Goal: Task Accomplishment & Management: Manage account settings

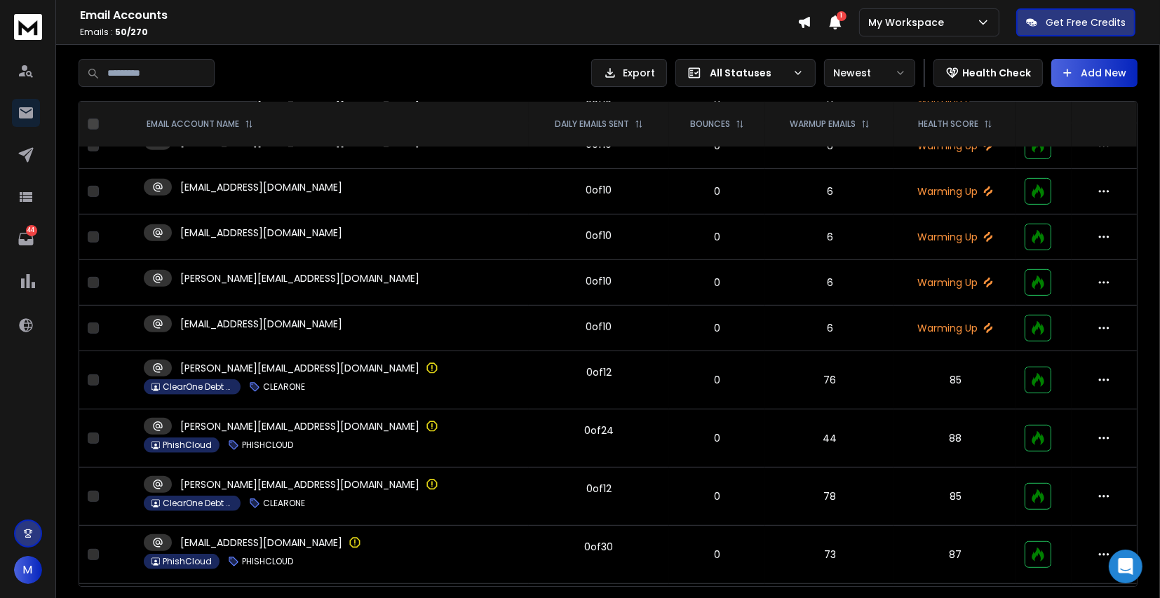
scroll to position [842, 0]
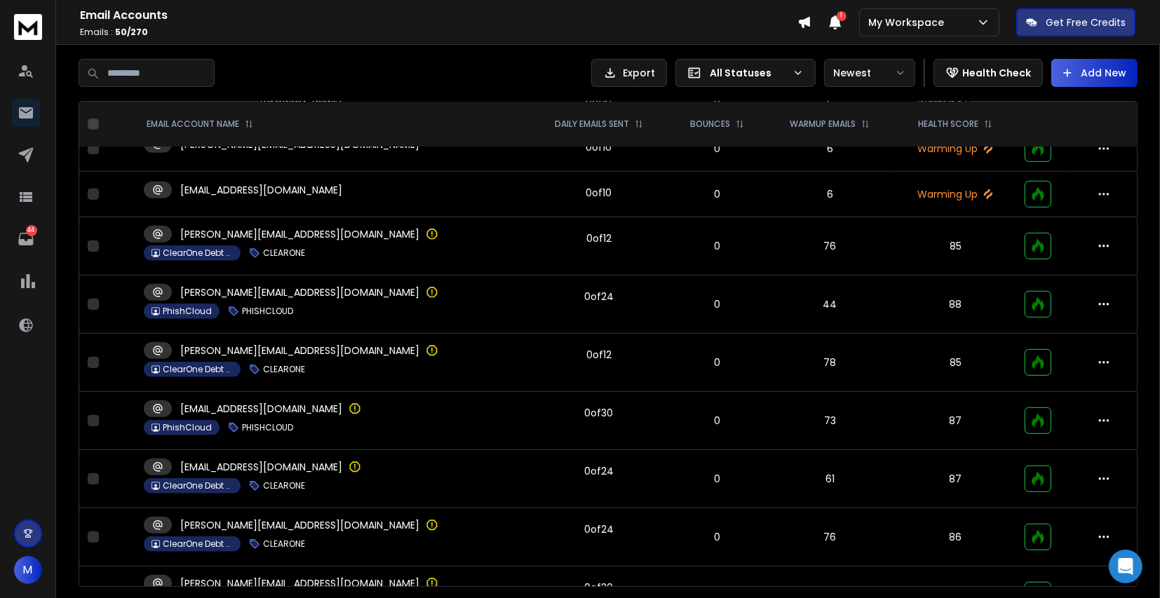
click at [861, 128] on icon at bounding box center [865, 124] width 8 height 8
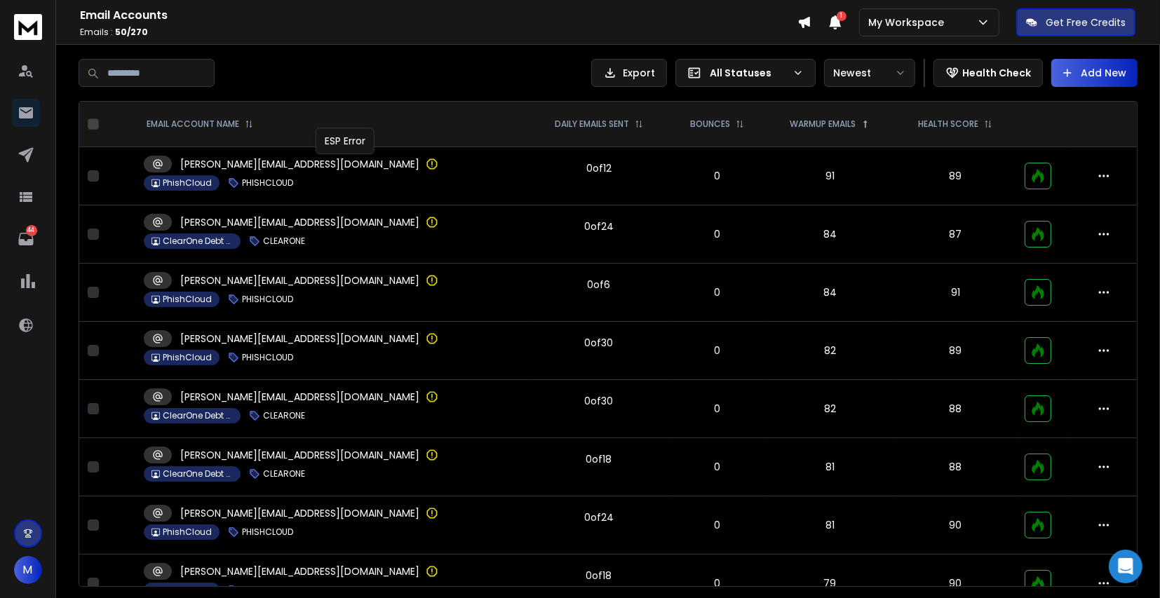
click at [425, 162] on icon at bounding box center [432, 164] width 14 height 14
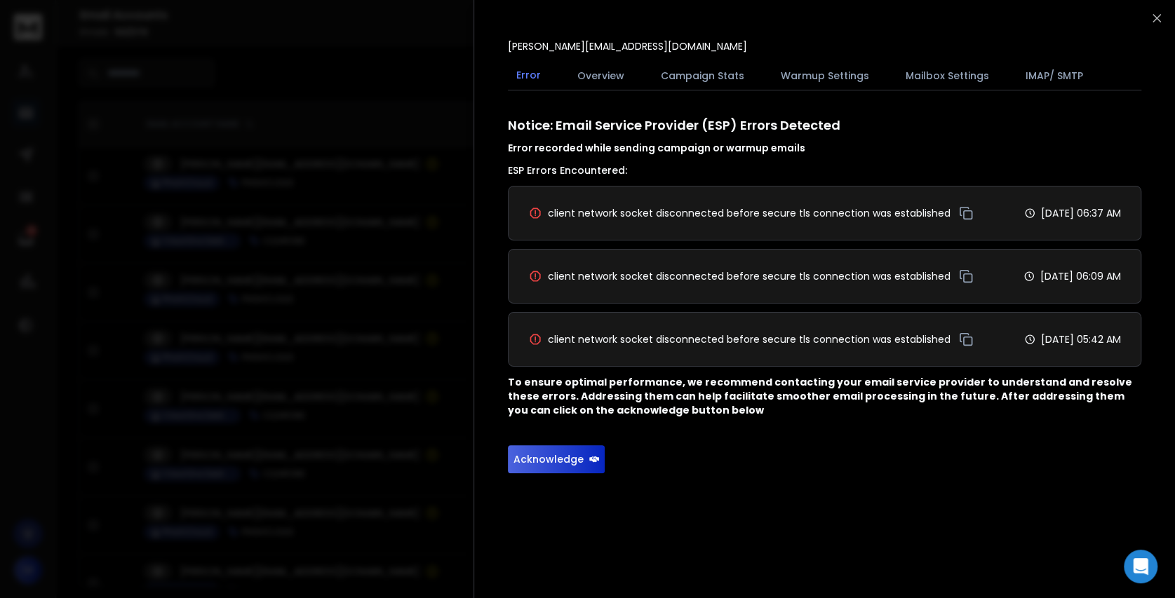
click at [572, 463] on button "Acknowledge" at bounding box center [556, 459] width 97 height 28
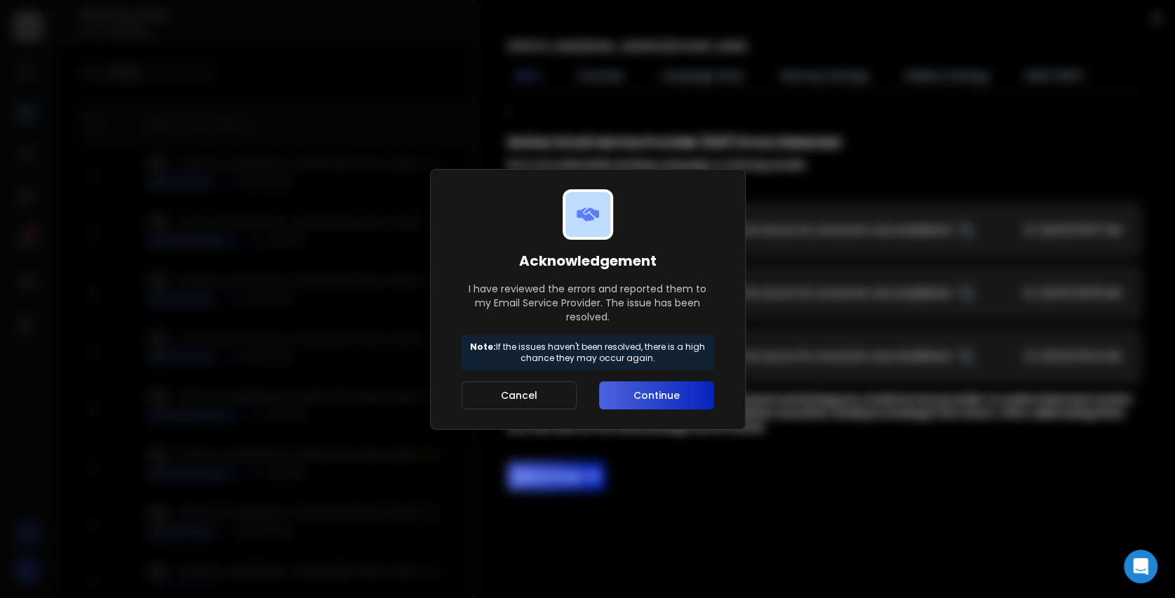
click at [661, 396] on button "Continue" at bounding box center [656, 396] width 114 height 28
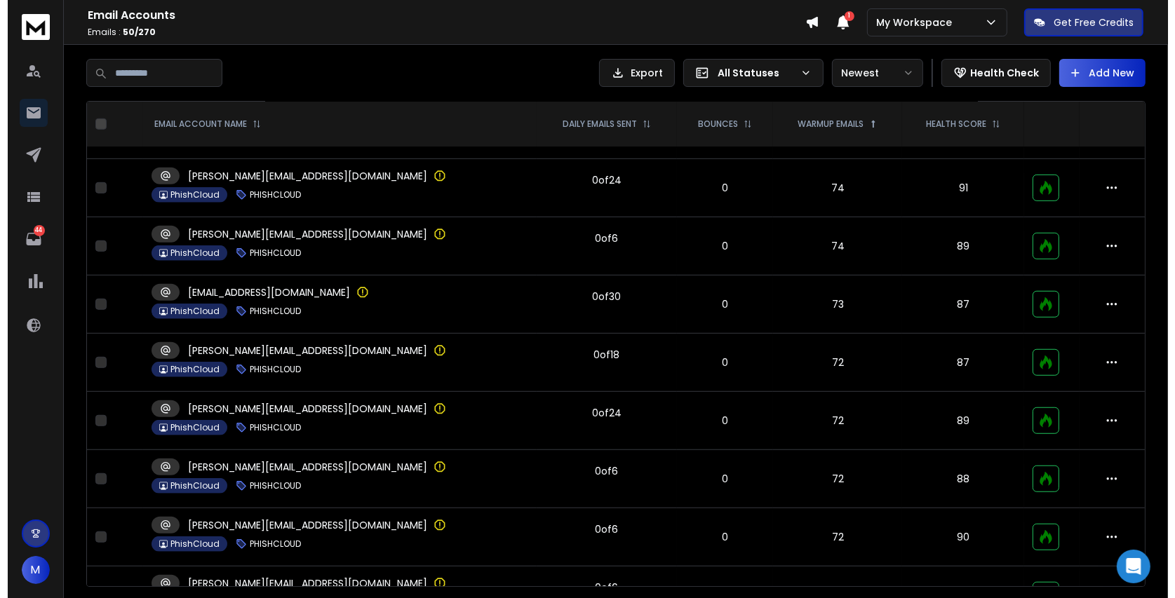
scroll to position [1028, 0]
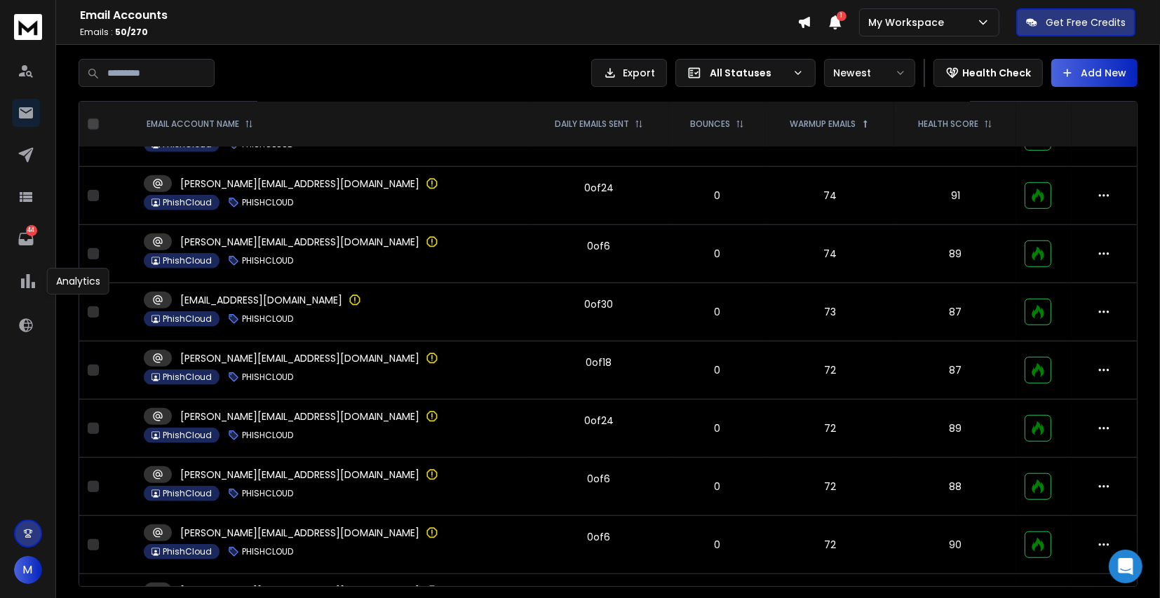
click at [32, 281] on icon at bounding box center [28, 281] width 21 height 21
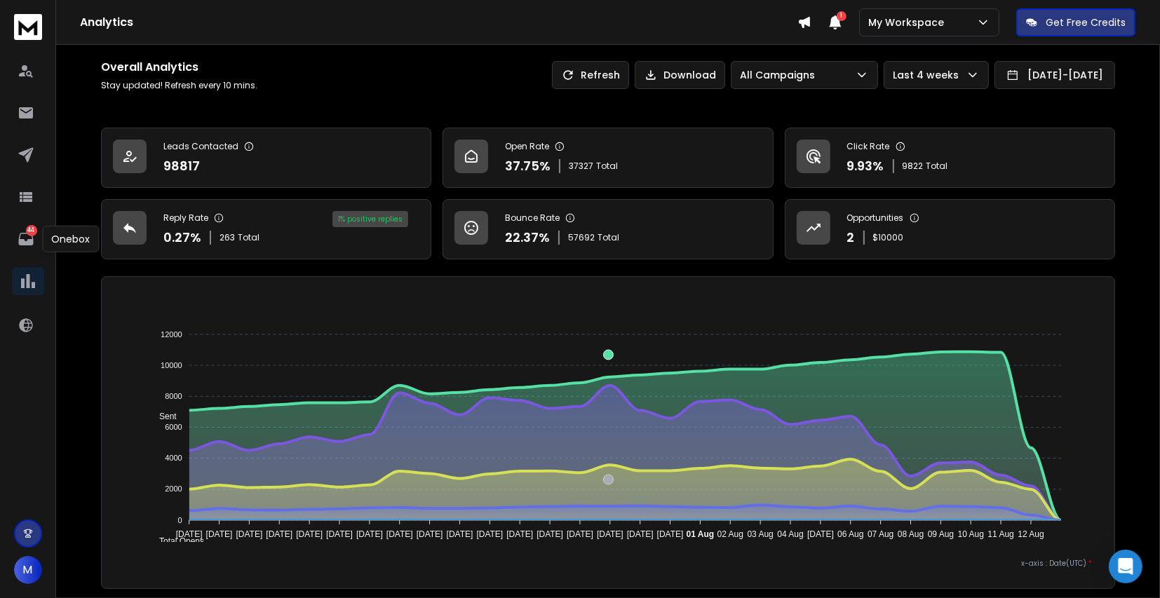
click at [22, 238] on icon at bounding box center [26, 239] width 17 height 17
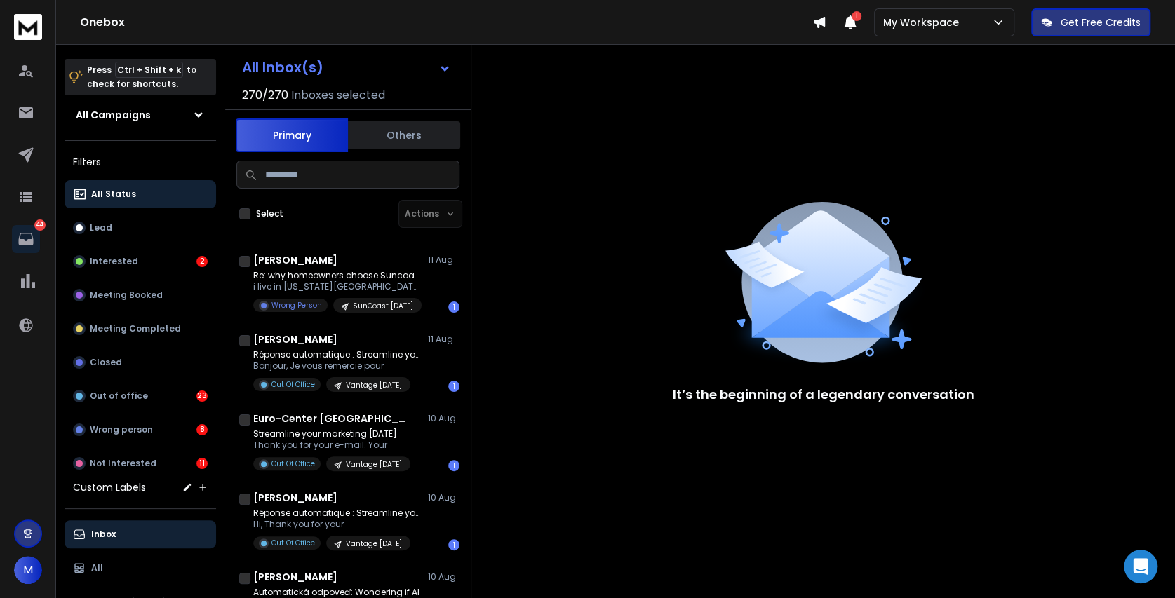
click at [94, 267] on button "Interested 2" at bounding box center [141, 262] width 152 height 28
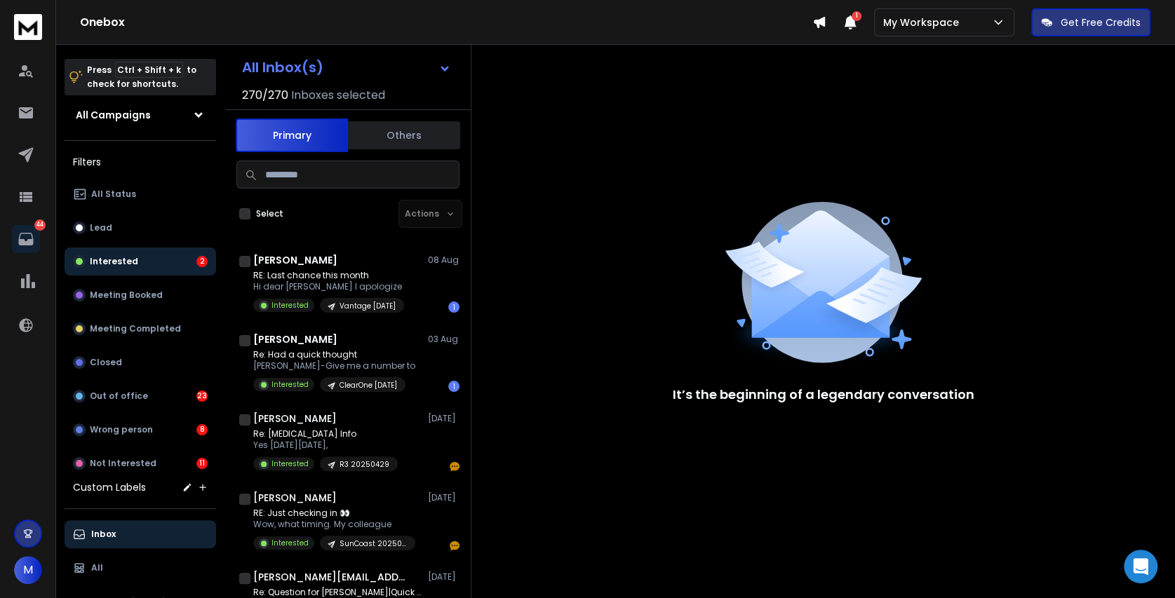
click at [409, 366] on p "John-Give me a number to" at bounding box center [334, 366] width 162 height 11
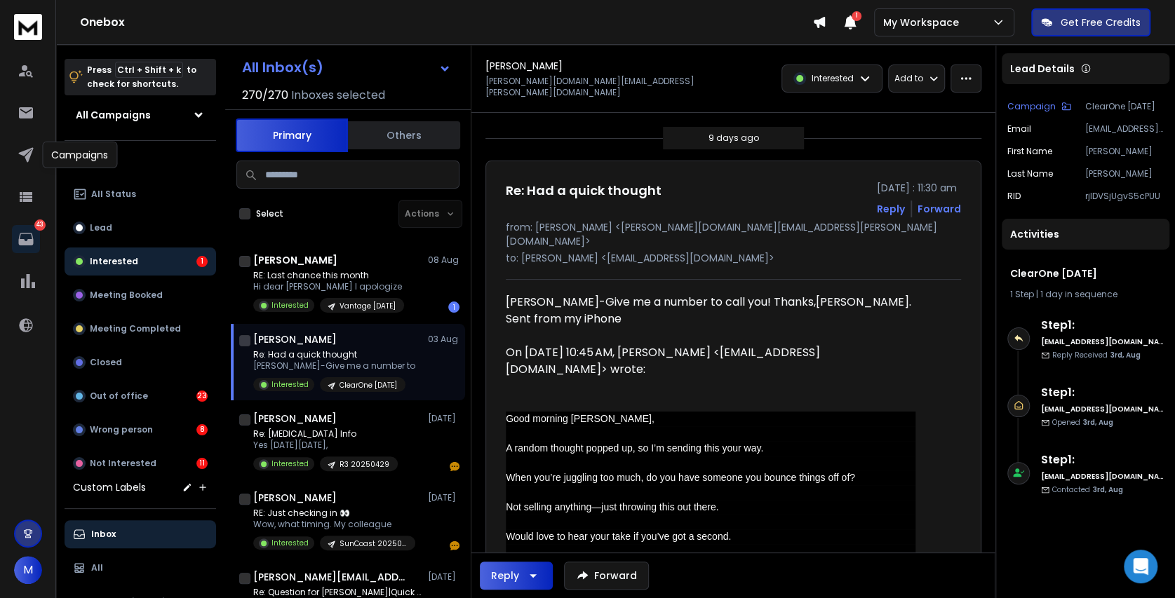
click at [32, 157] on icon at bounding box center [26, 155] width 17 height 17
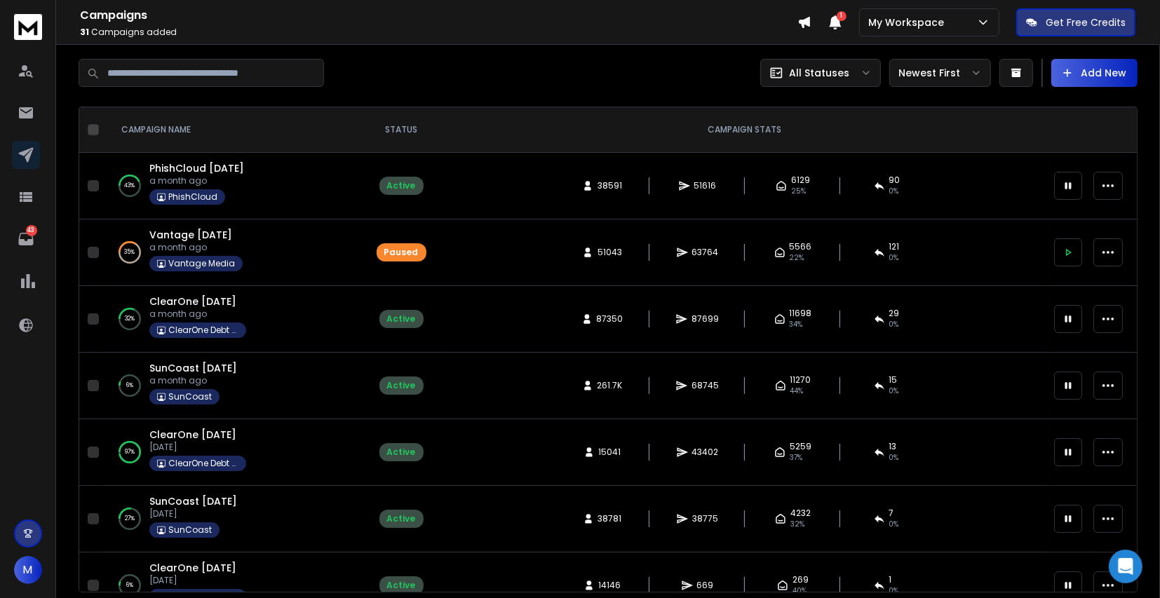
click at [234, 165] on span "PhishCloud [DATE]" at bounding box center [196, 168] width 95 height 14
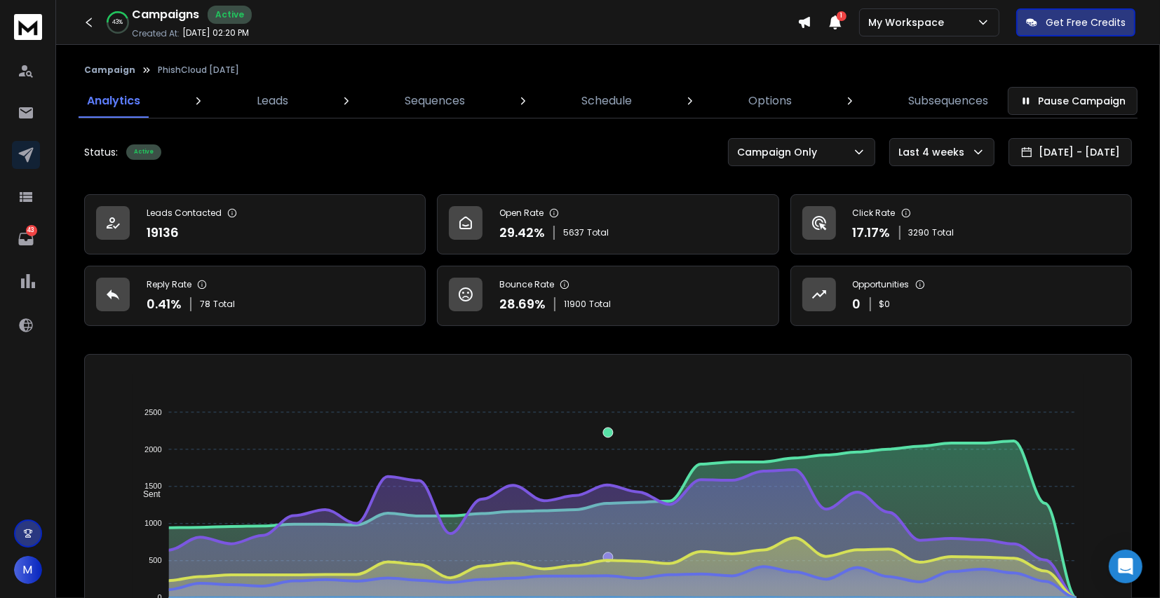
click at [767, 100] on p "Options" at bounding box center [770, 101] width 43 height 17
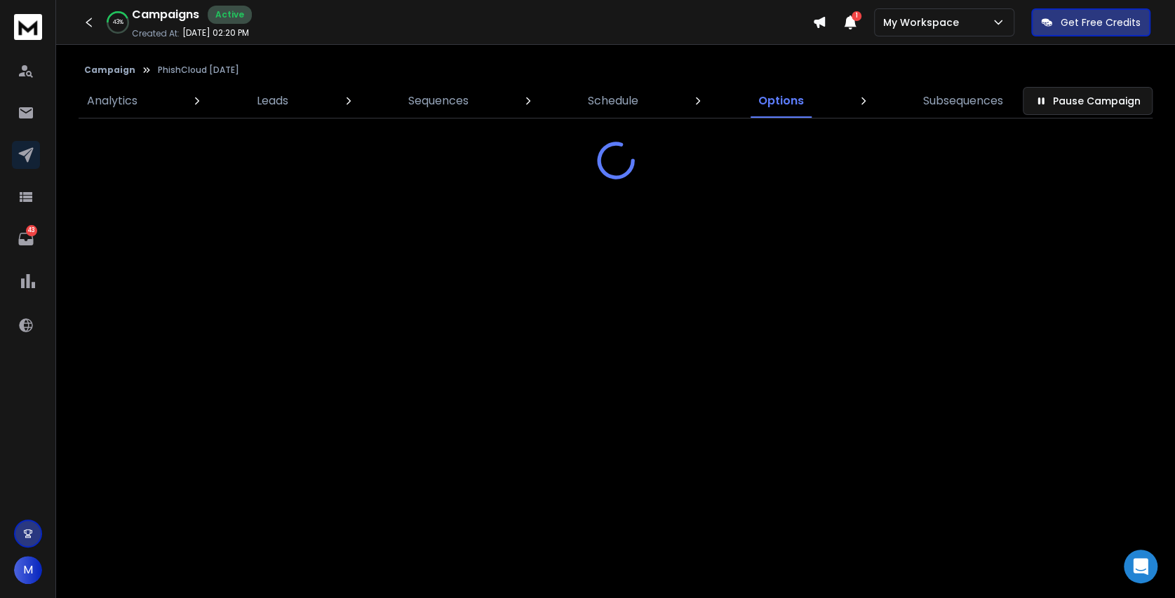
select select "**********"
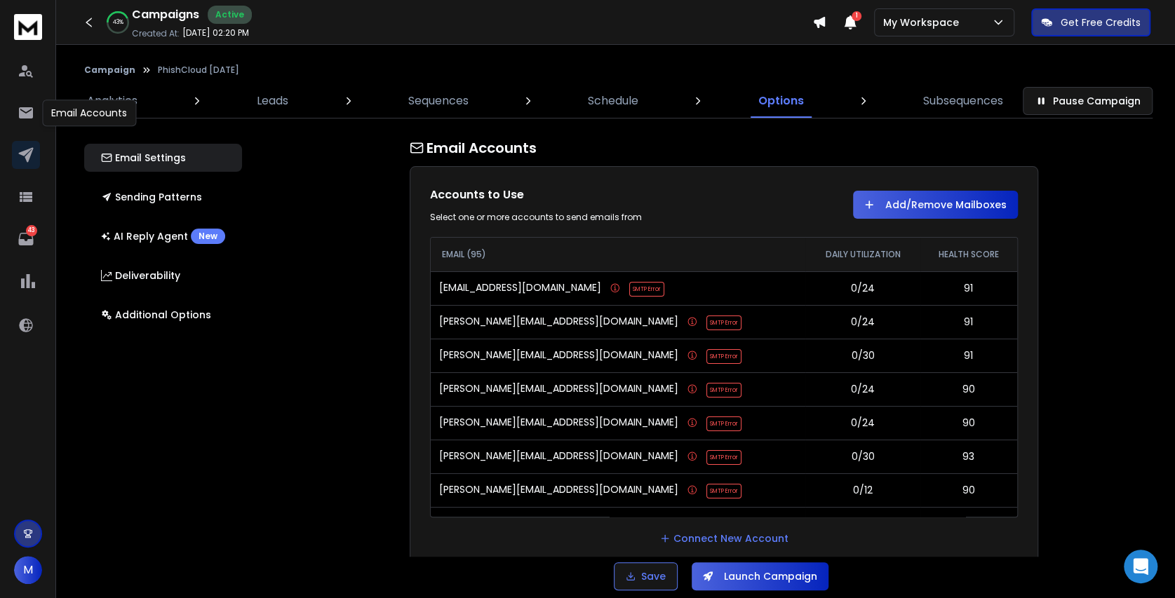
click at [24, 121] on icon at bounding box center [26, 113] width 17 height 17
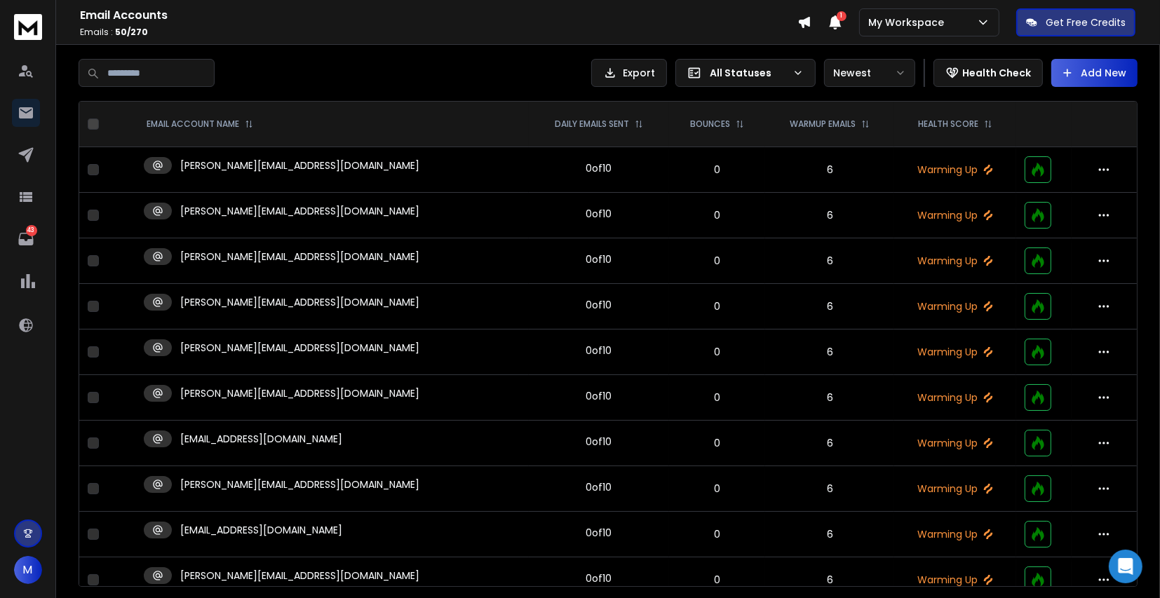
click at [1104, 74] on button "Add New" at bounding box center [1095, 73] width 86 height 28
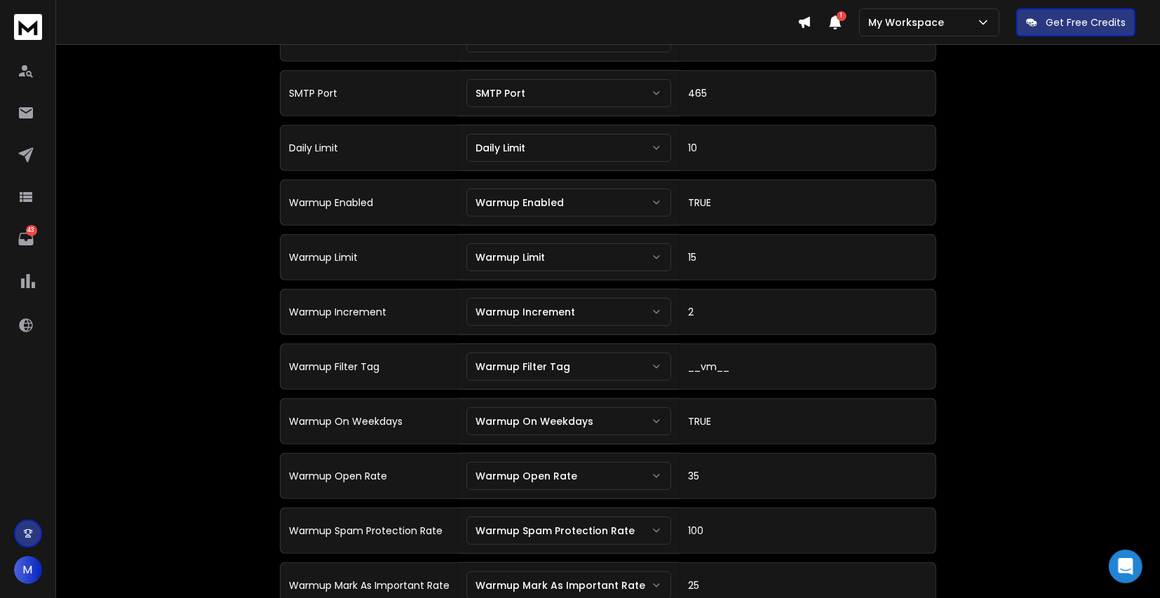
scroll to position [1028, 0]
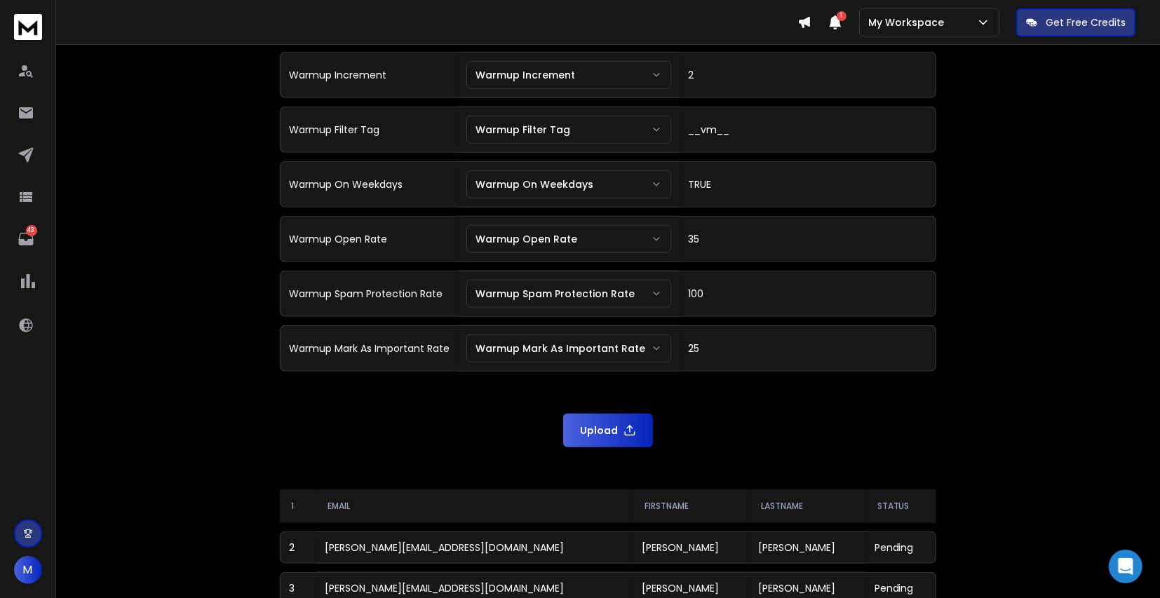
click at [609, 424] on p "Upload" at bounding box center [599, 431] width 38 height 14
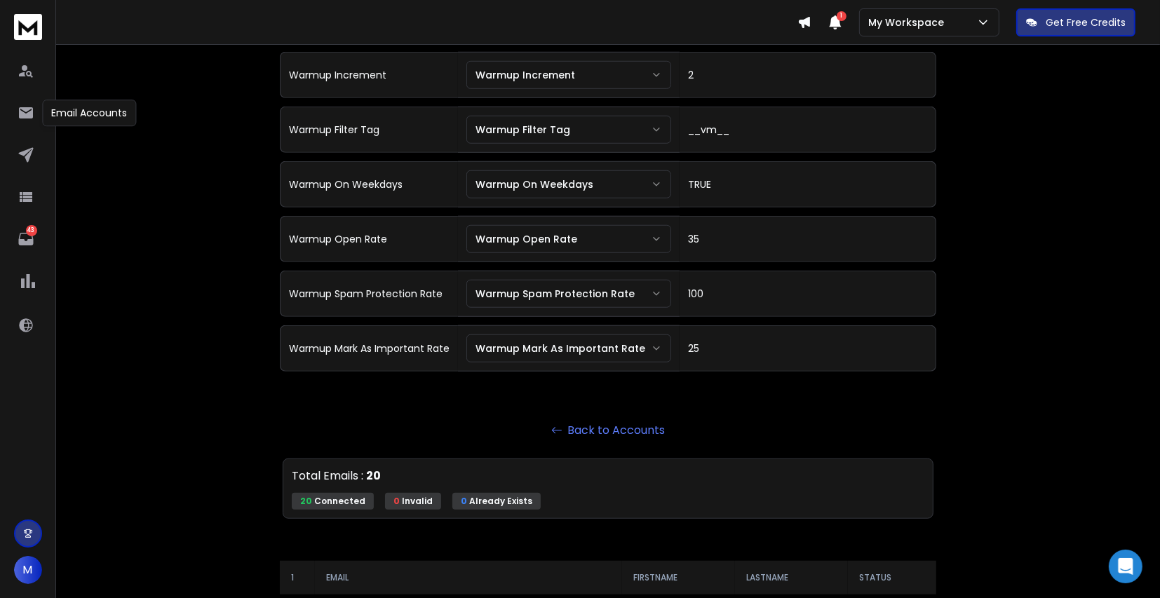
click at [30, 119] on icon at bounding box center [26, 113] width 17 height 17
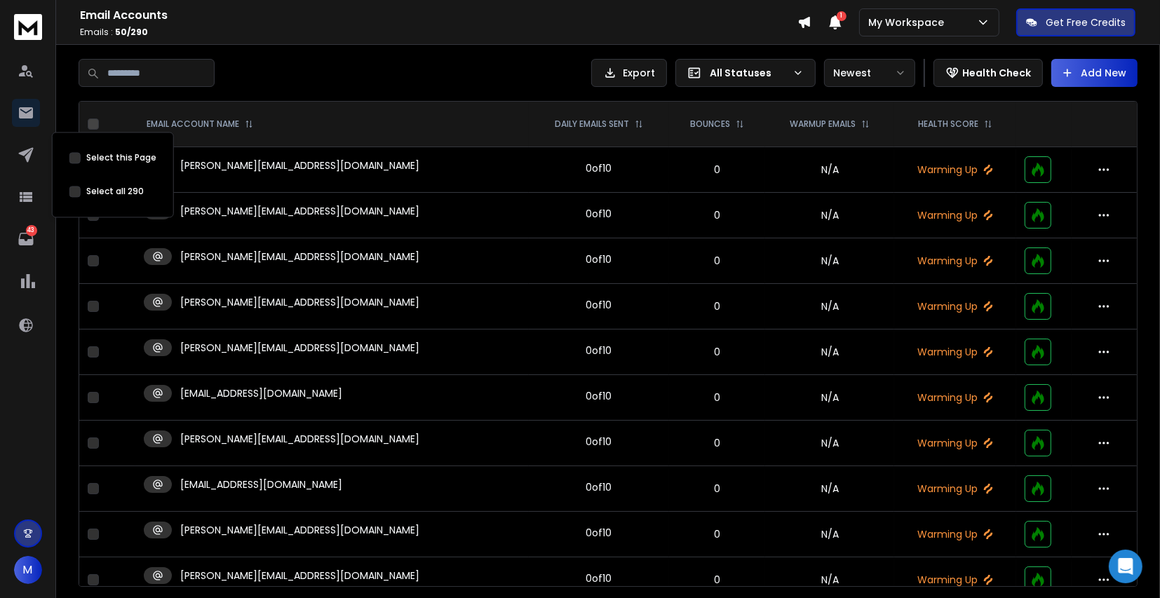
click at [73, 161] on button "Select this Page" at bounding box center [74, 157] width 11 height 11
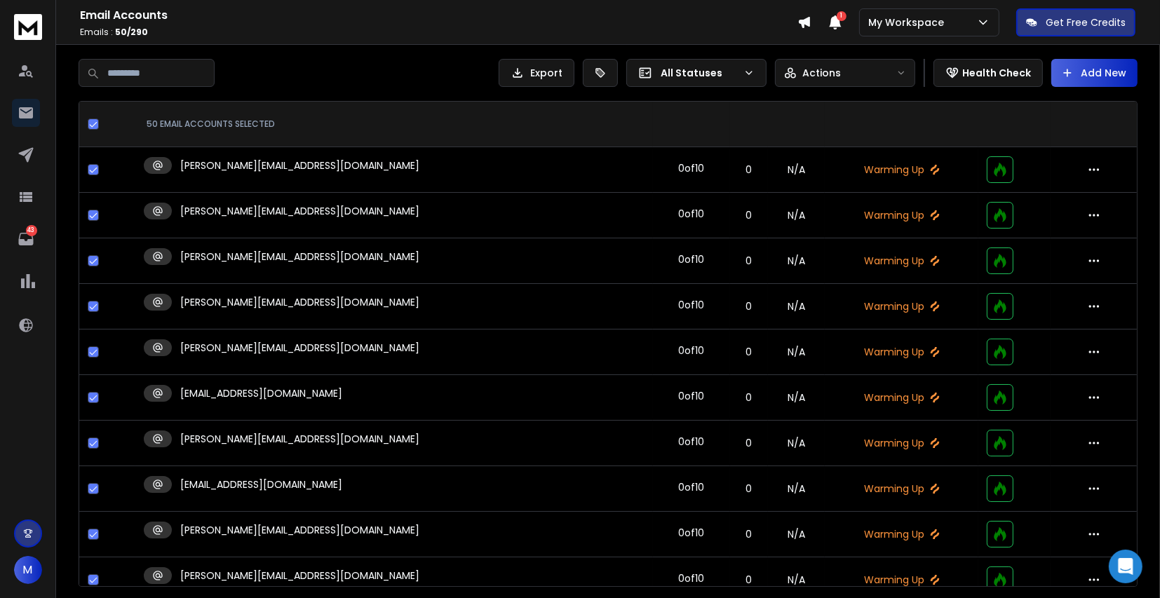
click at [906, 74] on icon "button" at bounding box center [902, 72] width 10 height 11
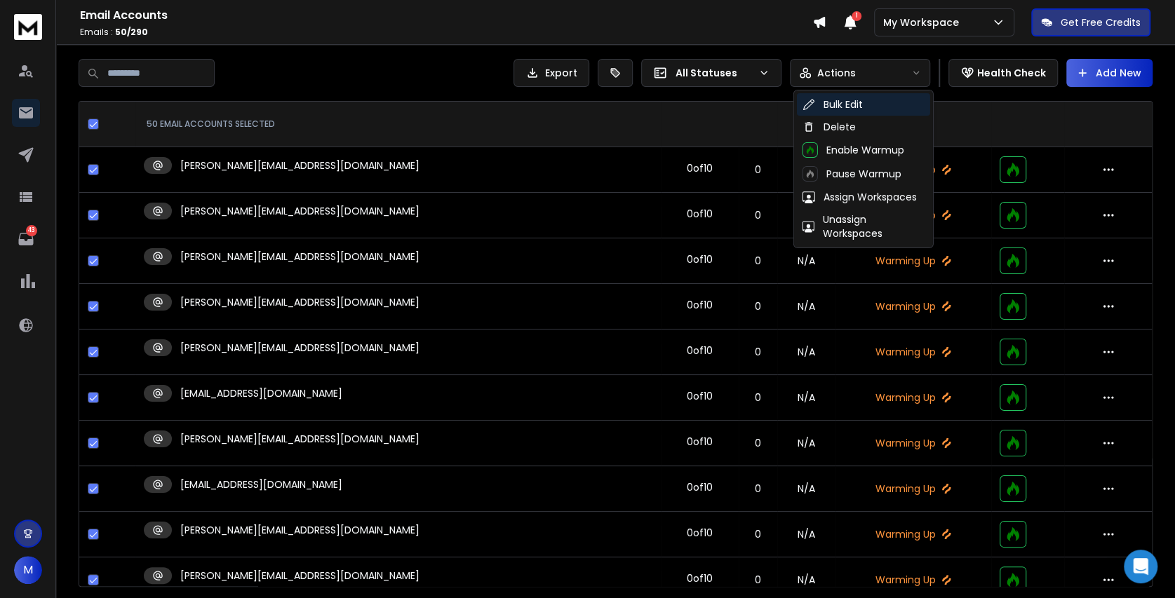
click at [859, 105] on div "Bulk Edit" at bounding box center [833, 105] width 60 height 14
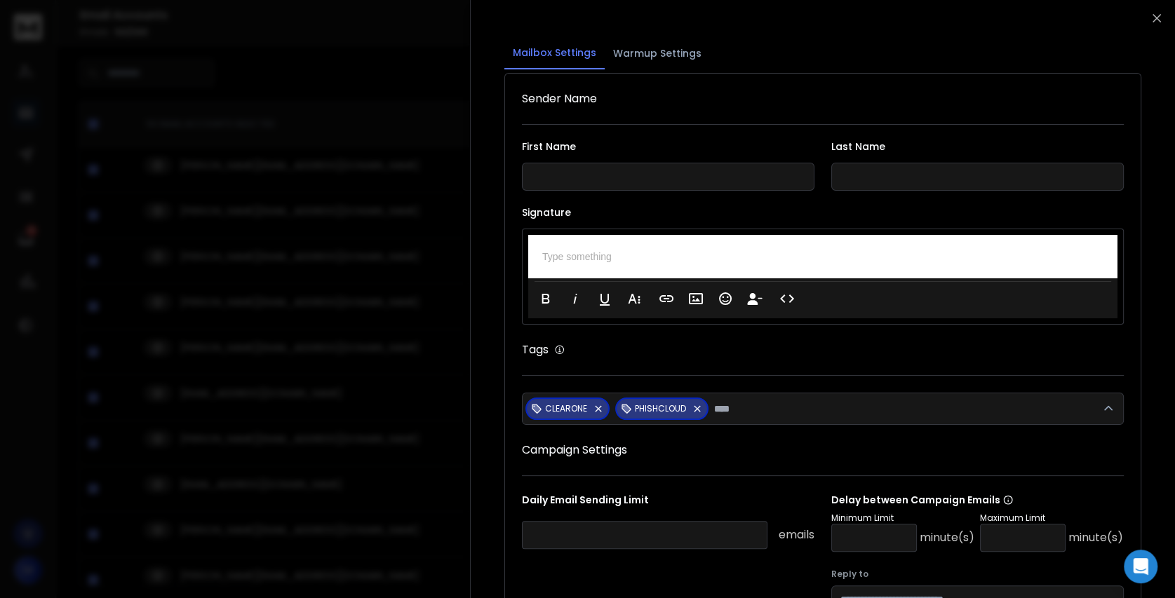
click at [668, 52] on button "Warmup Settings" at bounding box center [657, 53] width 105 height 31
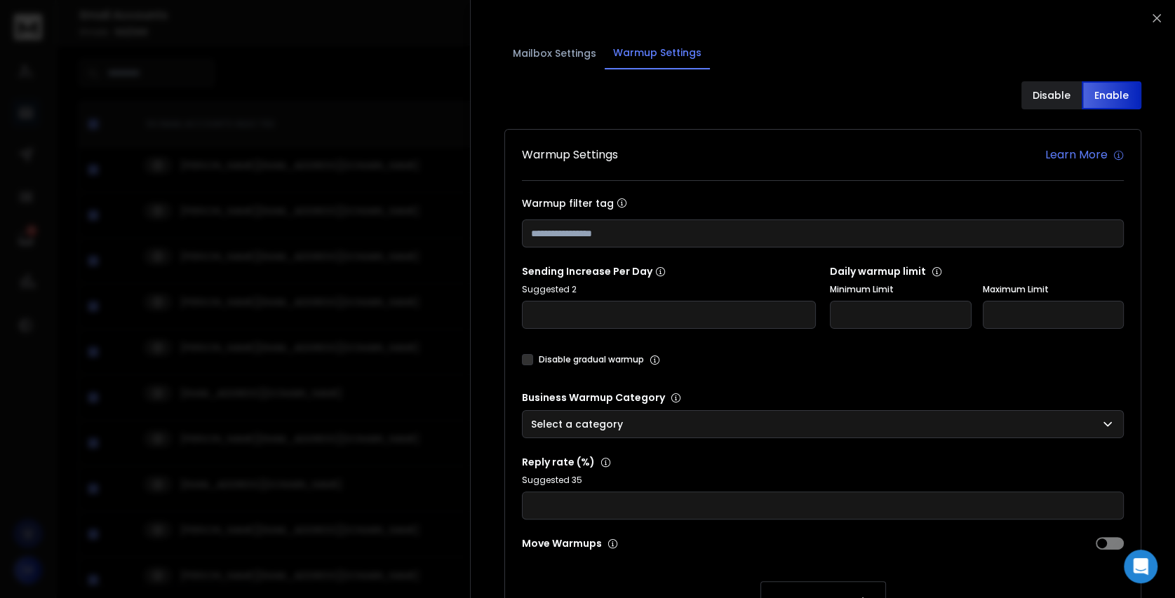
click at [633, 323] on input "number" at bounding box center [669, 315] width 294 height 28
type input "*"
type input "**"
type button "on"
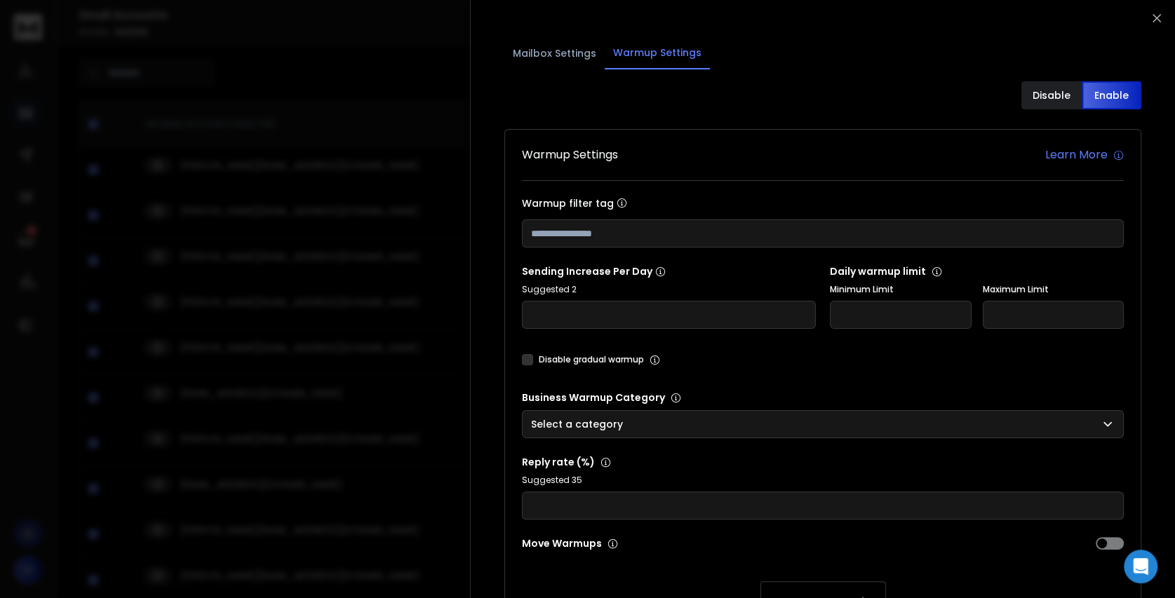
click at [651, 422] on div "Select a category" at bounding box center [823, 424] width 584 height 14
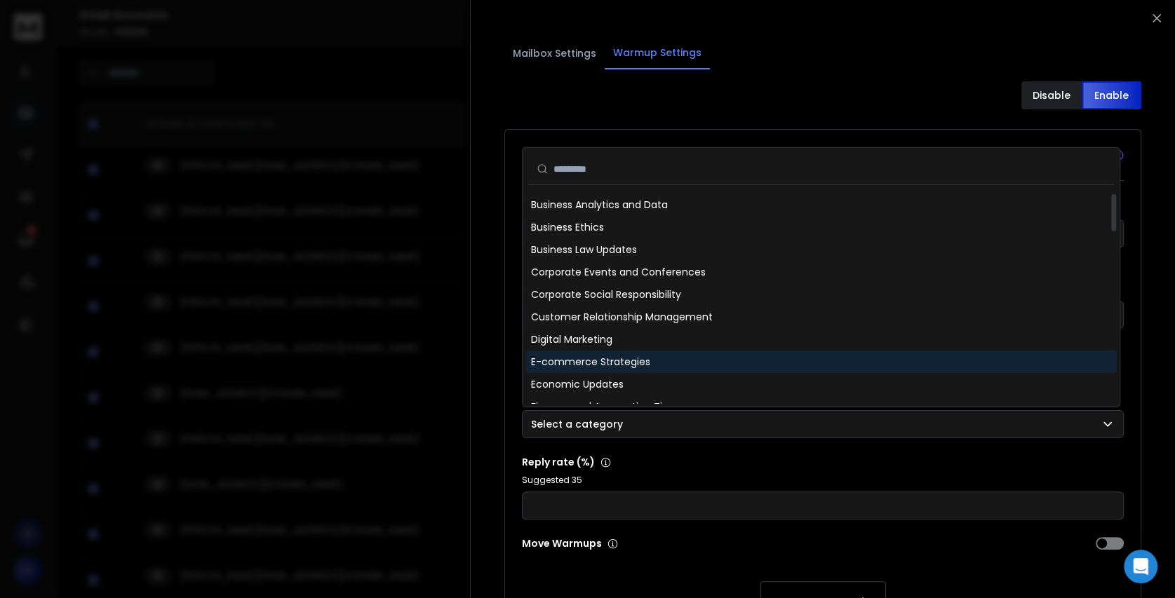
click at [611, 365] on span "E-commerce Strategies" at bounding box center [590, 362] width 119 height 14
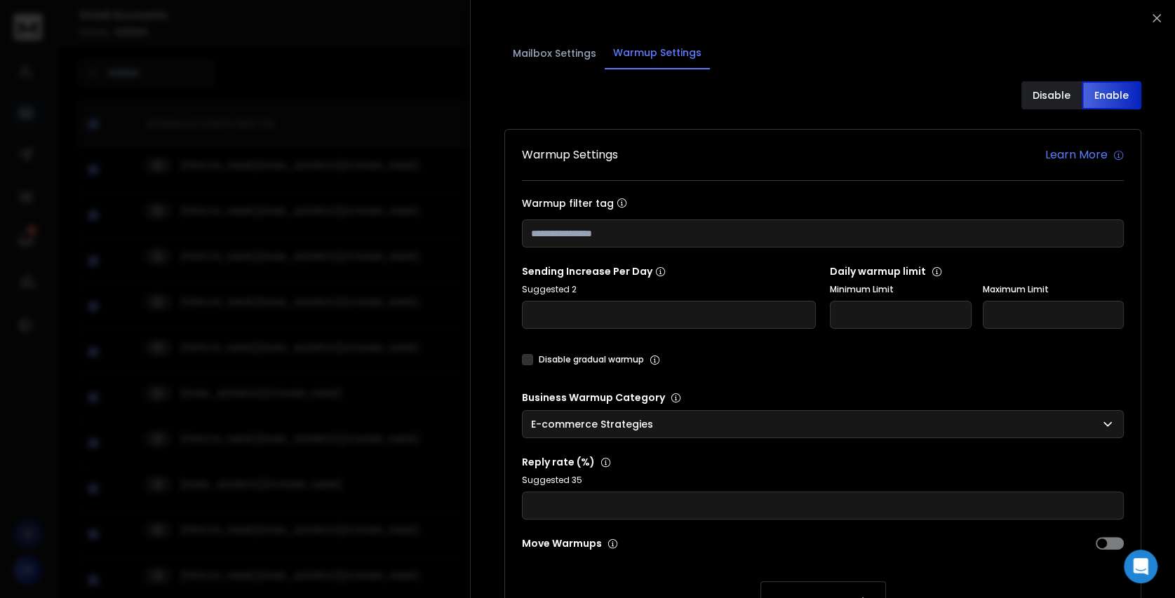
scroll to position [138, 0]
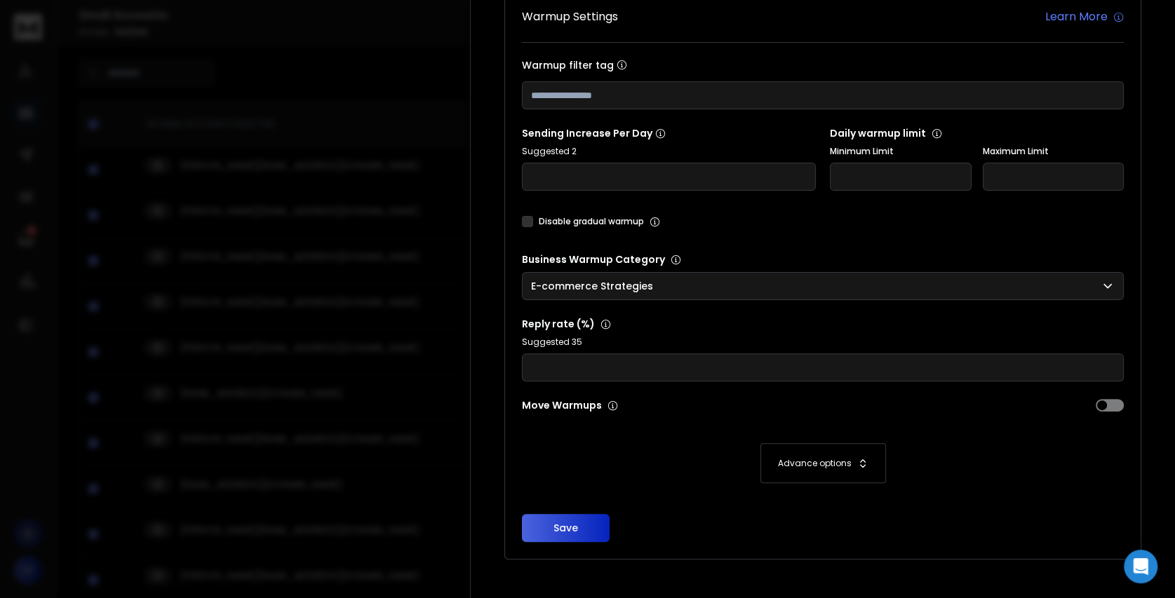
click at [678, 368] on input "number" at bounding box center [823, 368] width 602 height 28
type input "**"
click at [798, 458] on p "Advance options" at bounding box center [815, 463] width 74 height 11
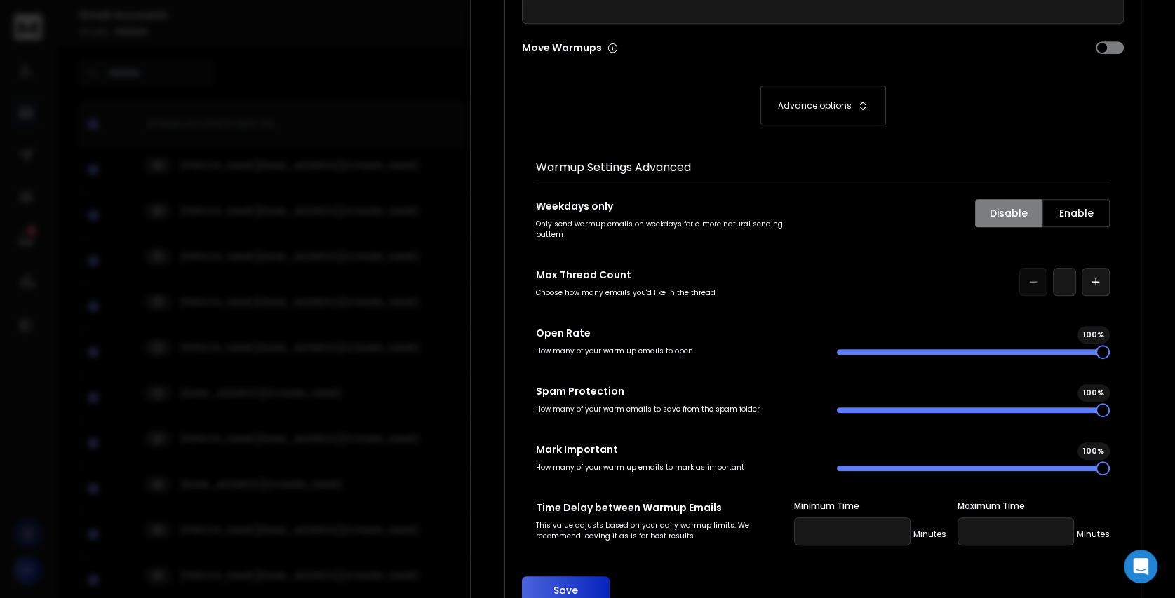
scroll to position [512, 0]
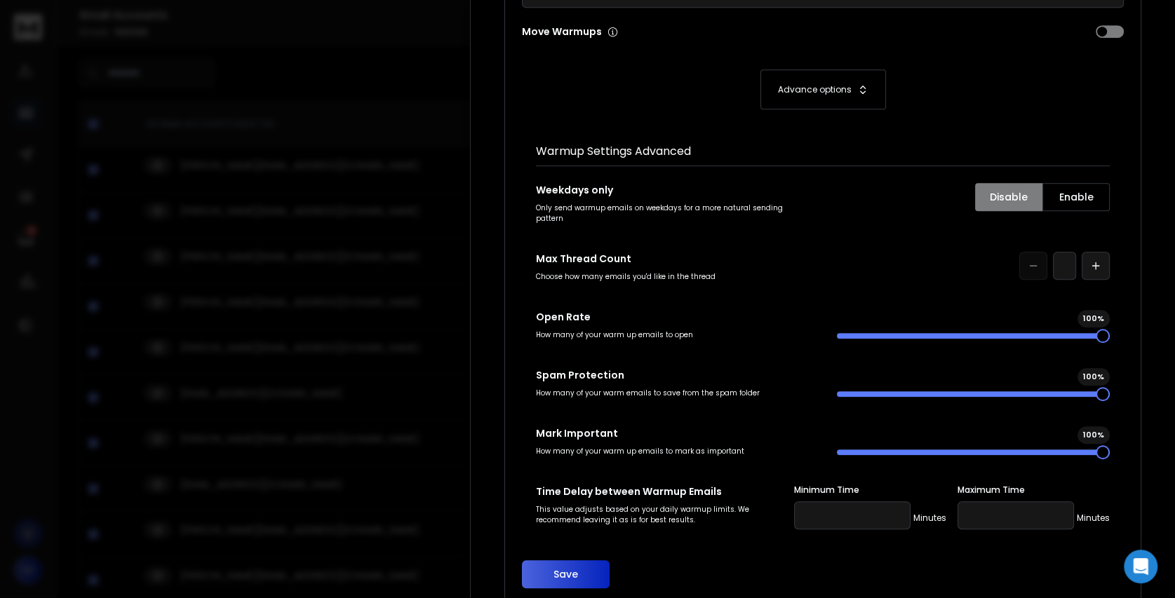
click at [1083, 194] on button "Enable" at bounding box center [1075, 197] width 67 height 28
click at [845, 511] on input "number" at bounding box center [852, 516] width 116 height 28
type input "**"
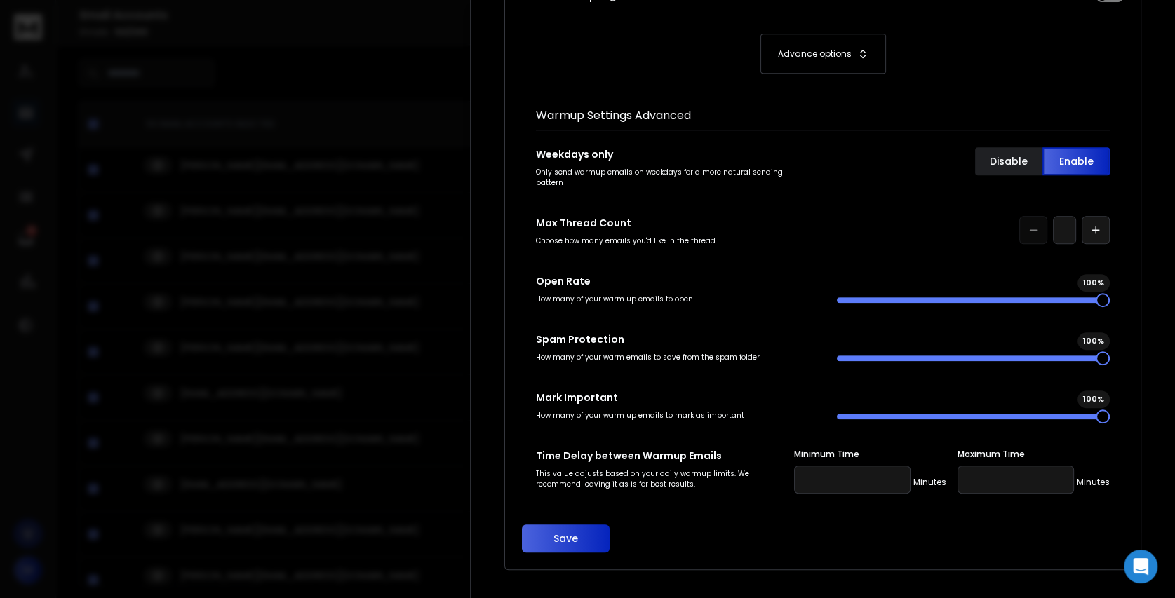
type input "**"
click at [582, 530] on button "Save" at bounding box center [566, 539] width 88 height 28
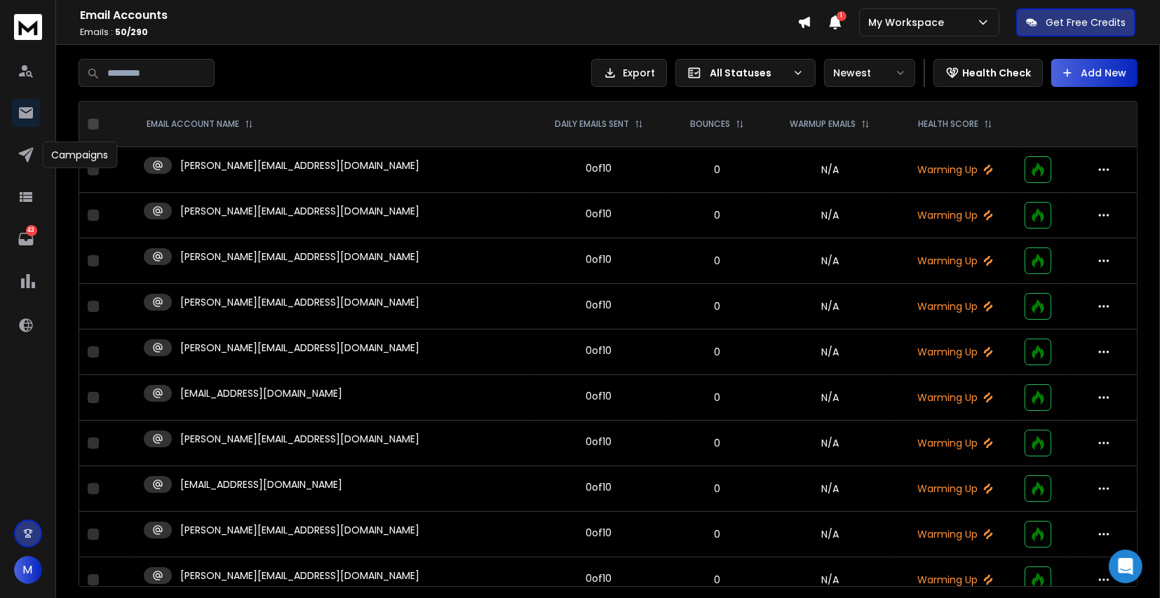
click at [29, 159] on icon at bounding box center [26, 155] width 17 height 17
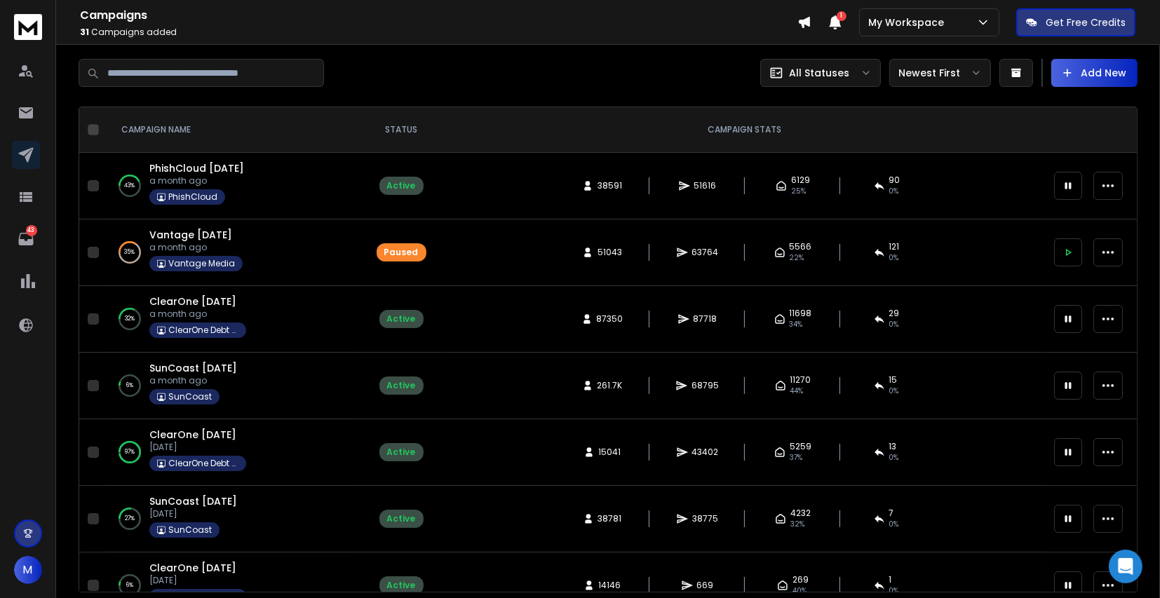
click at [208, 166] on span "PhishCloud [DATE]" at bounding box center [196, 168] width 95 height 14
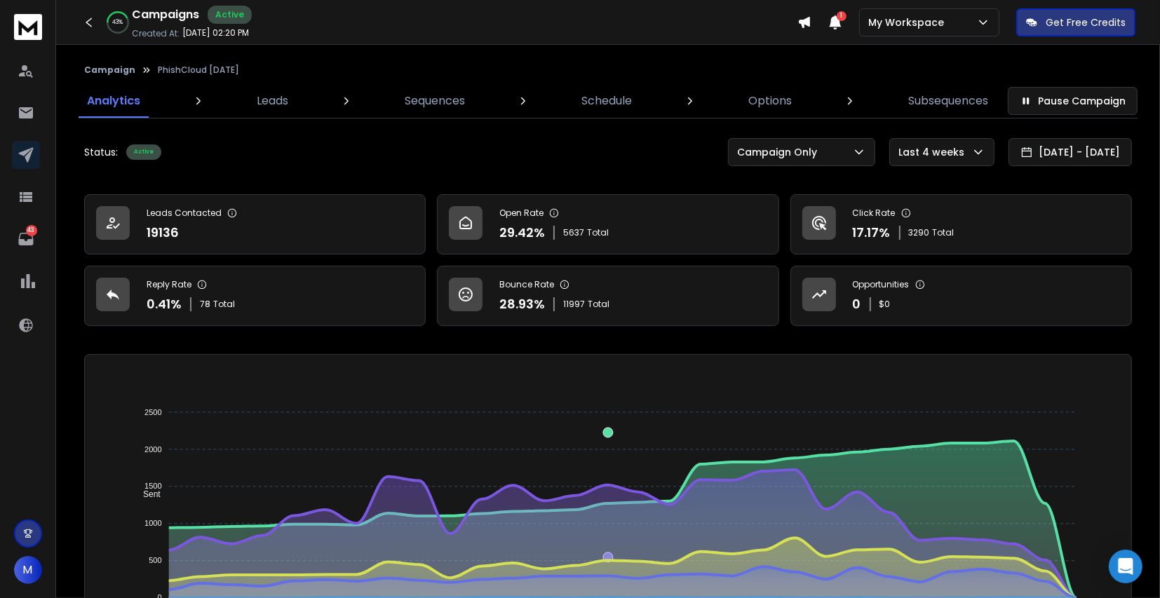
click at [778, 106] on p "Options" at bounding box center [770, 101] width 43 height 17
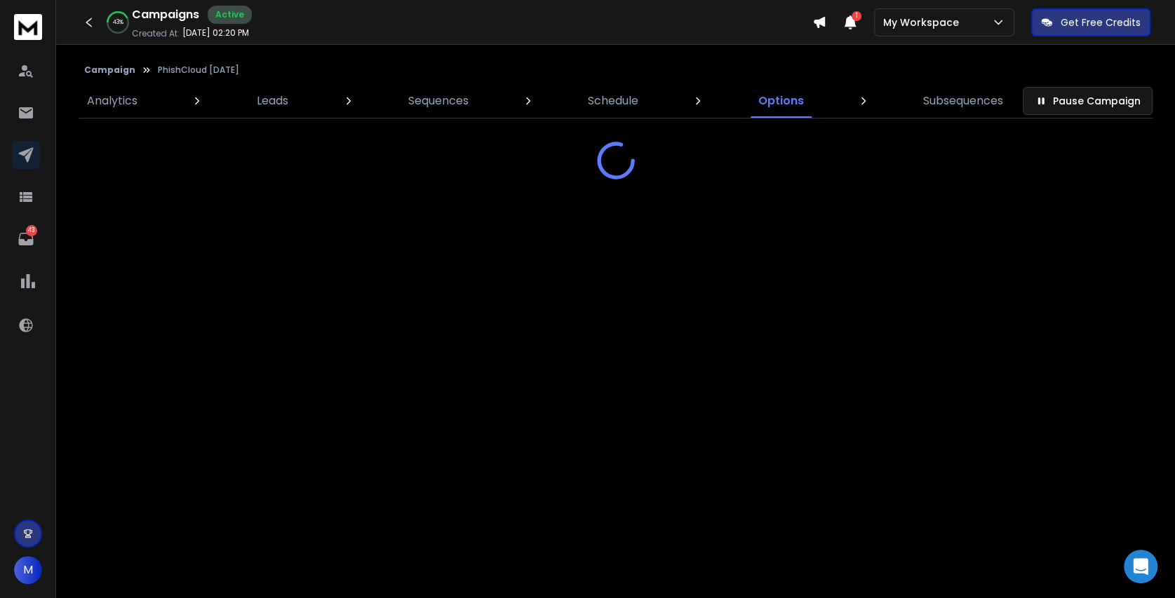
select select "**********"
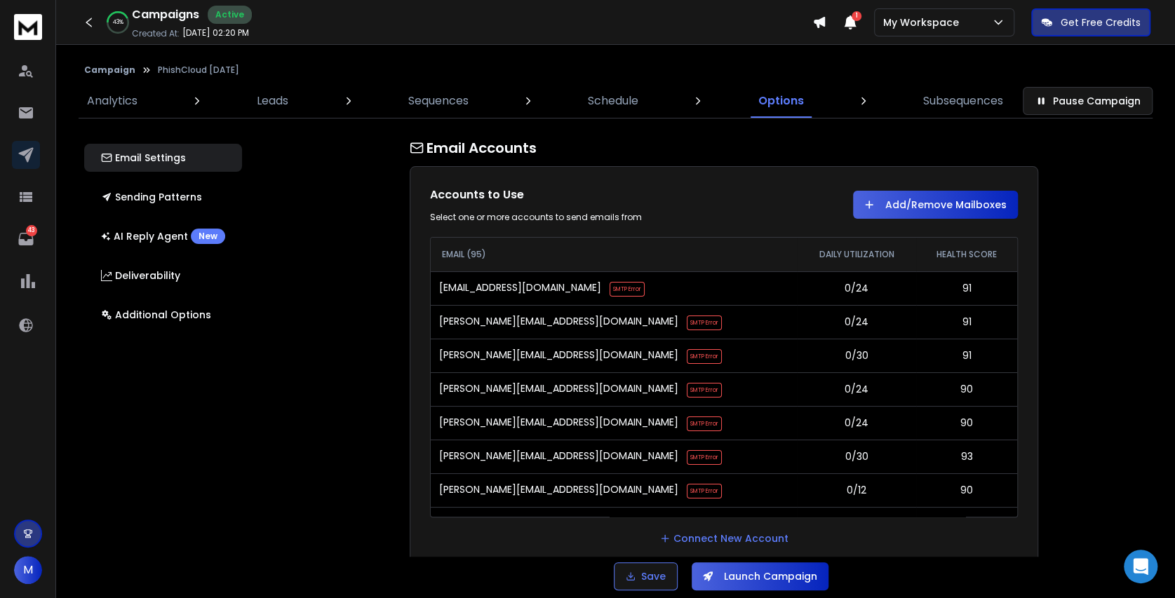
click at [1002, 22] on icon "button" at bounding box center [998, 22] width 14 height 14
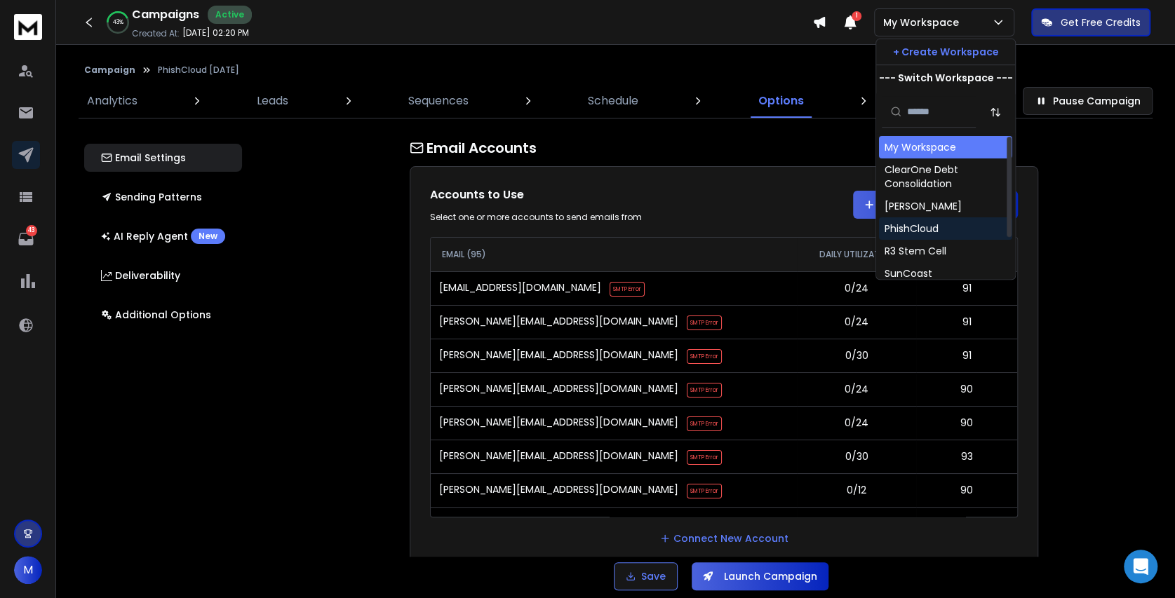
click at [927, 233] on div "PhishCloud" at bounding box center [912, 229] width 54 height 14
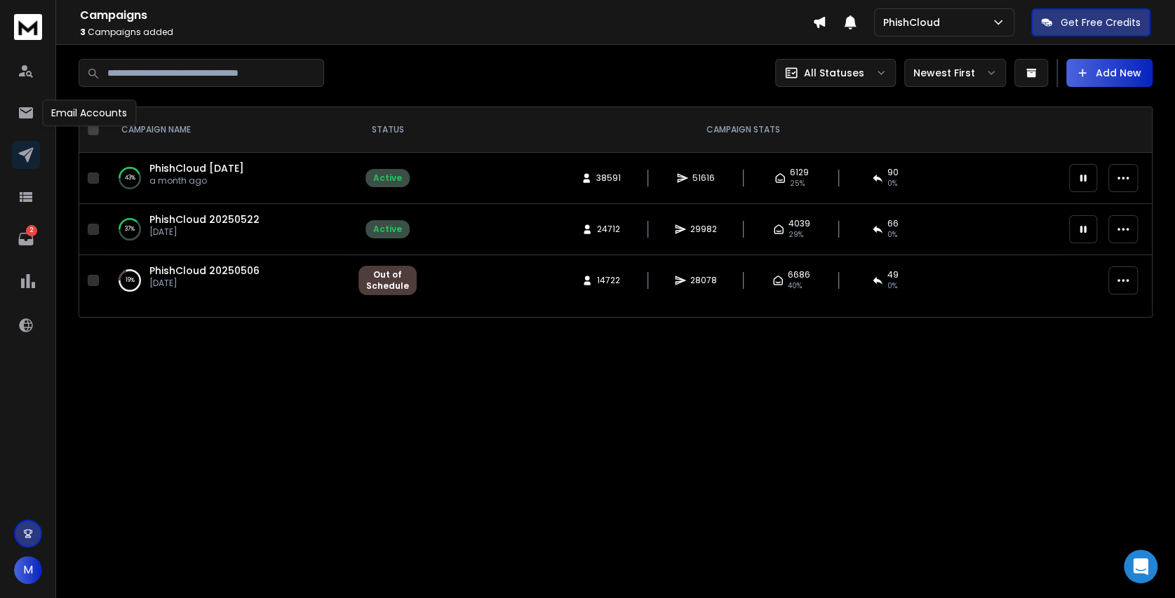
click at [30, 107] on icon at bounding box center [26, 113] width 17 height 17
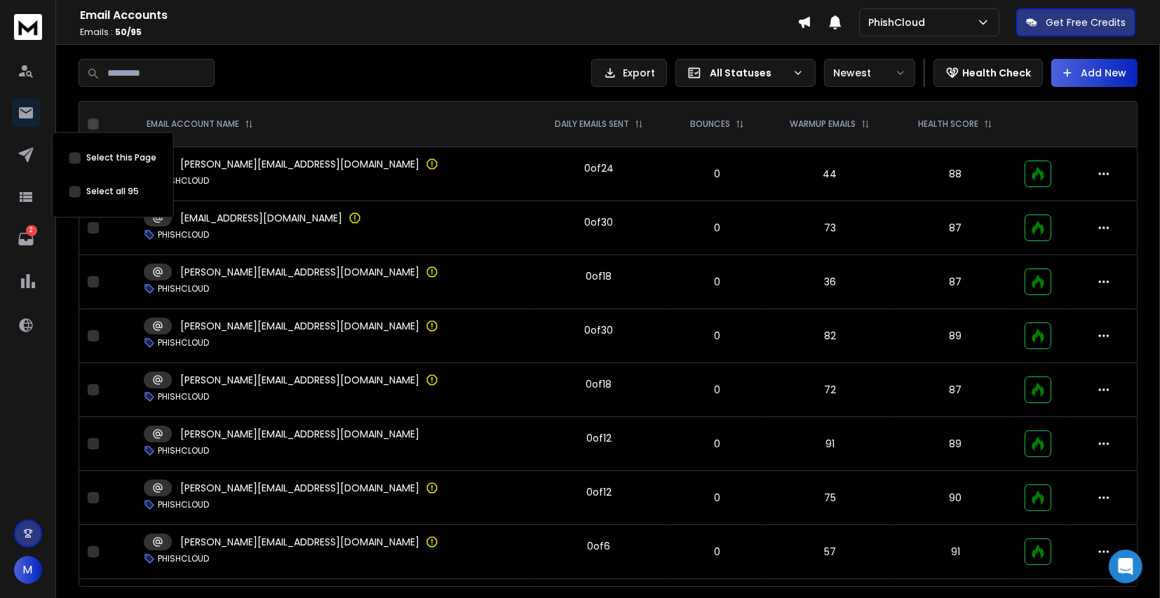
click at [72, 194] on button "Select this Page" at bounding box center [74, 191] width 11 height 11
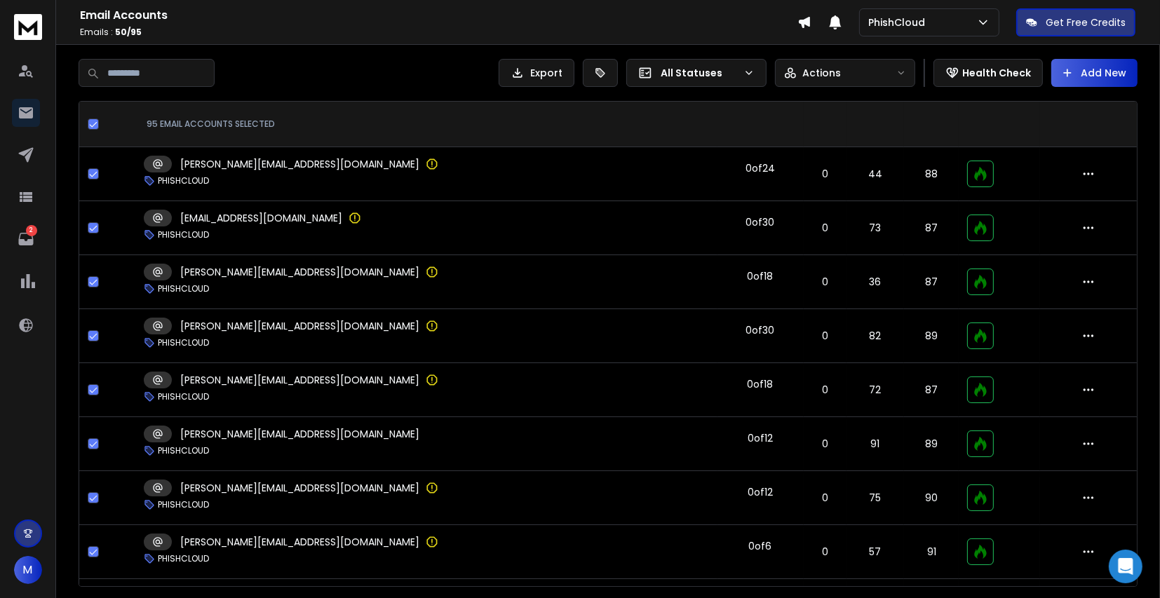
click at [899, 74] on button "Actions" at bounding box center [845, 73] width 140 height 28
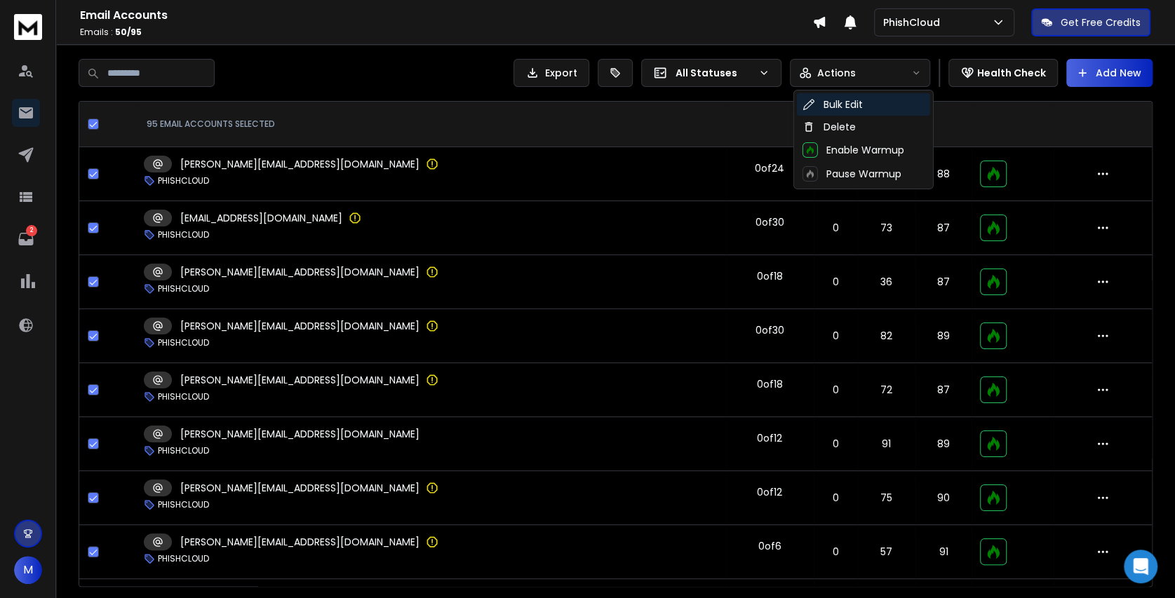
click at [881, 104] on div "Bulk Edit" at bounding box center [863, 104] width 133 height 22
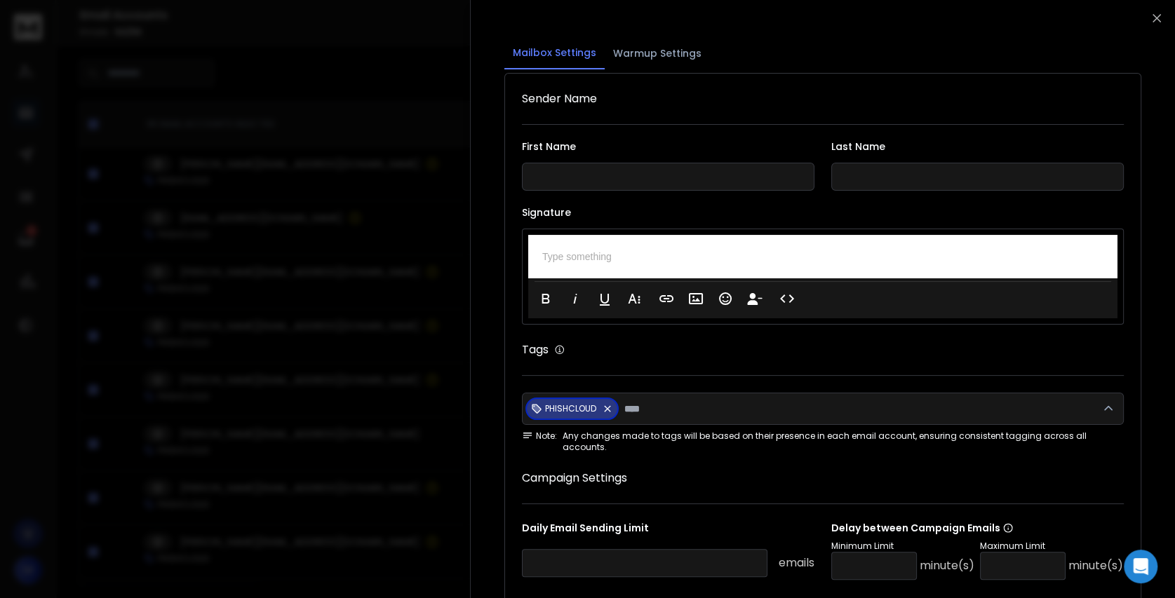
click at [1151, 24] on icon "button" at bounding box center [1157, 18] width 14 height 14
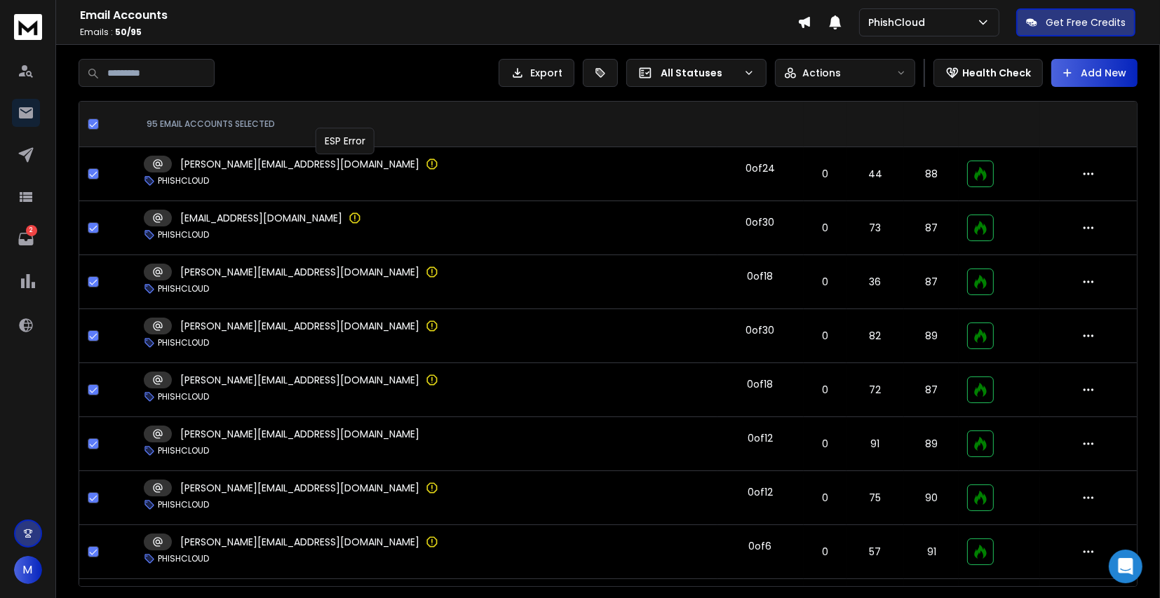
click at [425, 168] on icon at bounding box center [432, 164] width 14 height 14
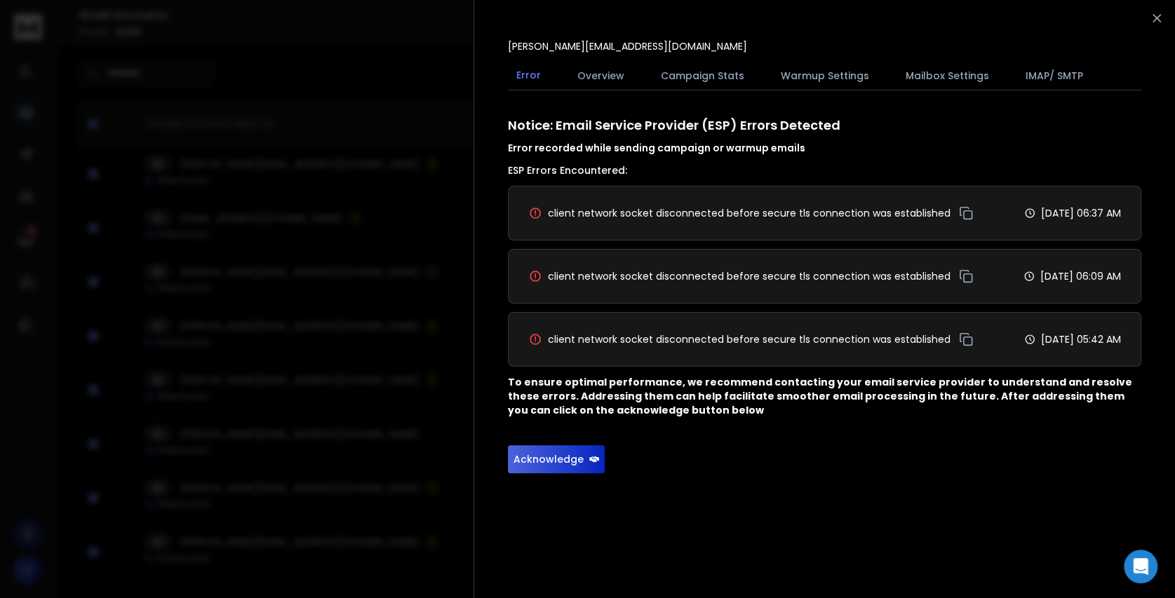
click at [545, 459] on button "Acknowledge" at bounding box center [556, 459] width 97 height 28
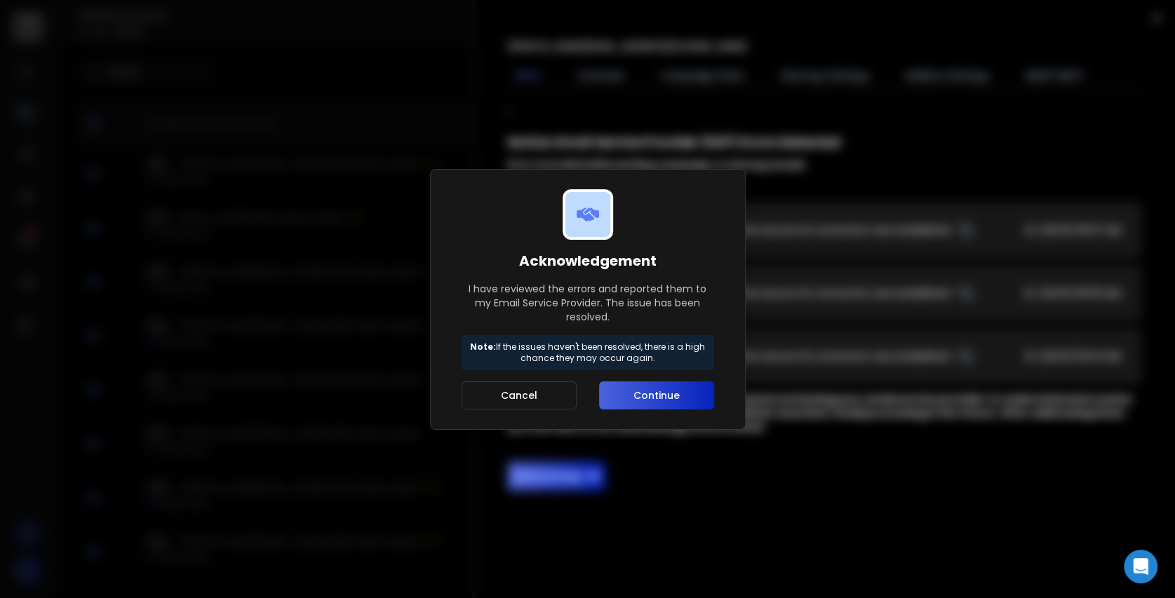
click at [635, 393] on button "Continue" at bounding box center [656, 396] width 114 height 28
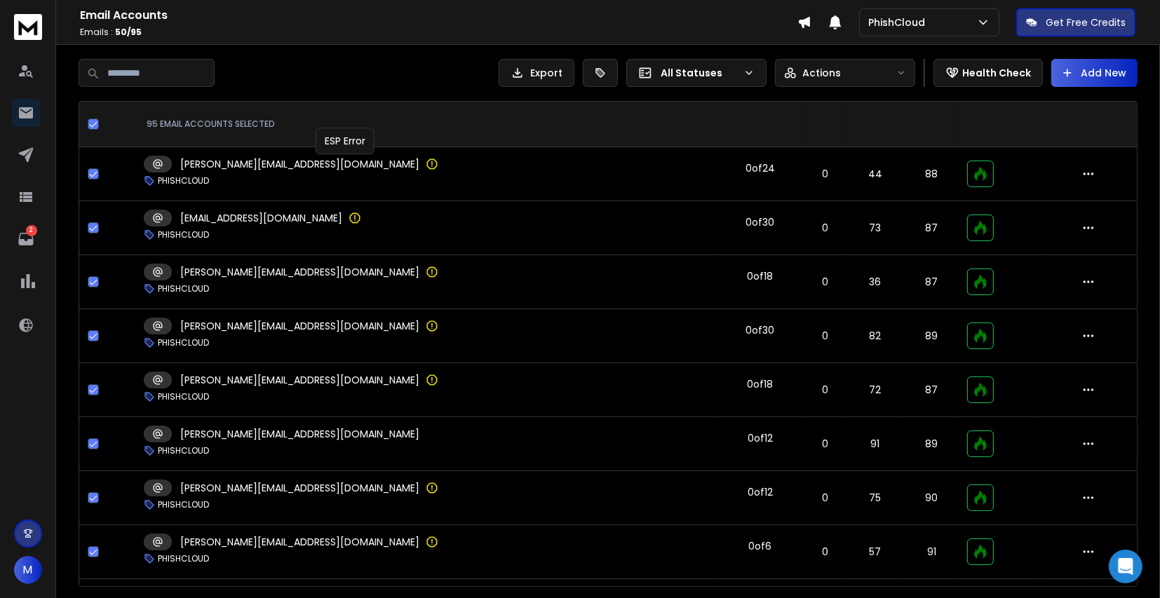
click at [425, 167] on icon at bounding box center [432, 164] width 14 height 14
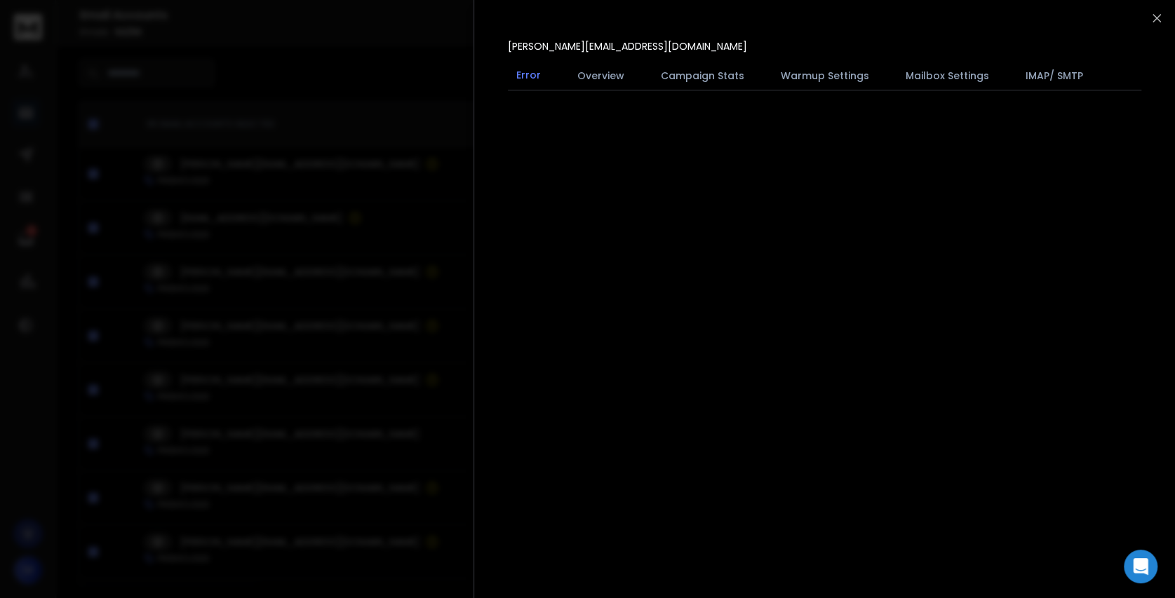
click at [1155, 18] on icon "button" at bounding box center [1157, 18] width 14 height 14
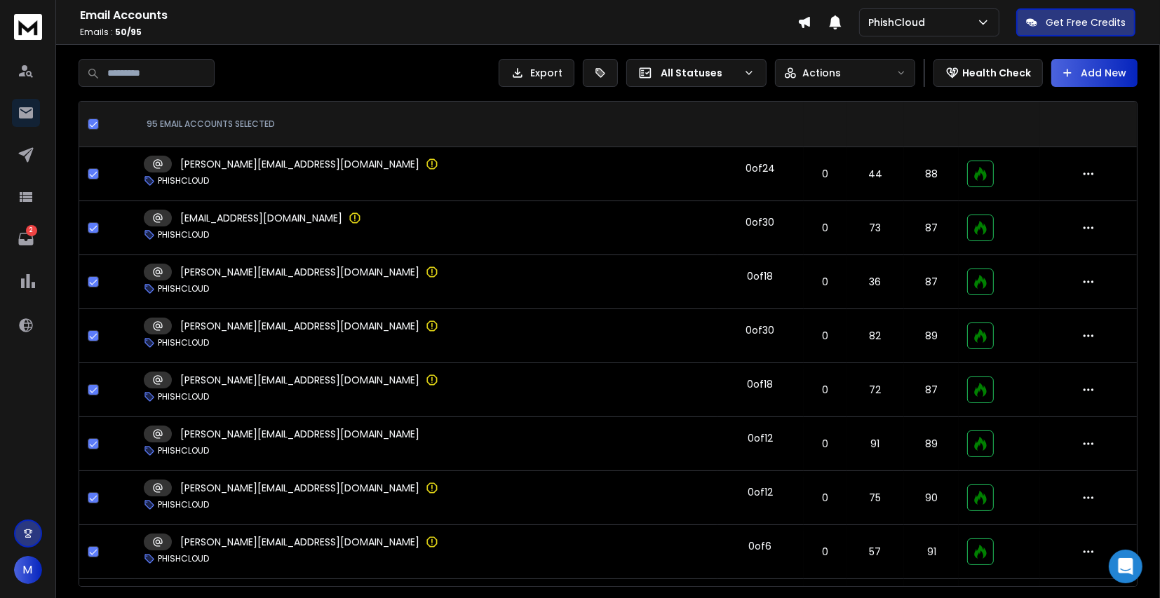
drag, startPoint x: 993, startPoint y: 1, endPoint x: 382, endPoint y: 81, distance: 616.9
click at [382, 81] on div at bounding box center [285, 73] width 412 height 28
click at [25, 158] on icon at bounding box center [25, 154] width 15 height 15
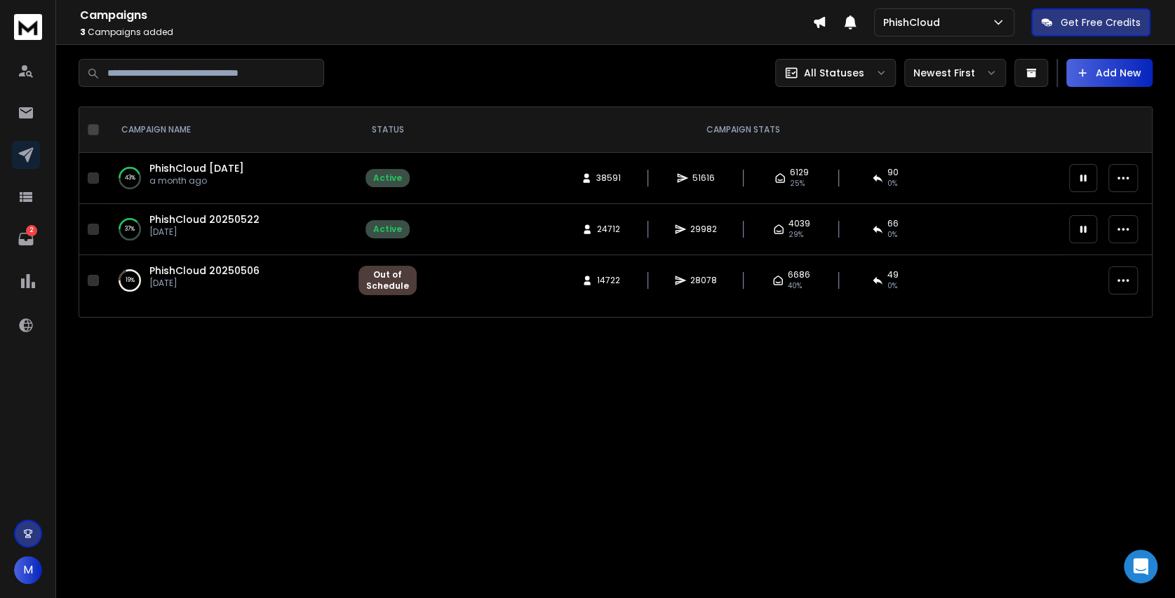
click at [224, 177] on p "a month ago" at bounding box center [196, 180] width 95 height 11
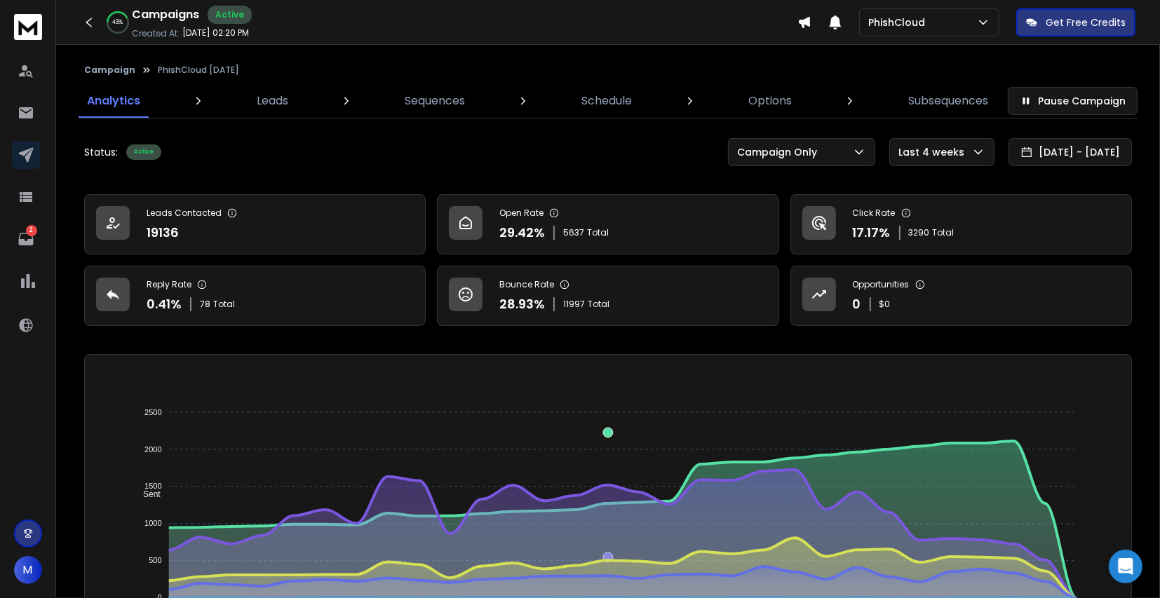
click at [781, 98] on p "Options" at bounding box center [770, 101] width 43 height 17
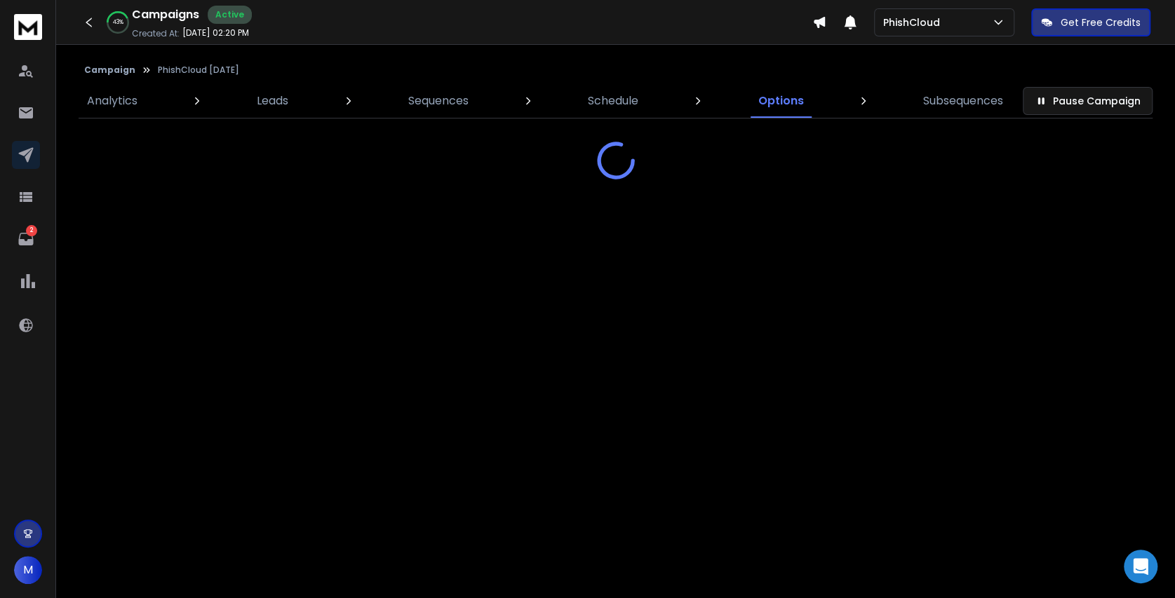
select select "**********"
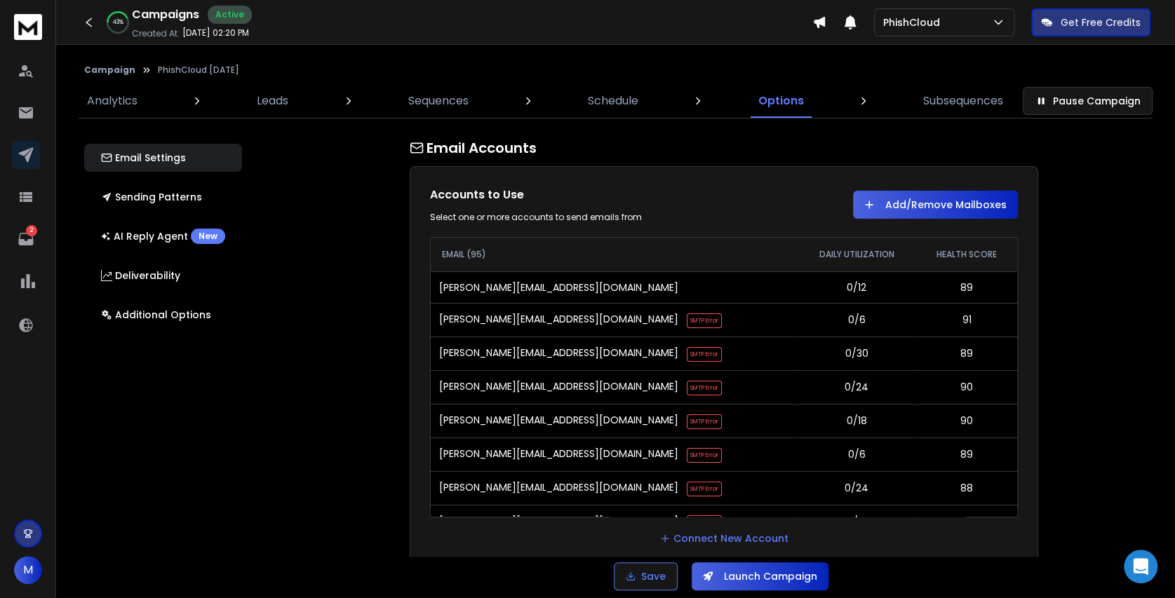
click at [687, 323] on span "SMTP Error" at bounding box center [704, 321] width 35 height 15
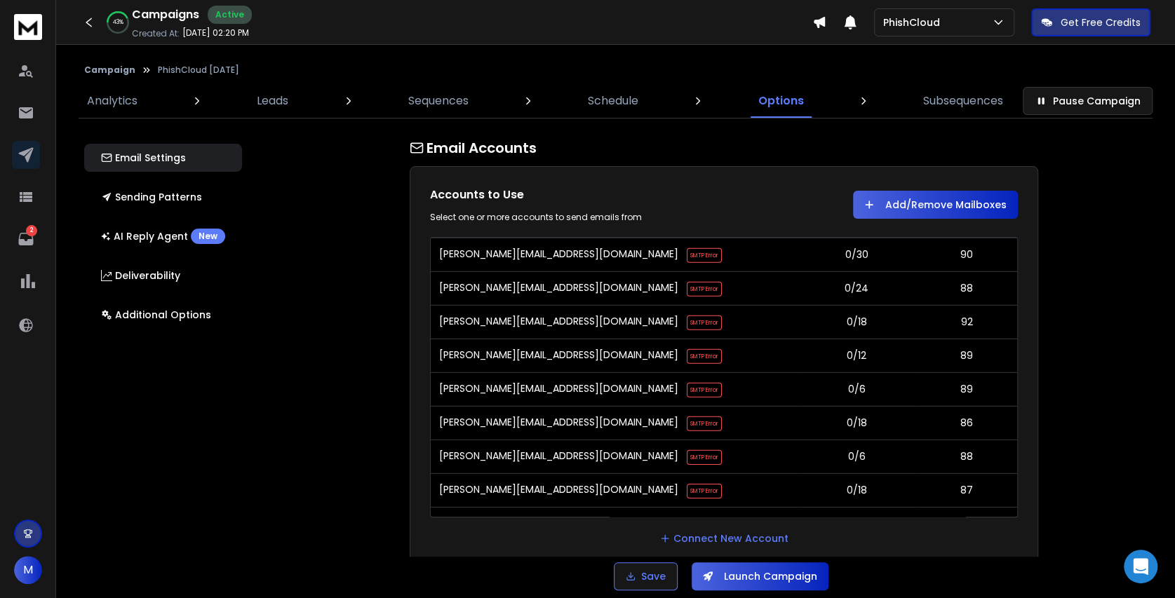
scroll to position [2861, 0]
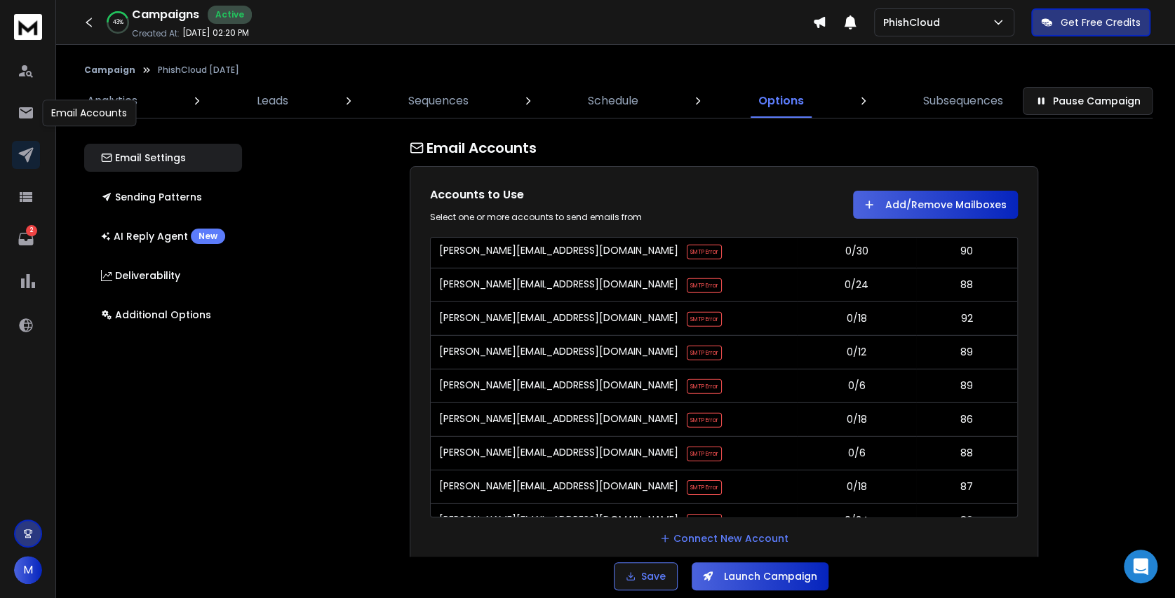
click at [32, 118] on icon at bounding box center [26, 112] width 14 height 11
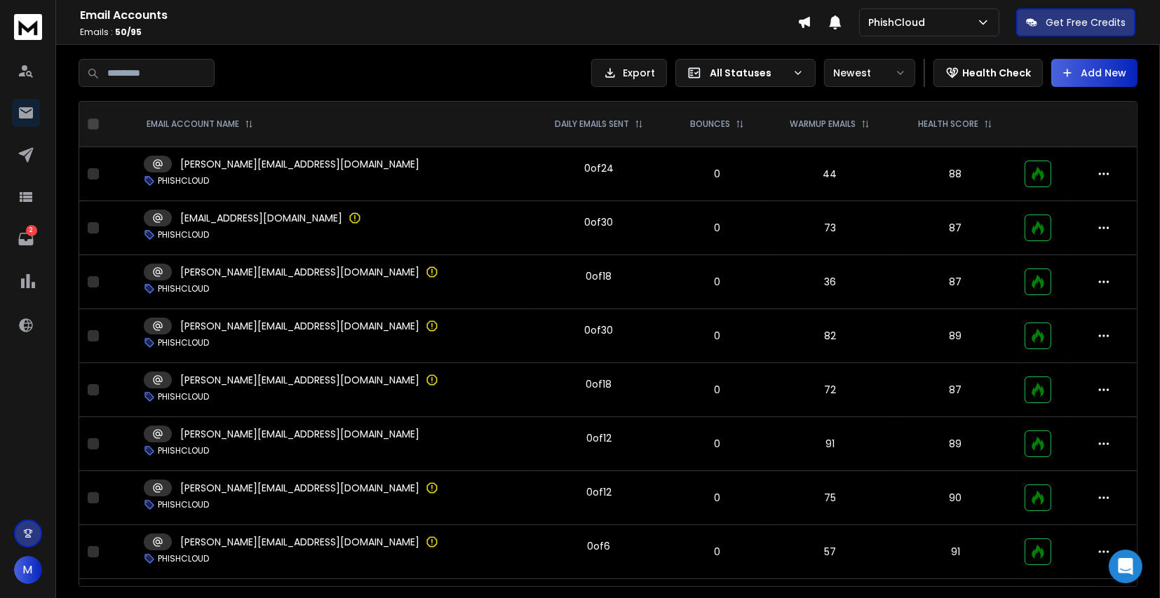
click at [989, 26] on icon "button" at bounding box center [984, 22] width 14 height 14
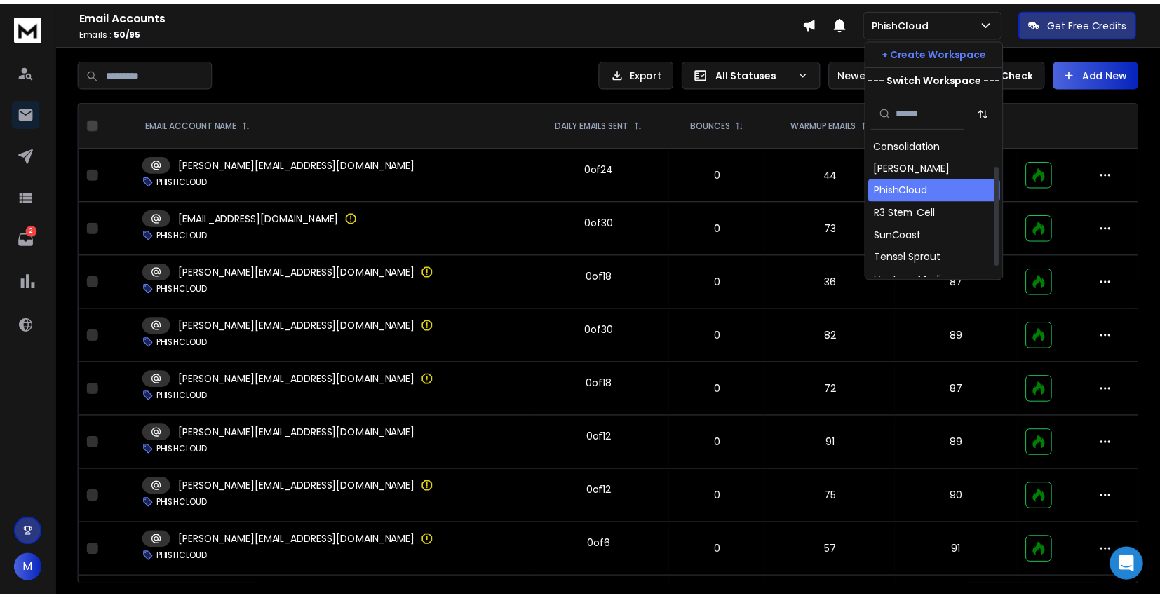
scroll to position [53, 0]
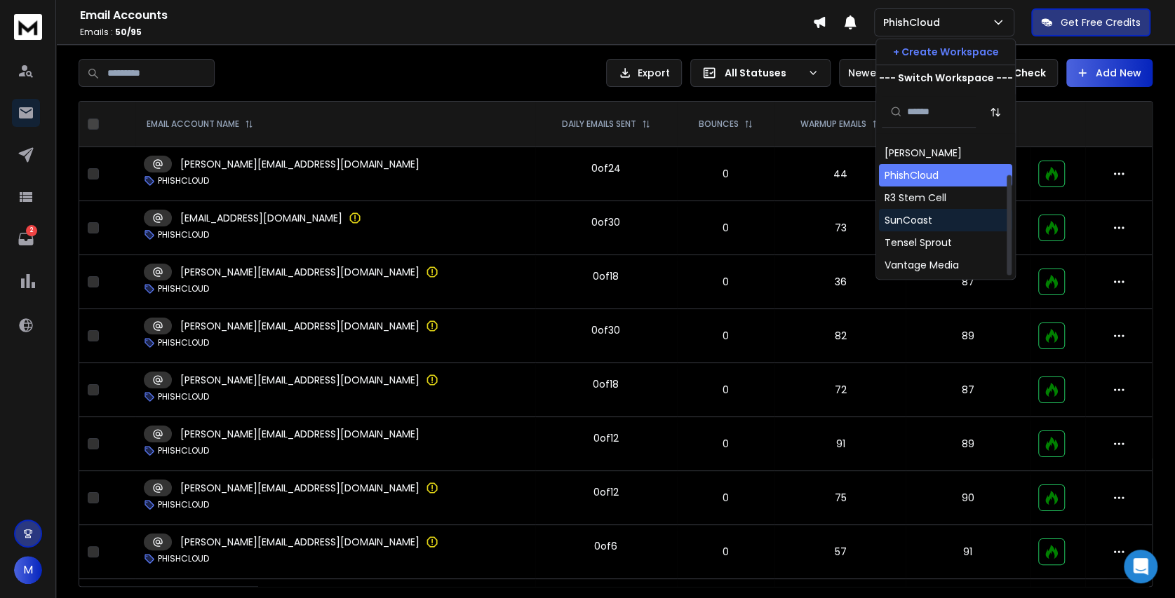
click at [909, 217] on div "SunCoast" at bounding box center [909, 220] width 48 height 14
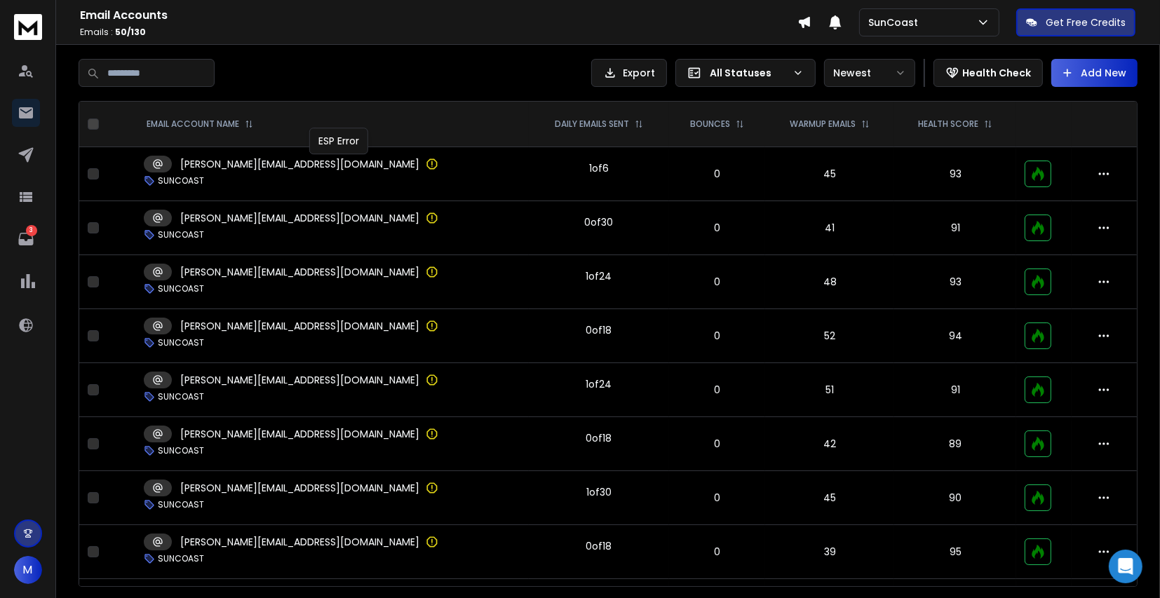
click at [425, 168] on icon at bounding box center [432, 164] width 14 height 14
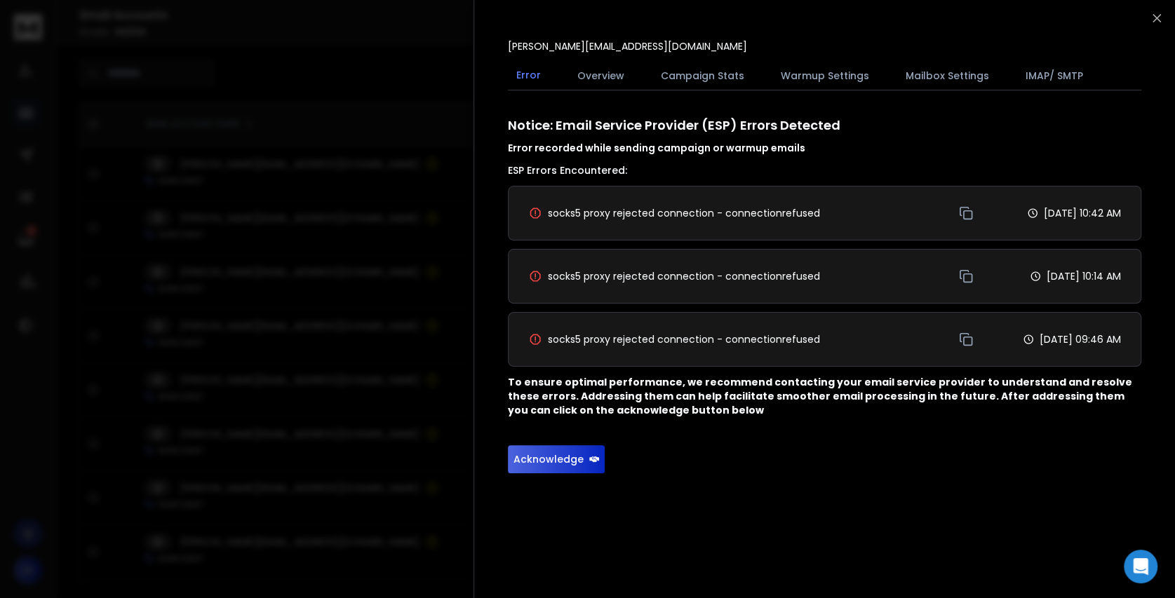
click at [532, 460] on button "Acknowledge" at bounding box center [556, 459] width 97 height 28
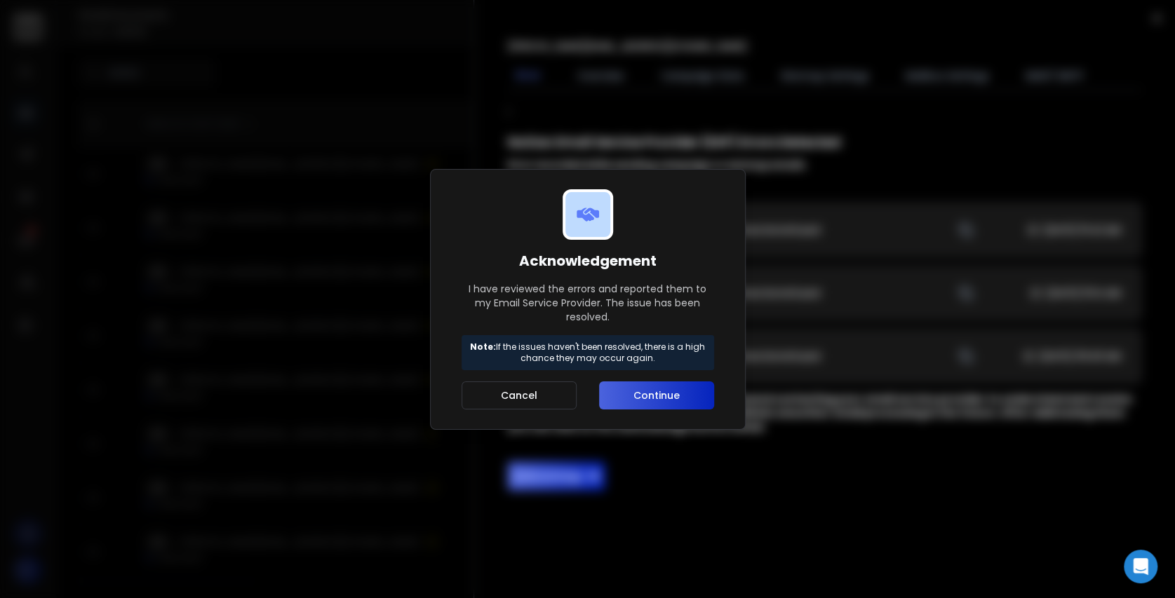
click at [658, 389] on button "Continue" at bounding box center [656, 396] width 114 height 28
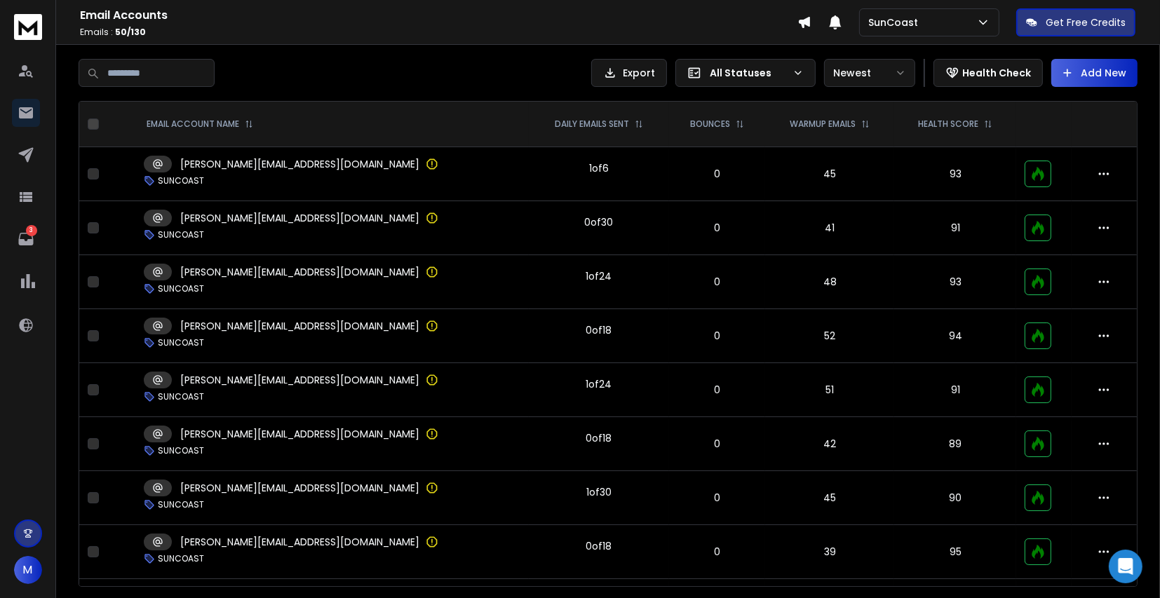
click at [987, 21] on icon "button" at bounding box center [983, 22] width 7 height 4
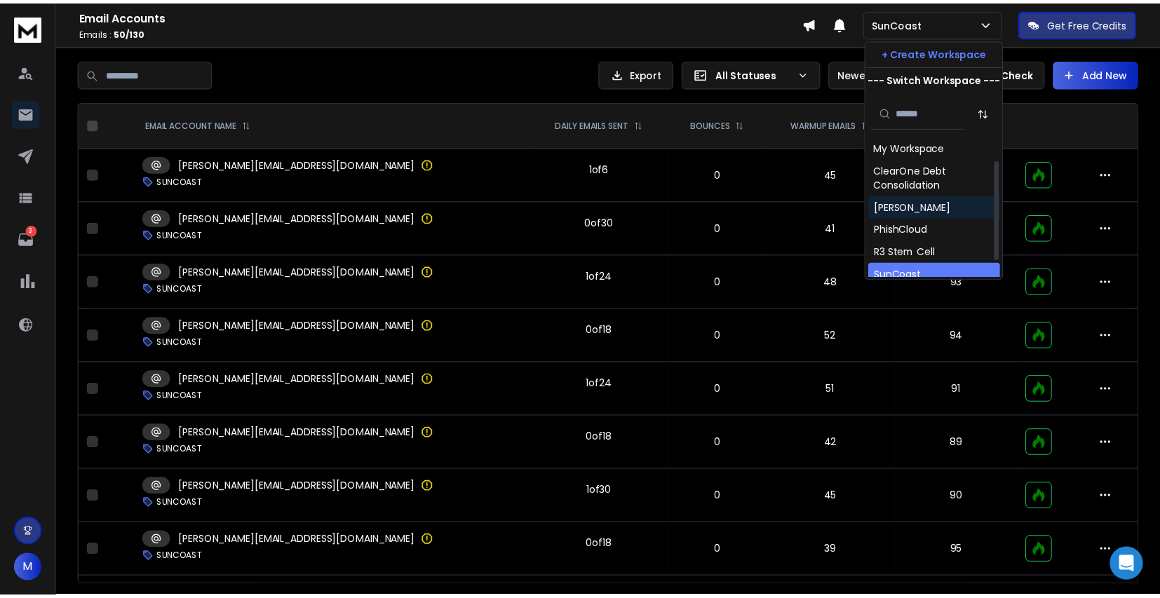
scroll to position [53, 0]
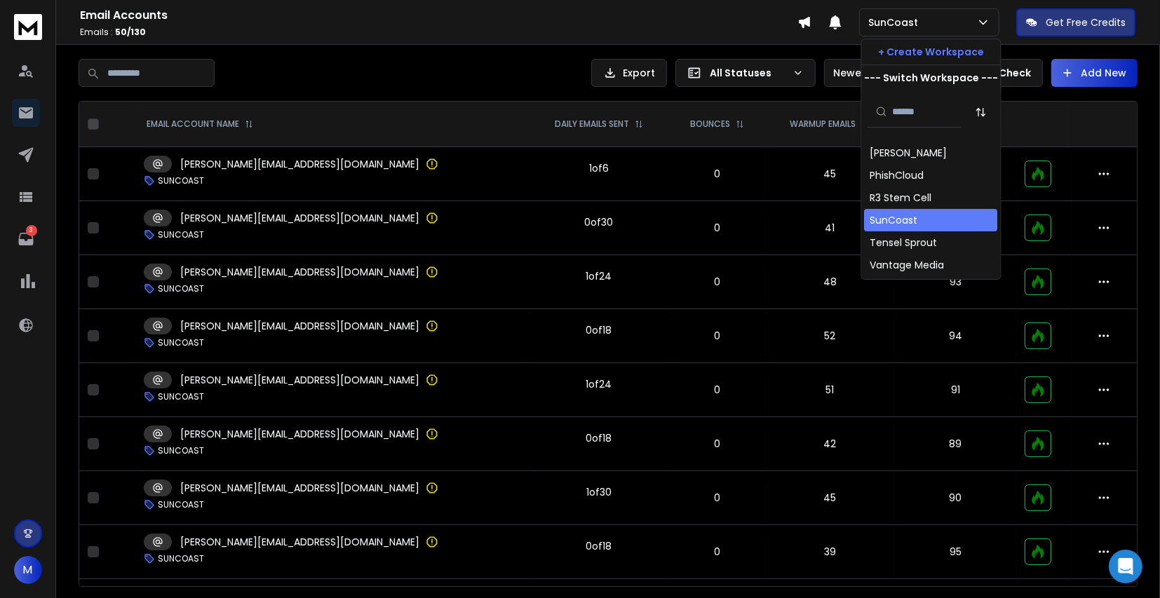
click at [746, 15] on h1 "Email Accounts" at bounding box center [439, 15] width 718 height 17
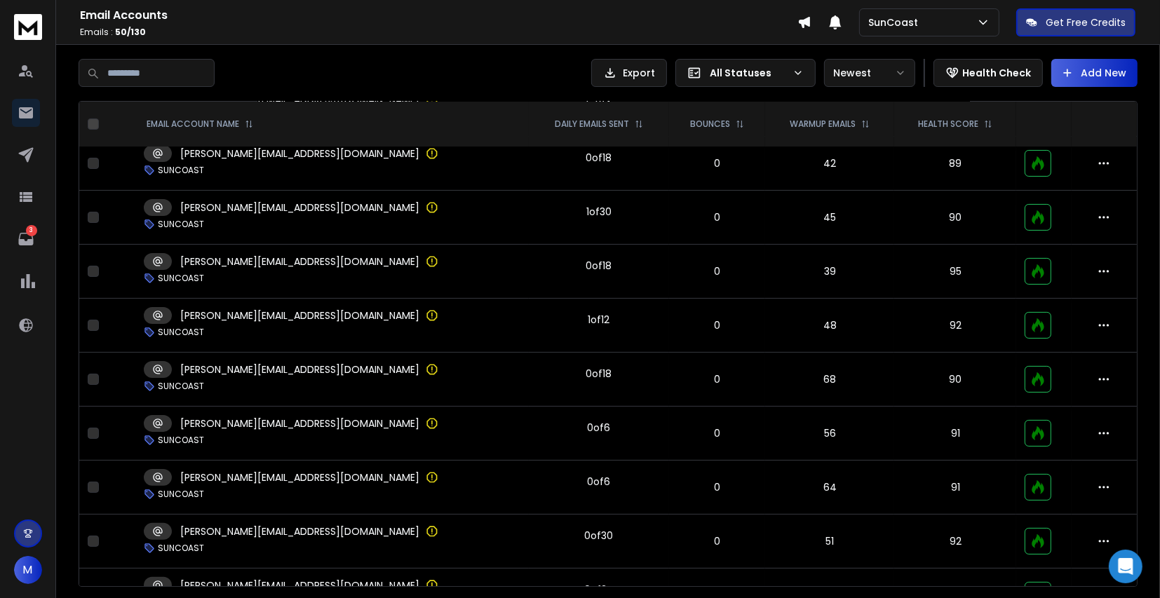
scroll to position [0, 0]
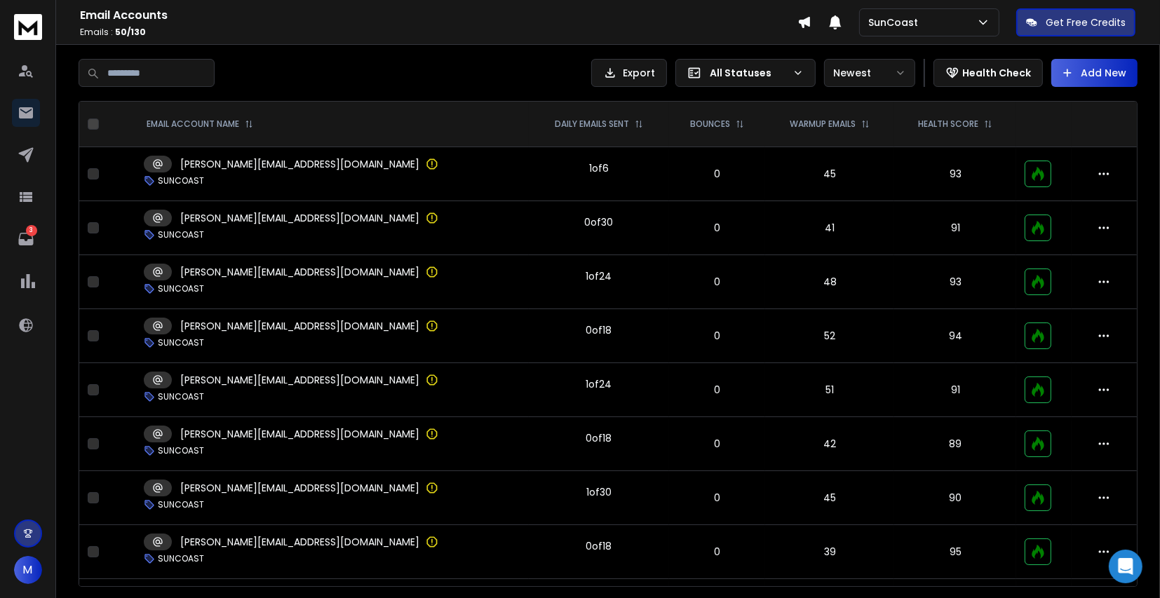
click at [987, 18] on icon "button" at bounding box center [984, 22] width 14 height 14
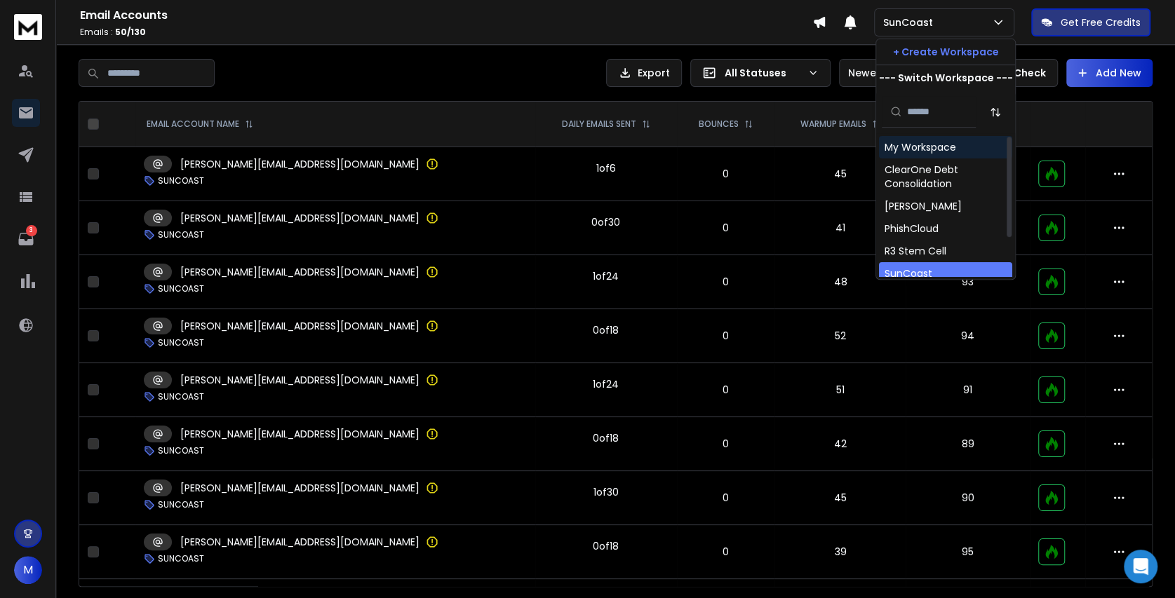
click at [911, 141] on div "My Workspace" at bounding box center [921, 147] width 72 height 14
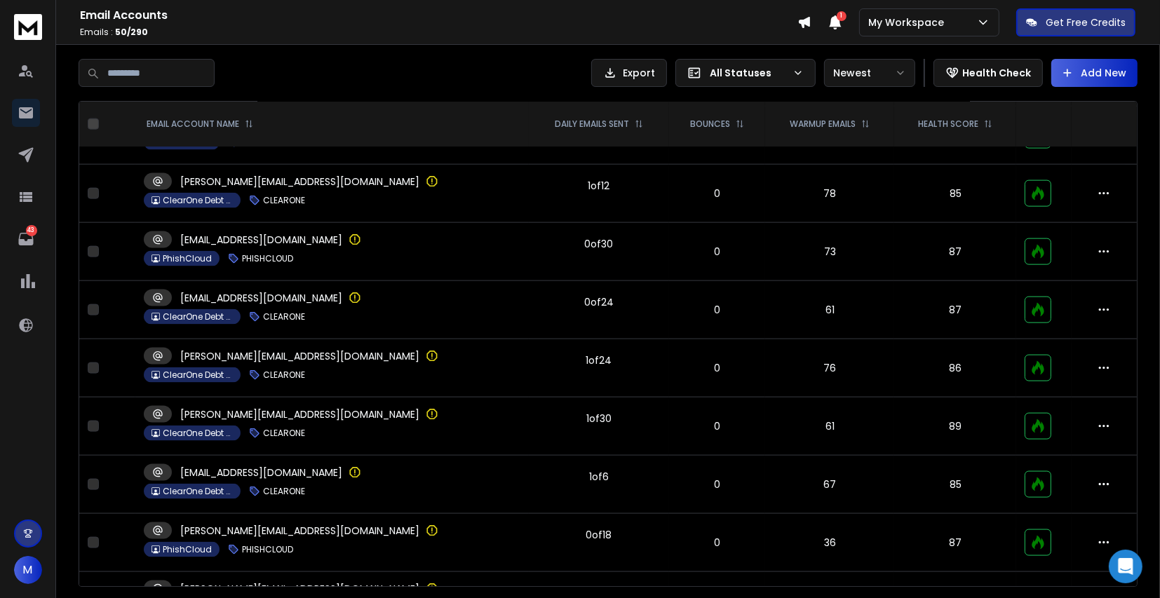
scroll to position [1994, 0]
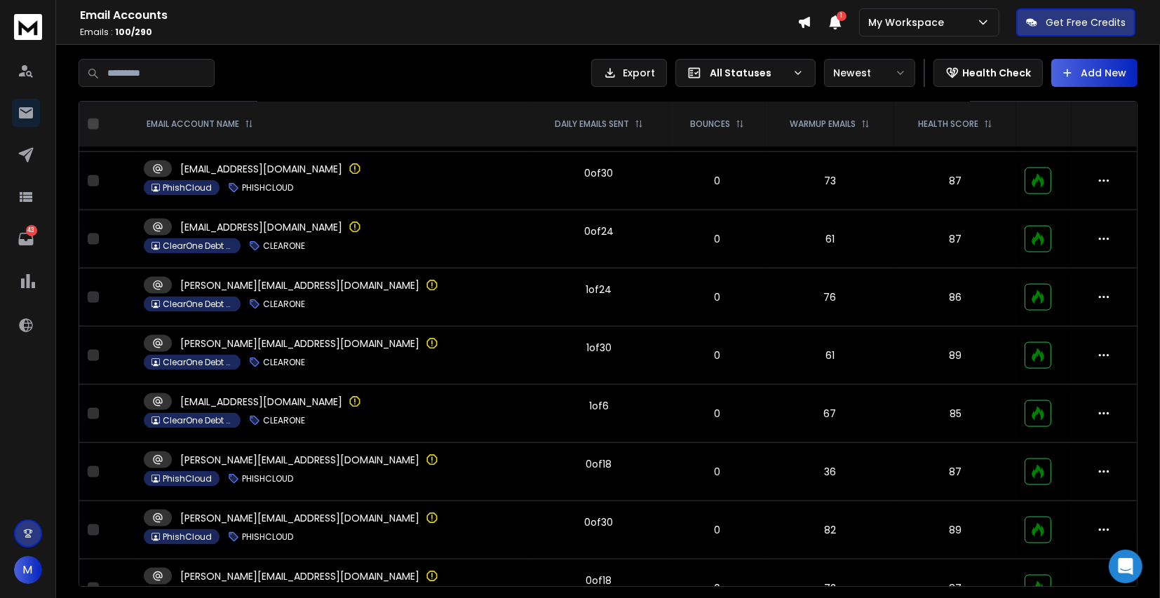
click at [980, 25] on icon "button" at bounding box center [984, 22] width 14 height 14
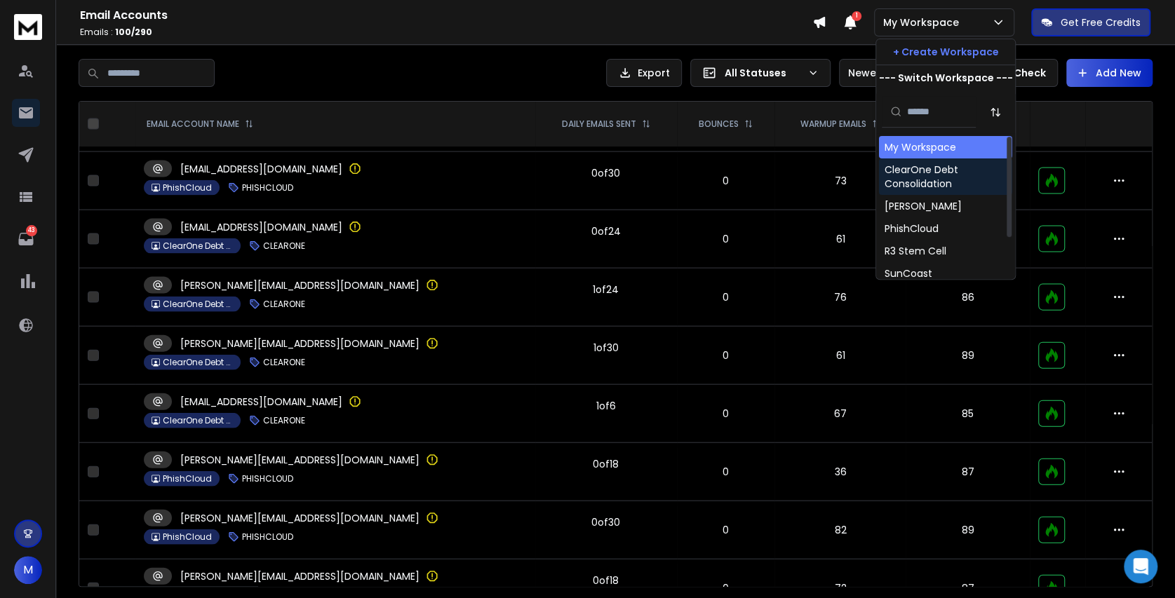
click at [904, 171] on div "ClearOne Debt Consolidation" at bounding box center [946, 177] width 122 height 28
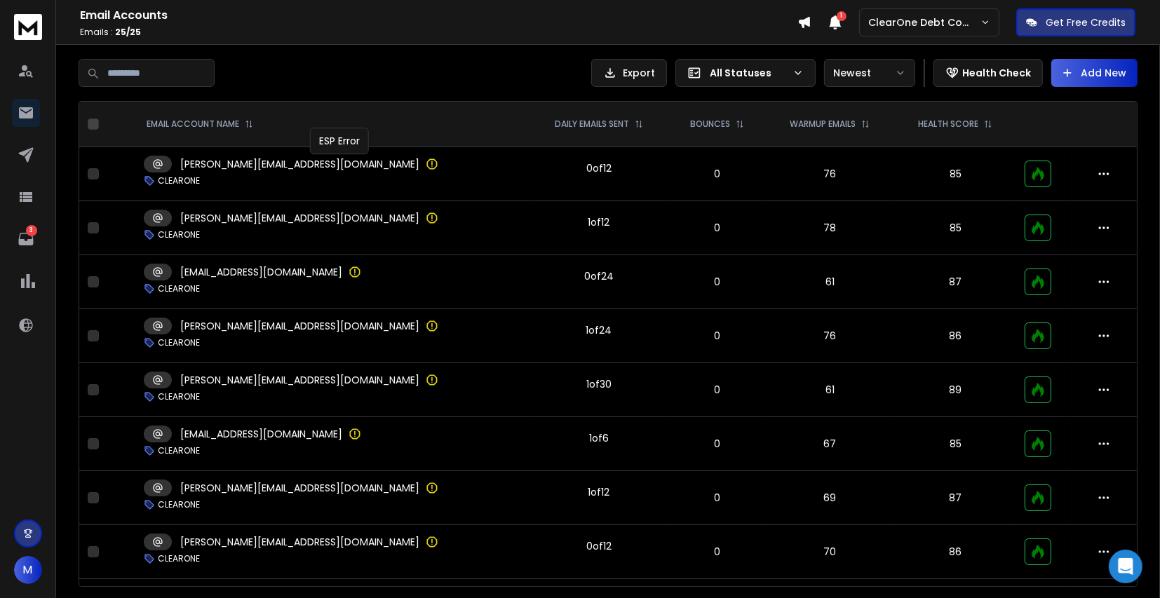
click at [425, 164] on icon at bounding box center [432, 164] width 14 height 14
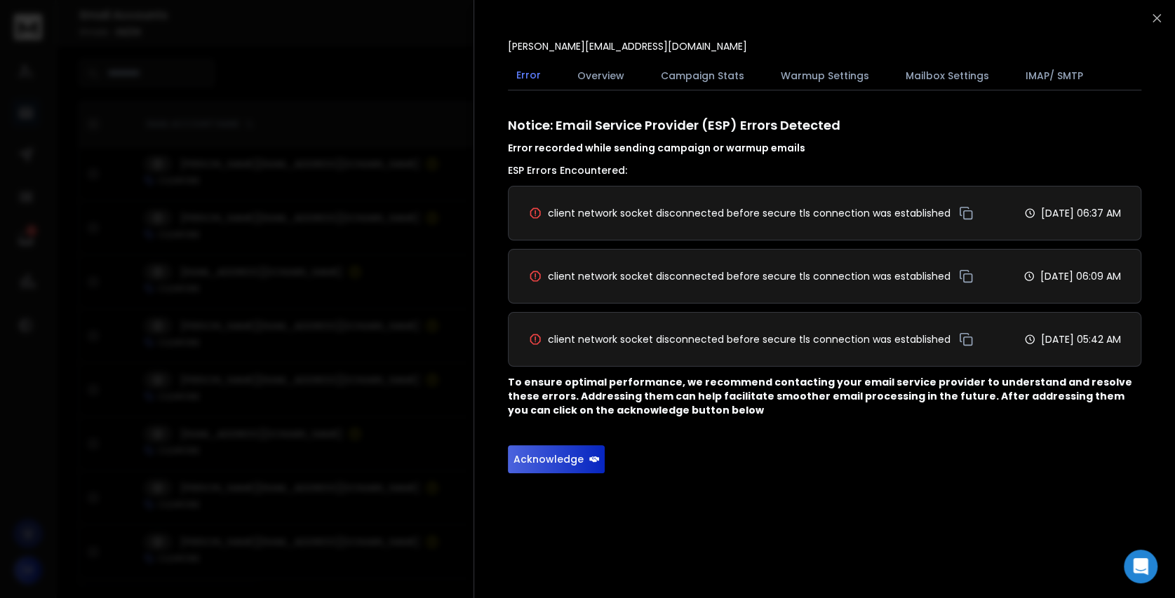
click at [566, 459] on button "Acknowledge" at bounding box center [556, 459] width 97 height 28
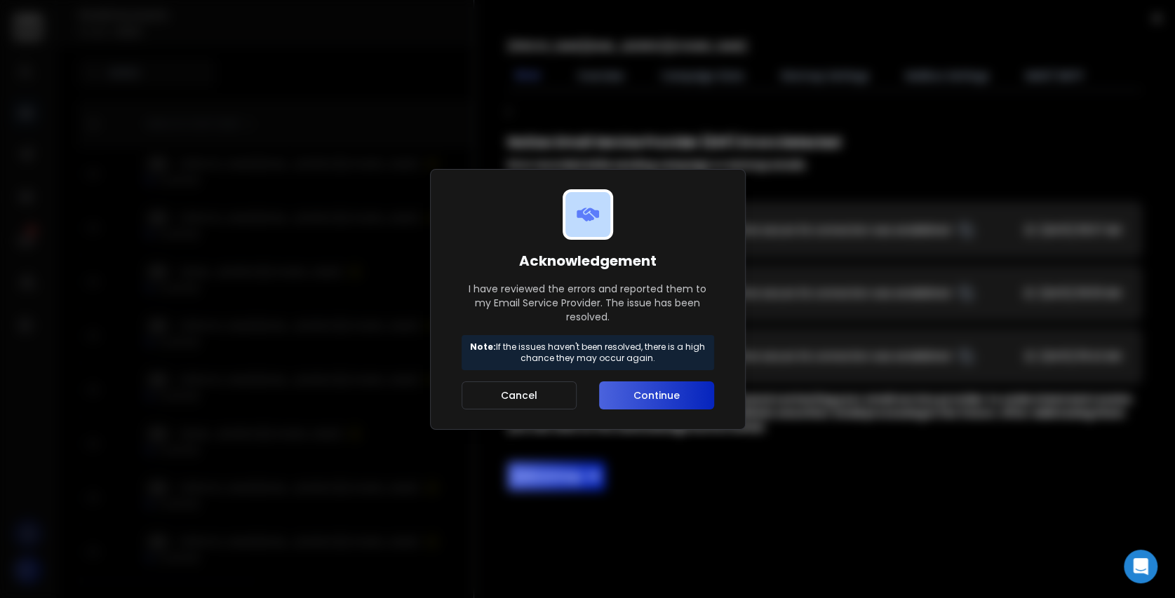
click at [665, 391] on button "Continue" at bounding box center [656, 396] width 114 height 28
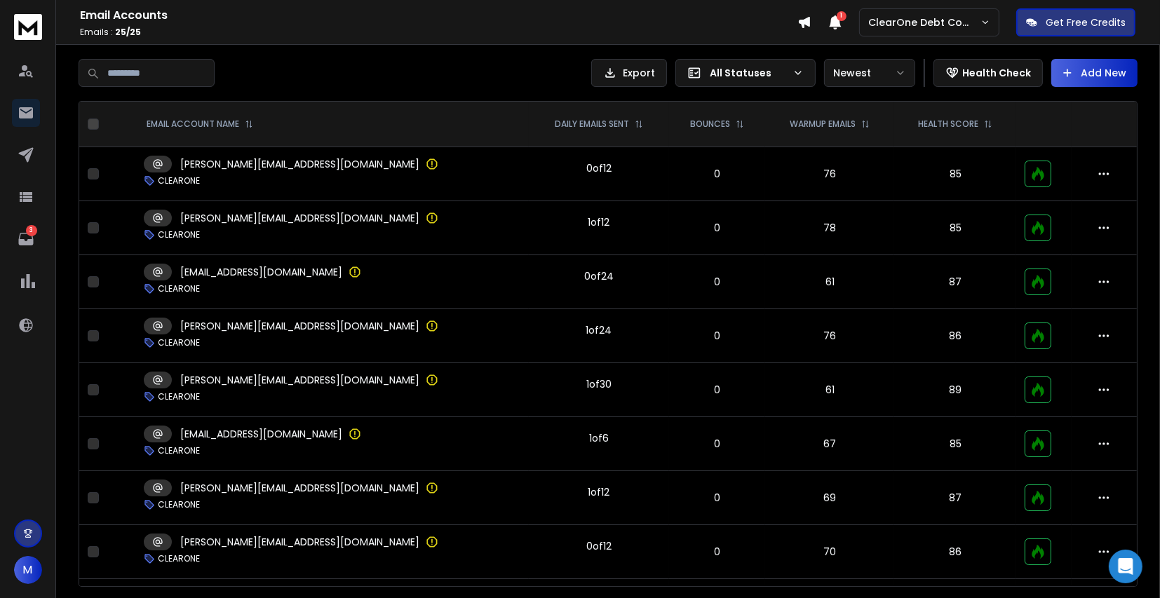
click at [986, 27] on icon "button" at bounding box center [986, 22] width 10 height 14
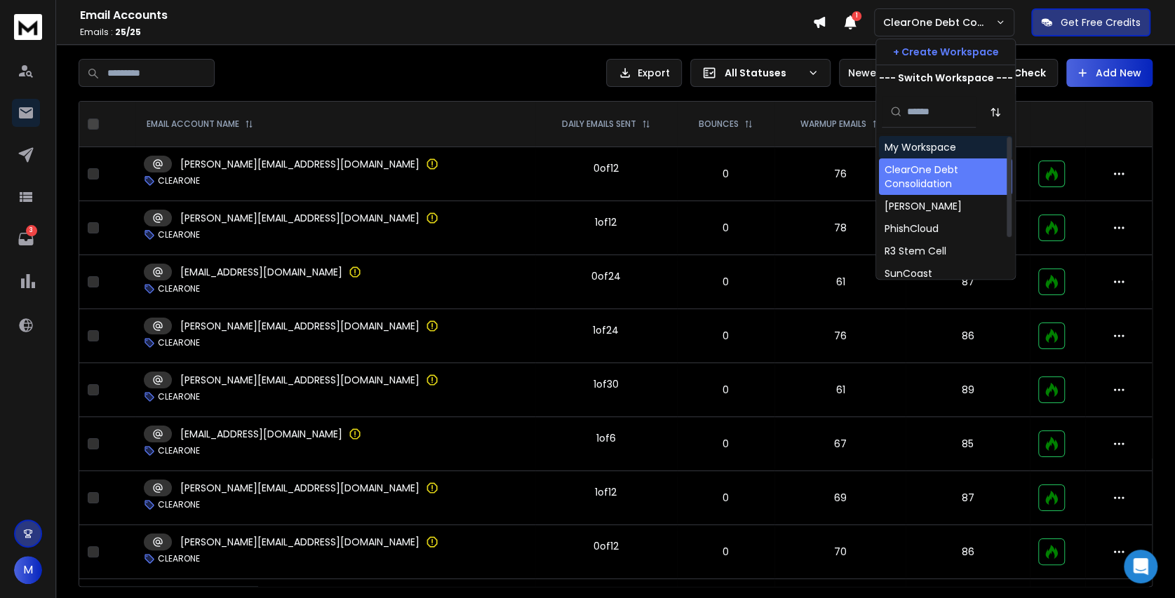
click at [923, 145] on div "My Workspace" at bounding box center [921, 147] width 72 height 14
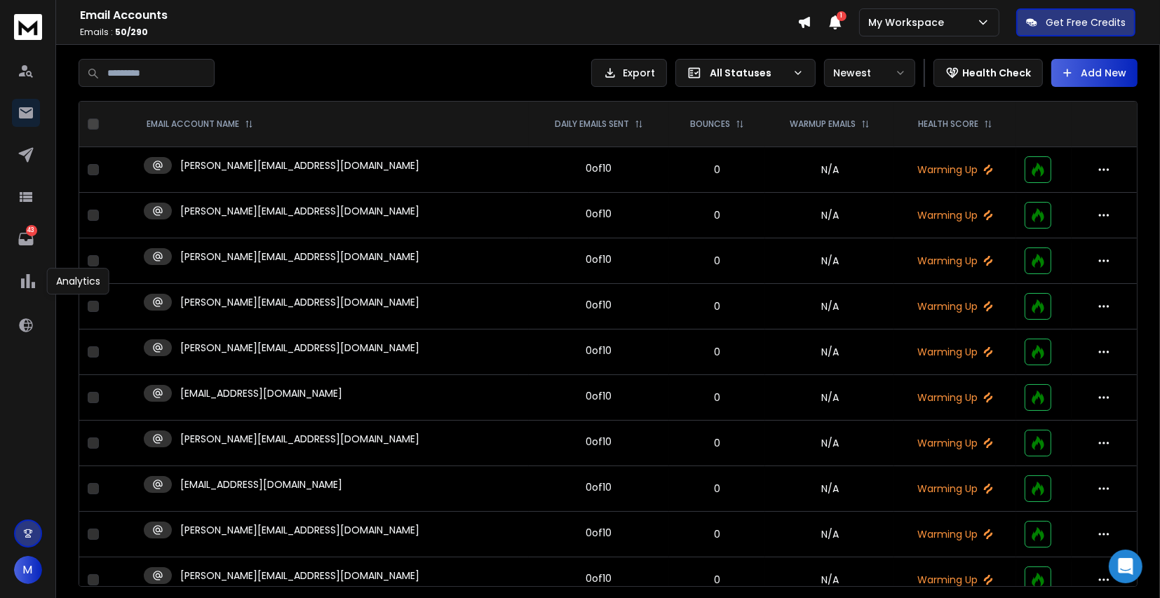
click at [32, 283] on icon at bounding box center [28, 281] width 14 height 14
click at [1094, 68] on button "Add New" at bounding box center [1095, 73] width 86 height 28
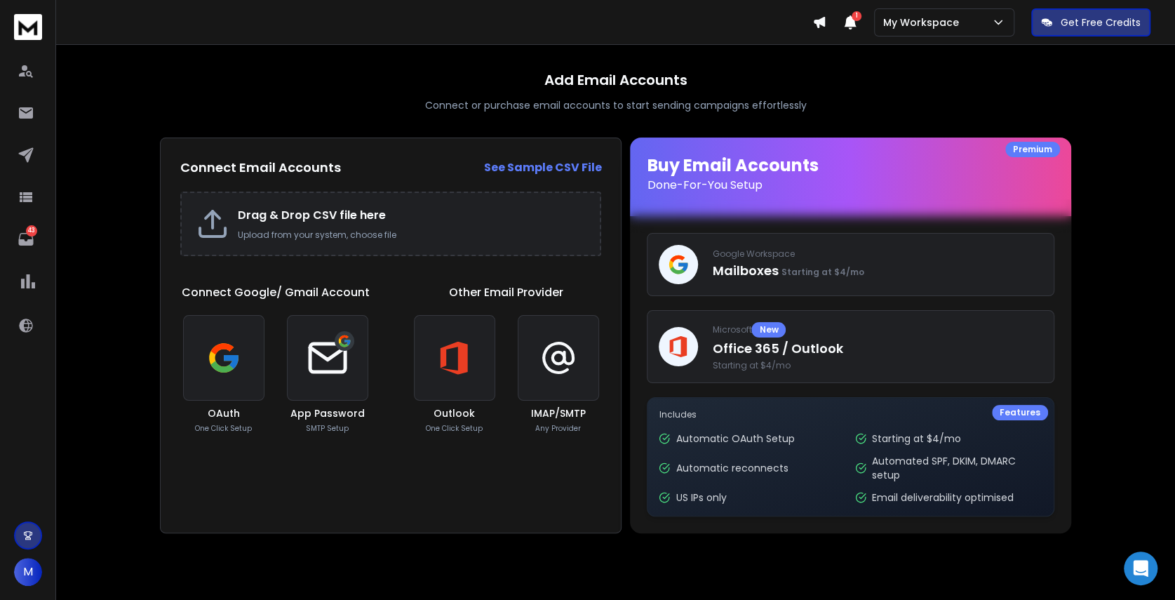
click at [563, 371] on icon at bounding box center [558, 357] width 29 height 29
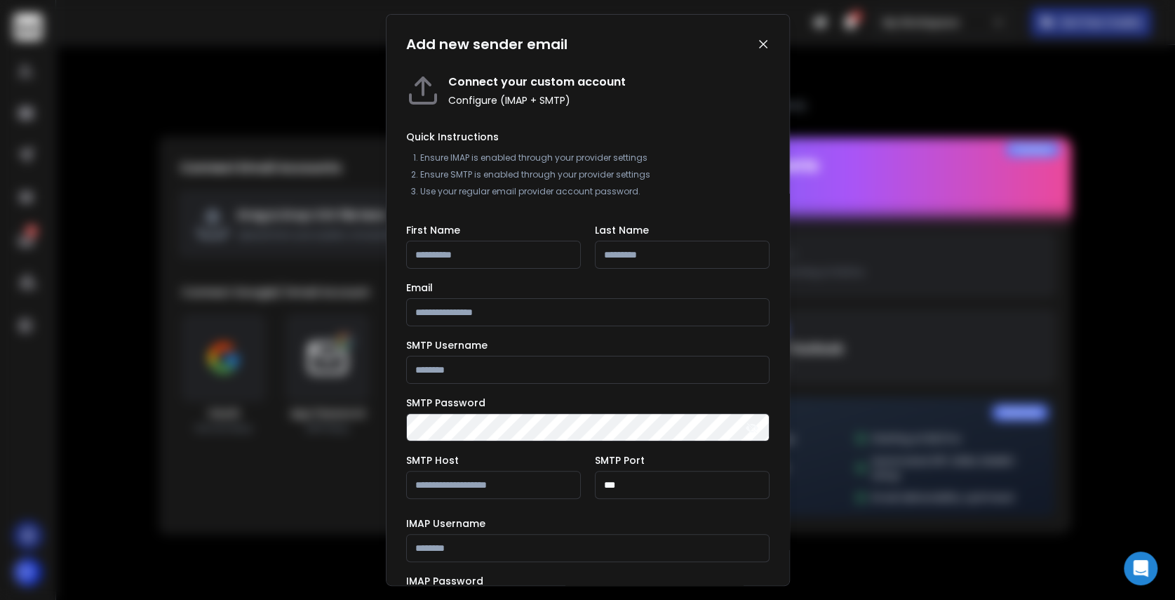
click at [502, 267] on input "text" at bounding box center [493, 255] width 175 height 28
type input "*****"
type input "****"
type input "**********"
paste input "**********"
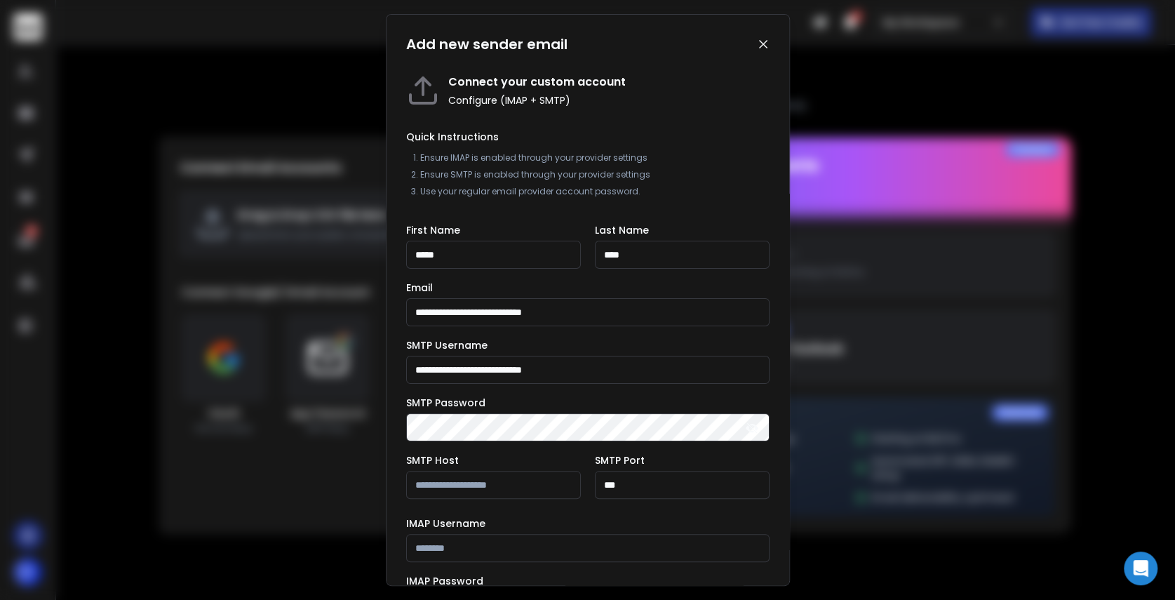
type input "**********"
drag, startPoint x: 451, startPoint y: 311, endPoint x: 588, endPoint y: 311, distance: 136.8
click at [588, 311] on input "**********" at bounding box center [587, 312] width 363 height 28
click at [481, 481] on input "****" at bounding box center [493, 485] width 175 height 28
paste input "**********"
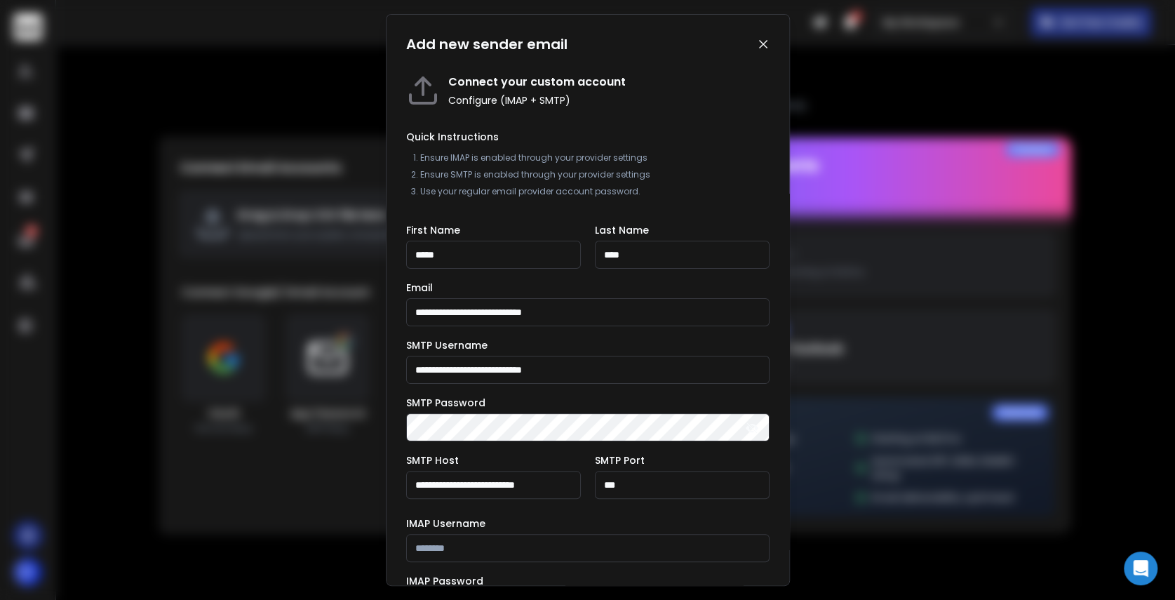
type input "**********"
drag, startPoint x: 633, startPoint y: 481, endPoint x: 579, endPoint y: 490, distance: 54.9
click at [579, 490] on div "**********" at bounding box center [587, 479] width 363 height 49
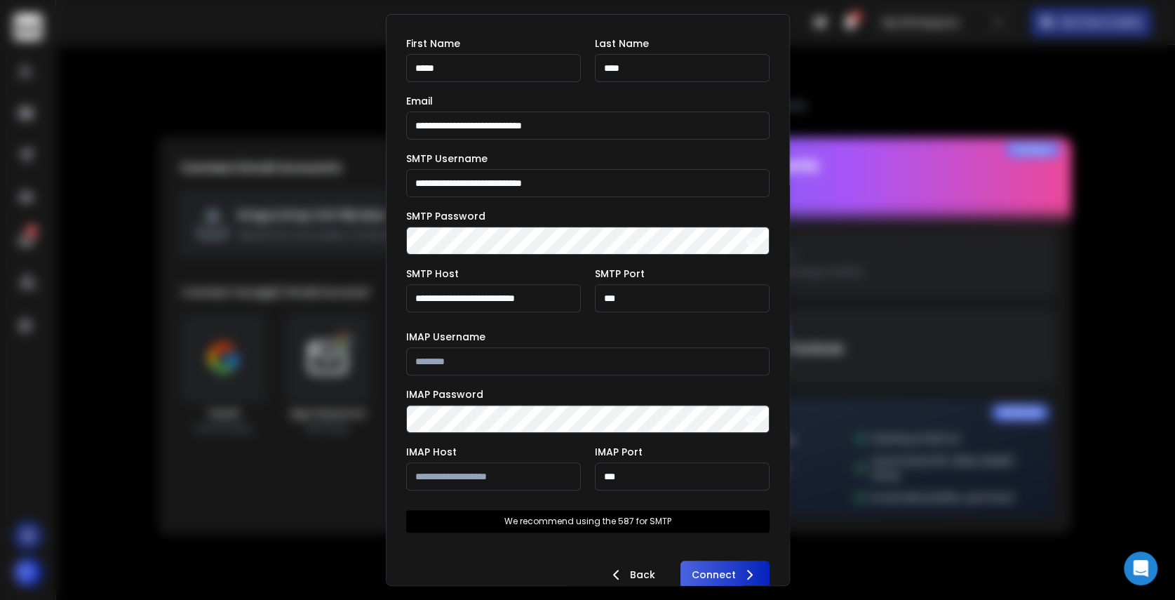
type input "***"
drag, startPoint x: 609, startPoint y: 181, endPoint x: 383, endPoint y: 186, distance: 225.9
click at [383, 186] on div "**********" at bounding box center [587, 300] width 1175 height 600
click at [451, 361] on input "text" at bounding box center [587, 361] width 363 height 28
paste input "**********"
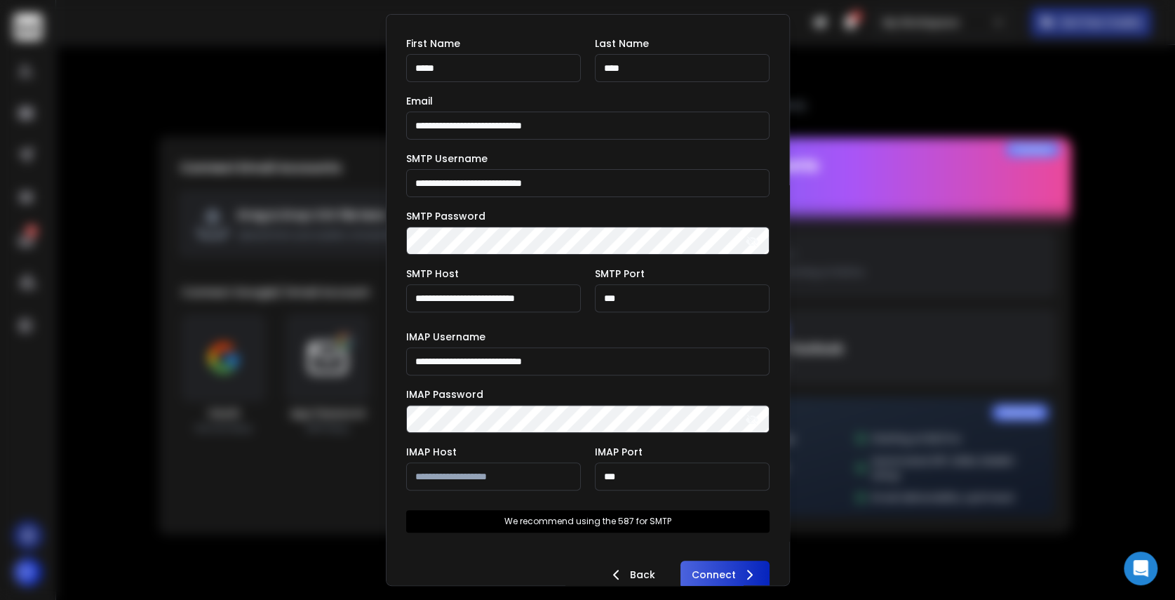
type input "**********"
click at [752, 243] on icon at bounding box center [752, 241] width 13 height 8
click at [358, 244] on div "**********" at bounding box center [587, 300] width 1175 height 600
drag, startPoint x: 568, startPoint y: 295, endPoint x: 380, endPoint y: 302, distance: 188.1
click at [380, 302] on div "**********" at bounding box center [587, 300] width 1175 height 600
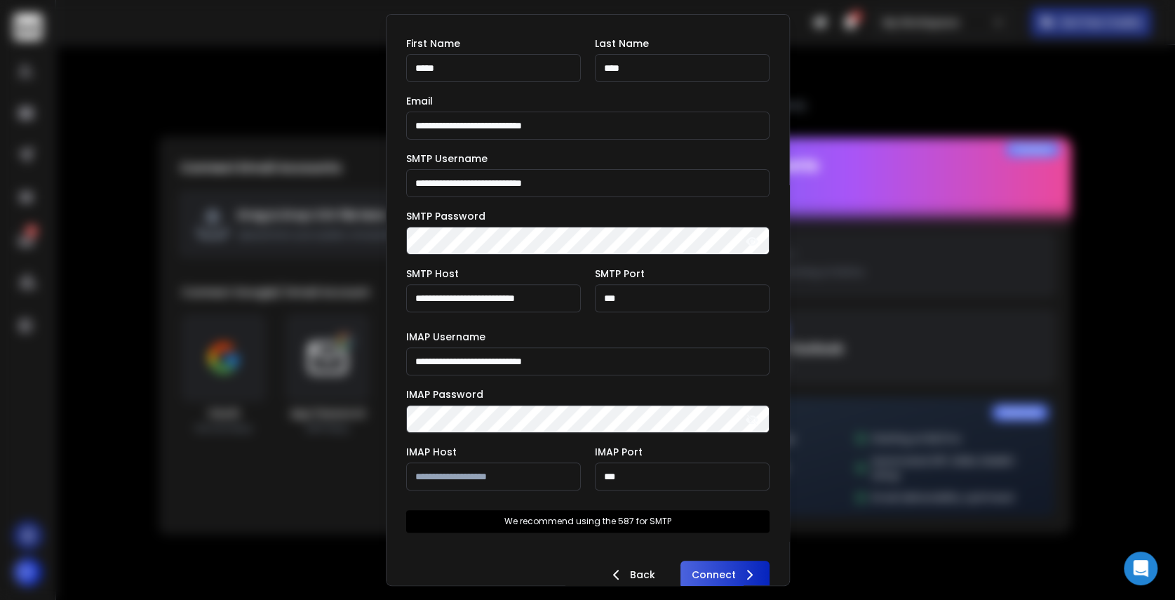
click at [468, 476] on input "text" at bounding box center [493, 476] width 175 height 28
paste input "**********"
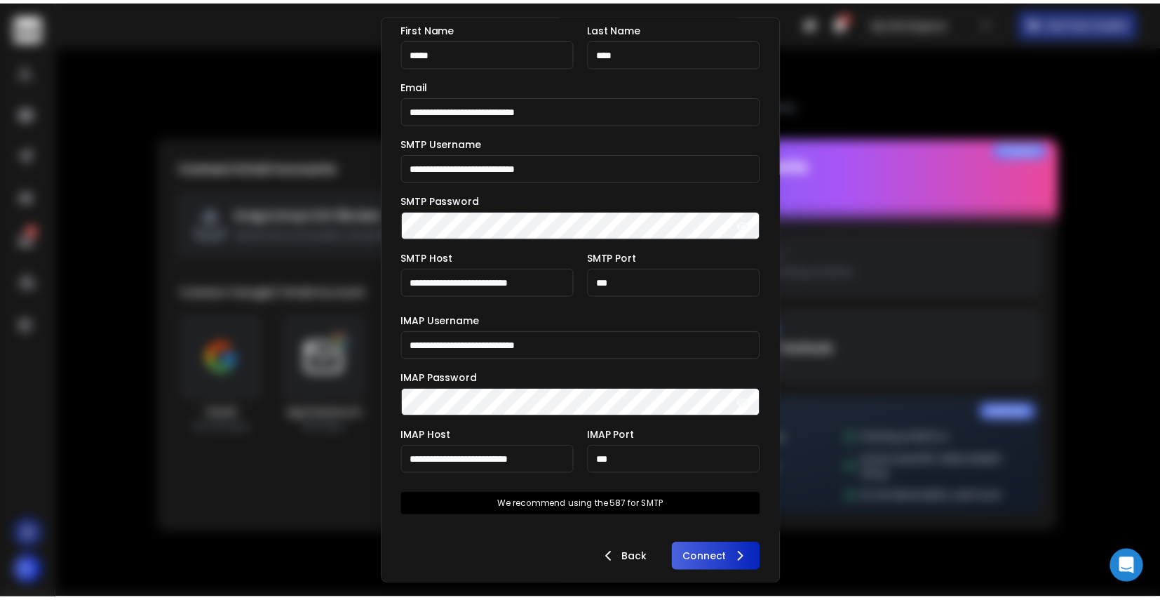
scroll to position [209, 0]
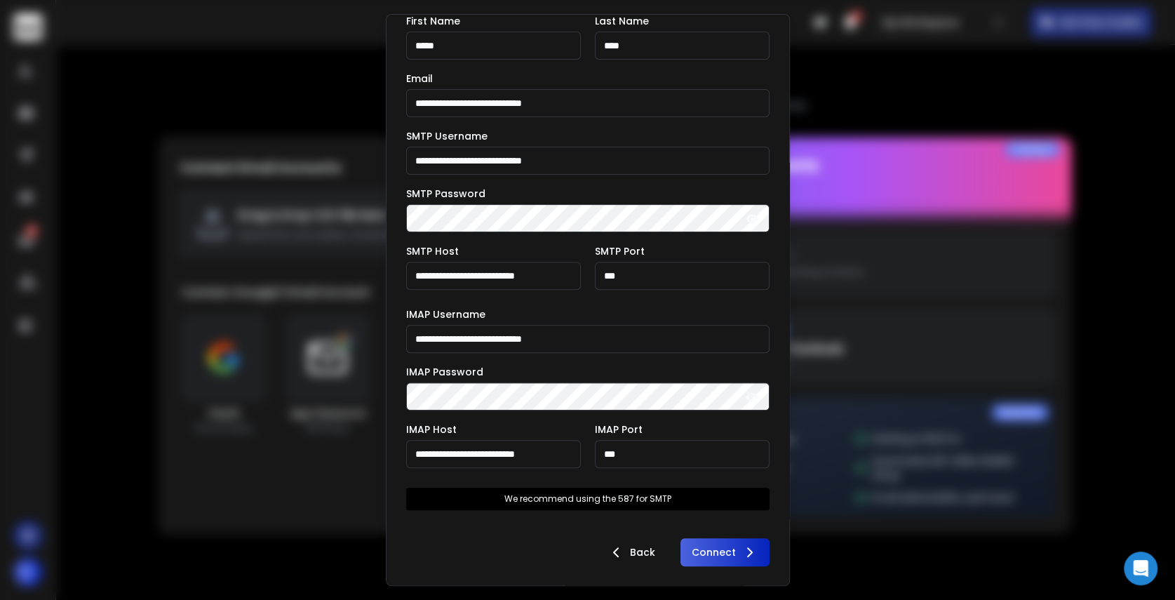
type input "**********"
click at [735, 553] on button "Connect" at bounding box center [724, 552] width 89 height 28
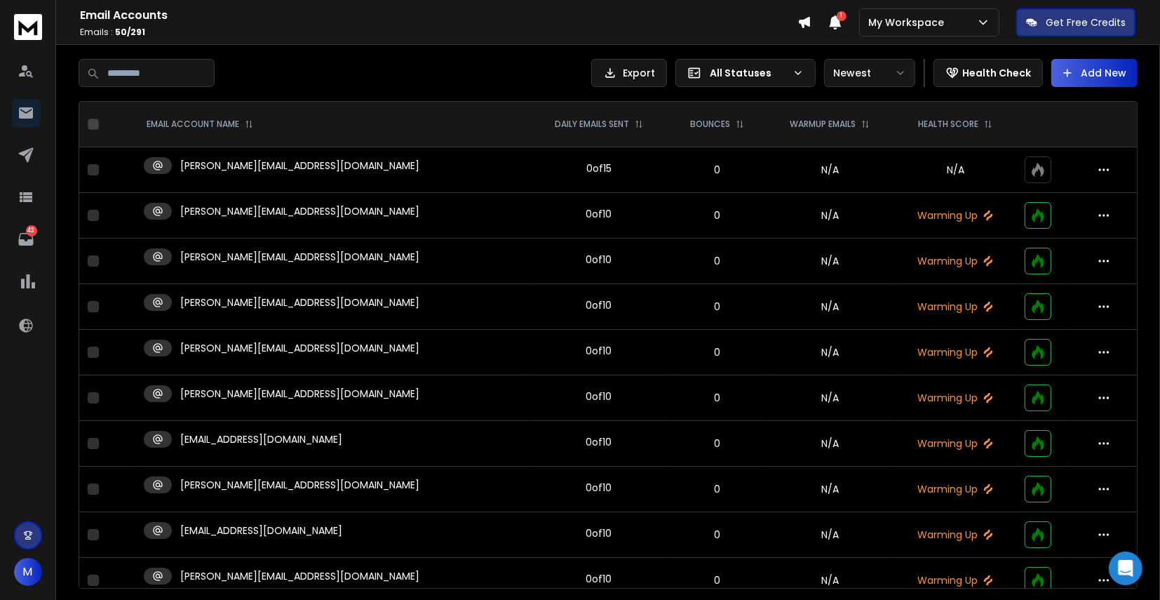
click at [93, 171] on button "button" at bounding box center [93, 169] width 11 height 11
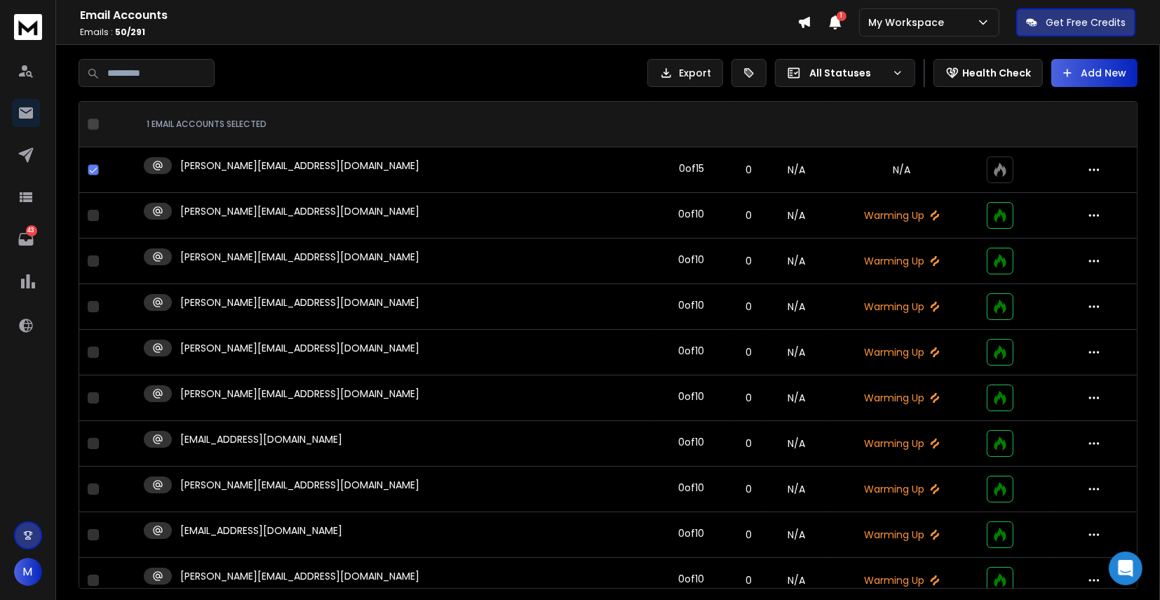
click at [1088, 166] on icon at bounding box center [1094, 169] width 13 height 13
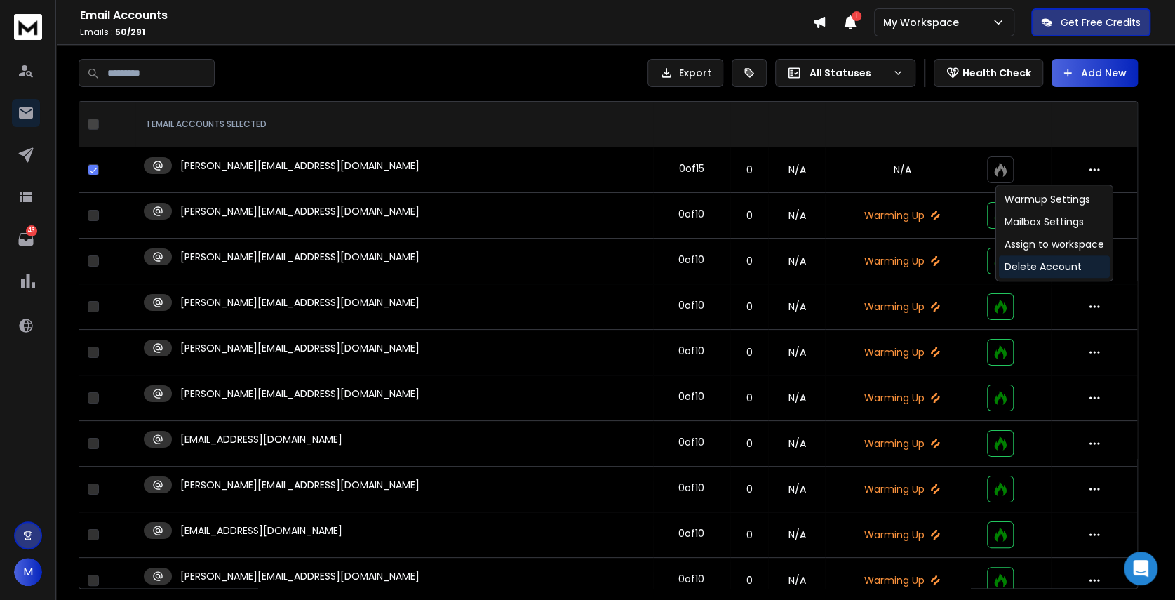
click at [1056, 261] on div "Delete Account" at bounding box center [1054, 266] width 111 height 22
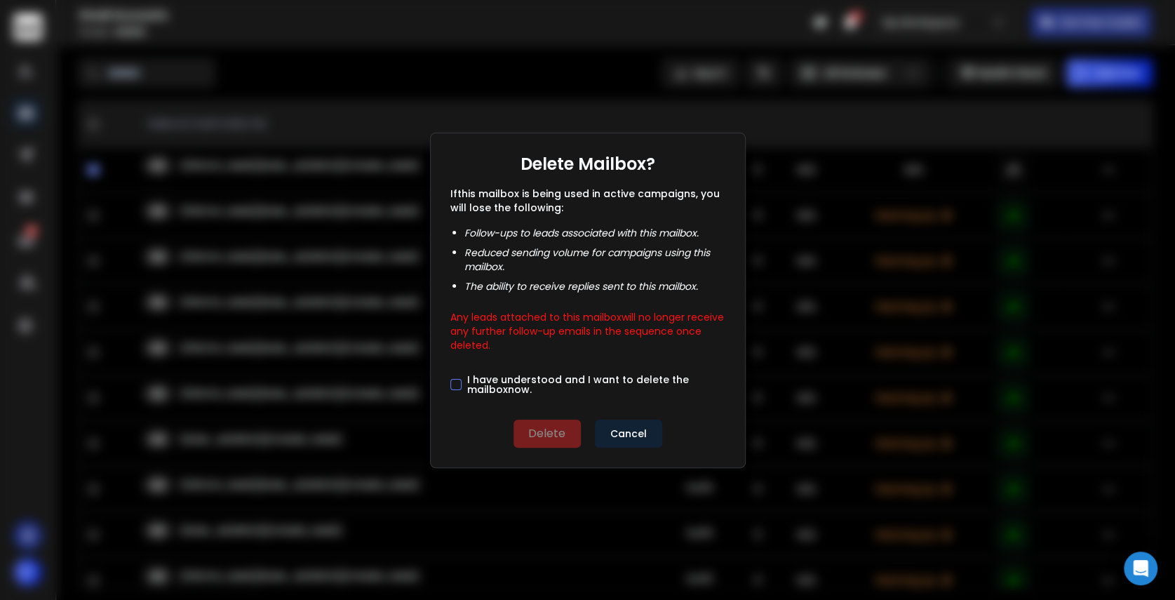
click at [454, 382] on button "I have understood and I want to delete the mailbox now." at bounding box center [455, 384] width 11 height 11
drag, startPoint x: 546, startPoint y: 431, endPoint x: 56, endPoint y: 476, distance: 491.7
click at [546, 433] on button "Delete" at bounding box center [547, 434] width 67 height 28
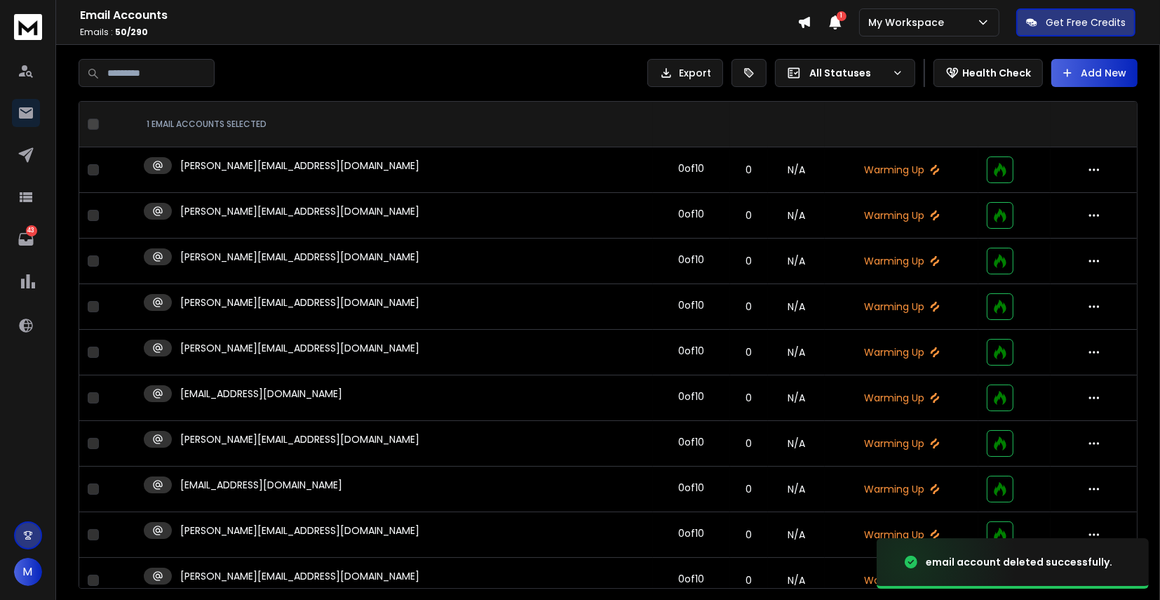
click at [730, 127] on th at bounding box center [749, 125] width 39 height 46
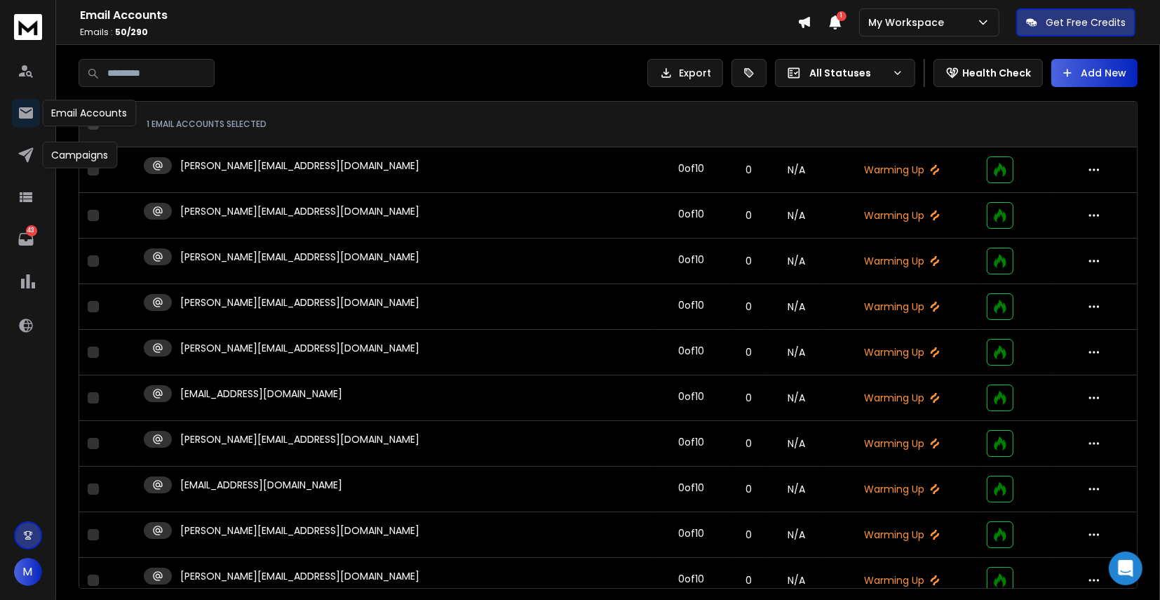
click at [22, 147] on icon at bounding box center [26, 155] width 17 height 17
click at [27, 116] on icon at bounding box center [26, 112] width 14 height 11
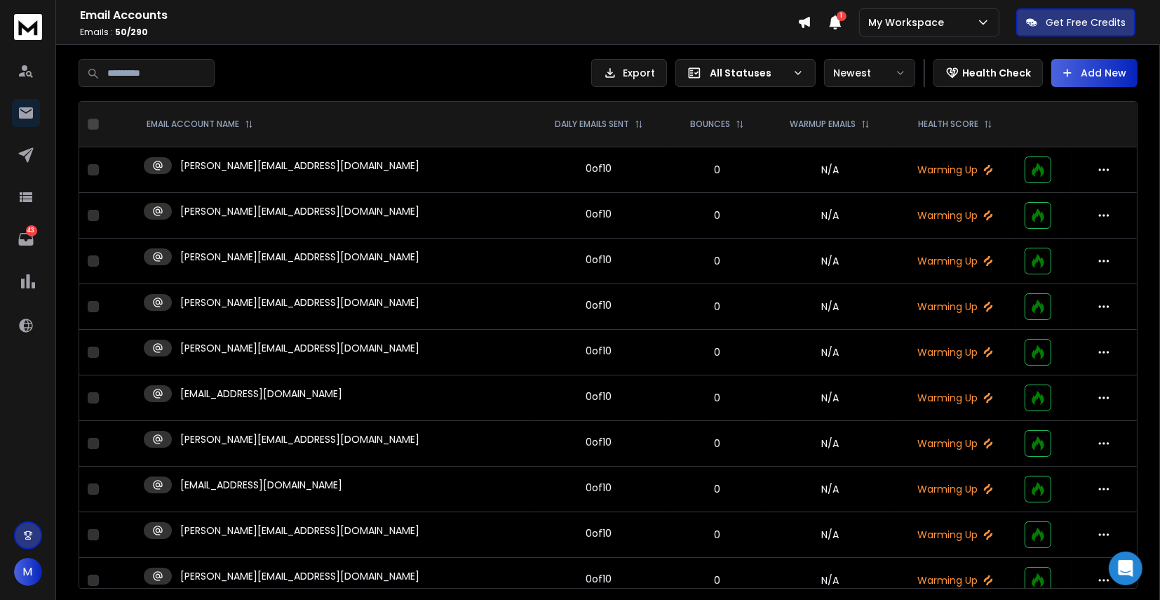
click at [861, 127] on icon at bounding box center [865, 124] width 8 height 8
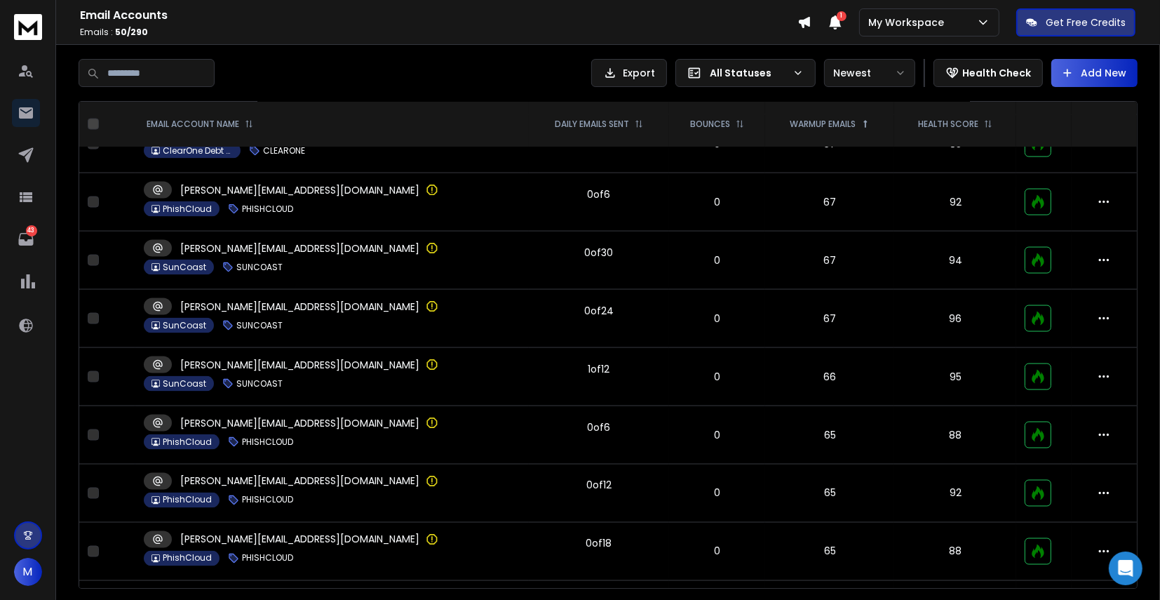
scroll to position [2492, 0]
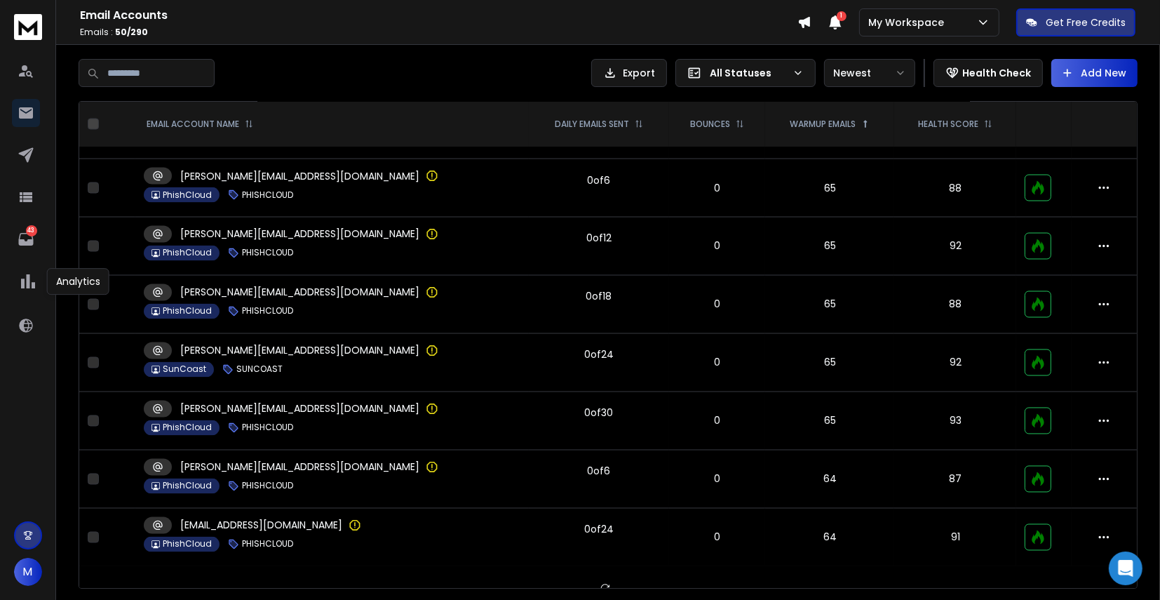
click at [25, 282] on icon at bounding box center [28, 281] width 21 height 21
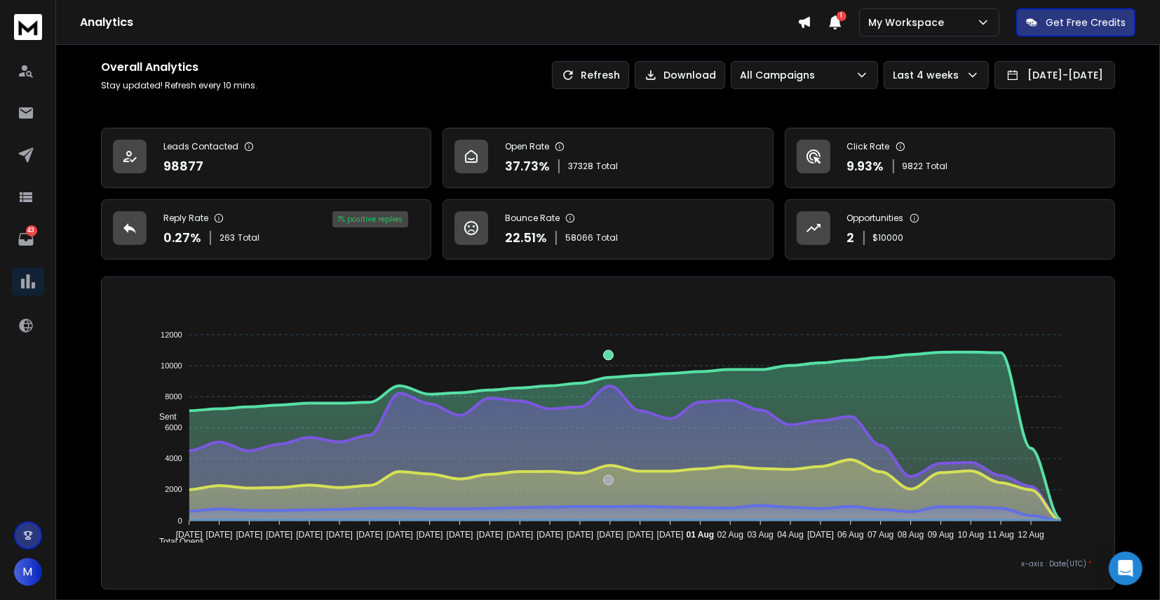
click at [984, 20] on icon "button" at bounding box center [984, 22] width 14 height 14
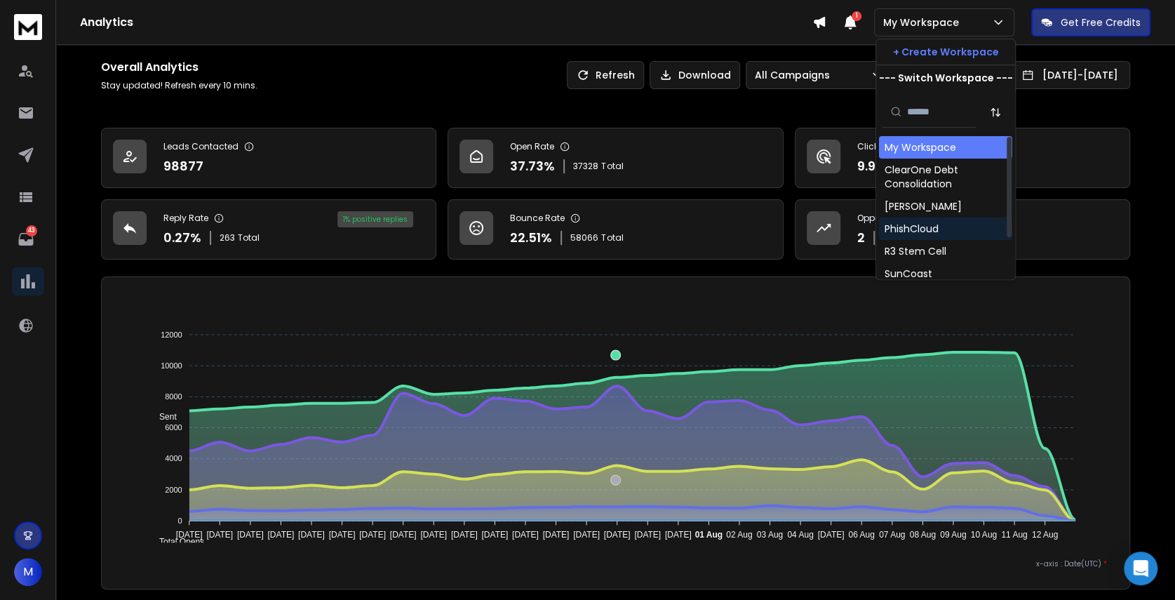
click at [926, 229] on div "PhishCloud" at bounding box center [912, 229] width 54 height 14
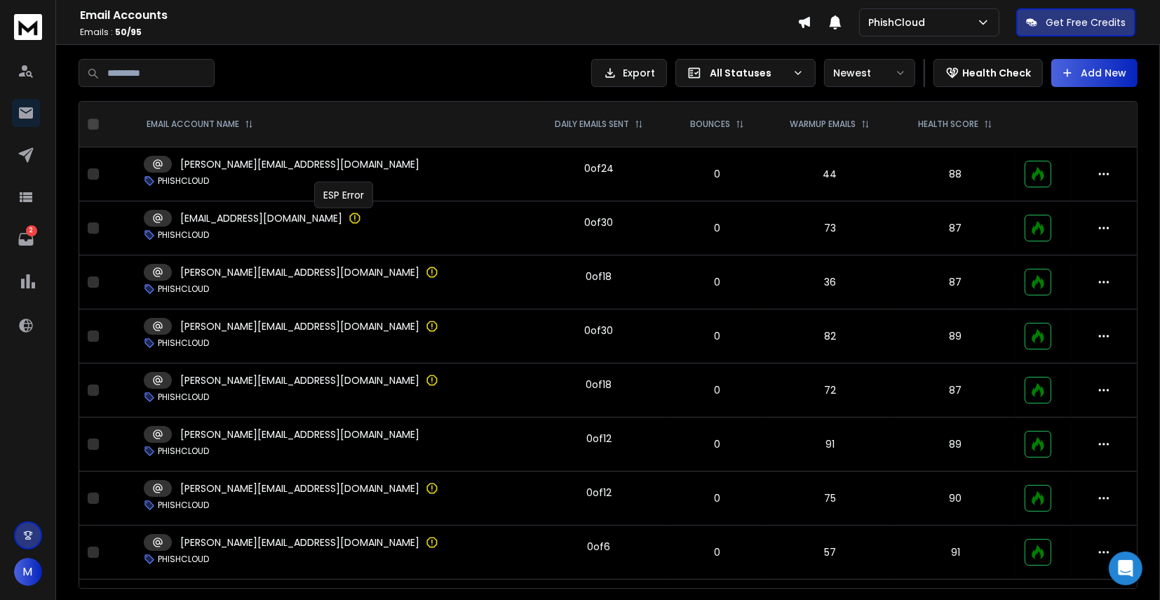
click at [348, 219] on icon at bounding box center [355, 218] width 14 height 14
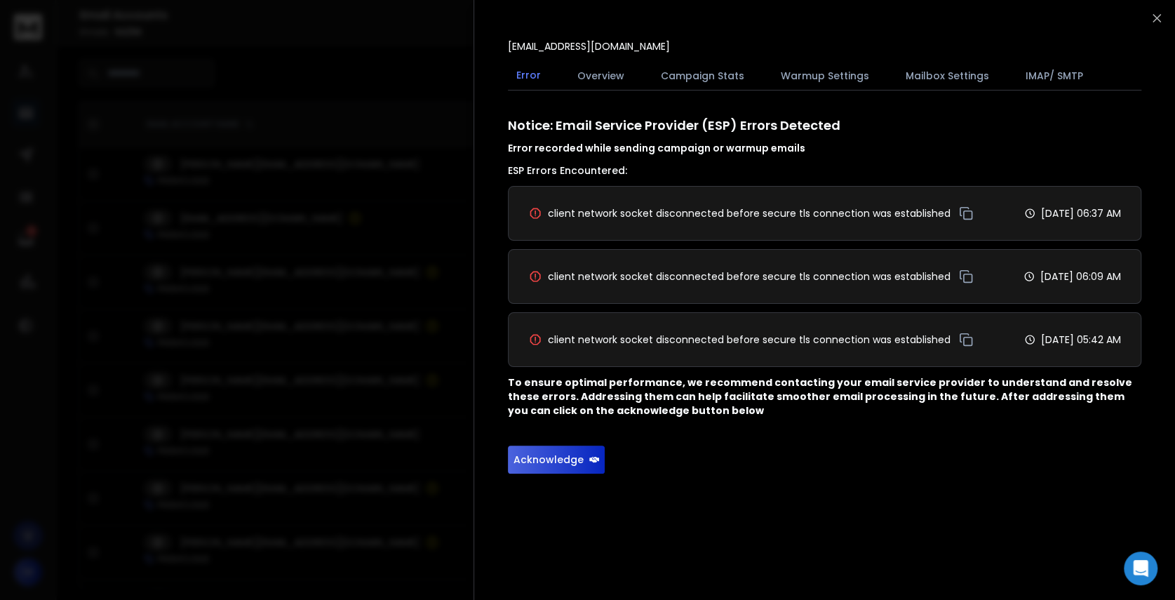
click at [544, 470] on button "Acknowledge" at bounding box center [556, 459] width 97 height 28
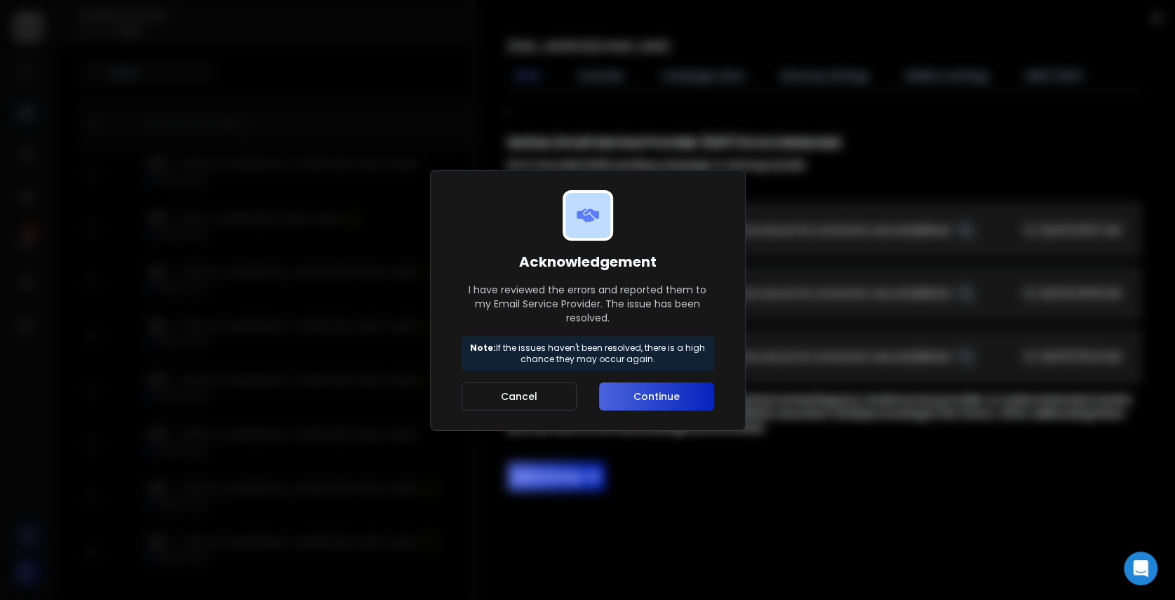
click at [634, 394] on button "Continue" at bounding box center [656, 396] width 114 height 28
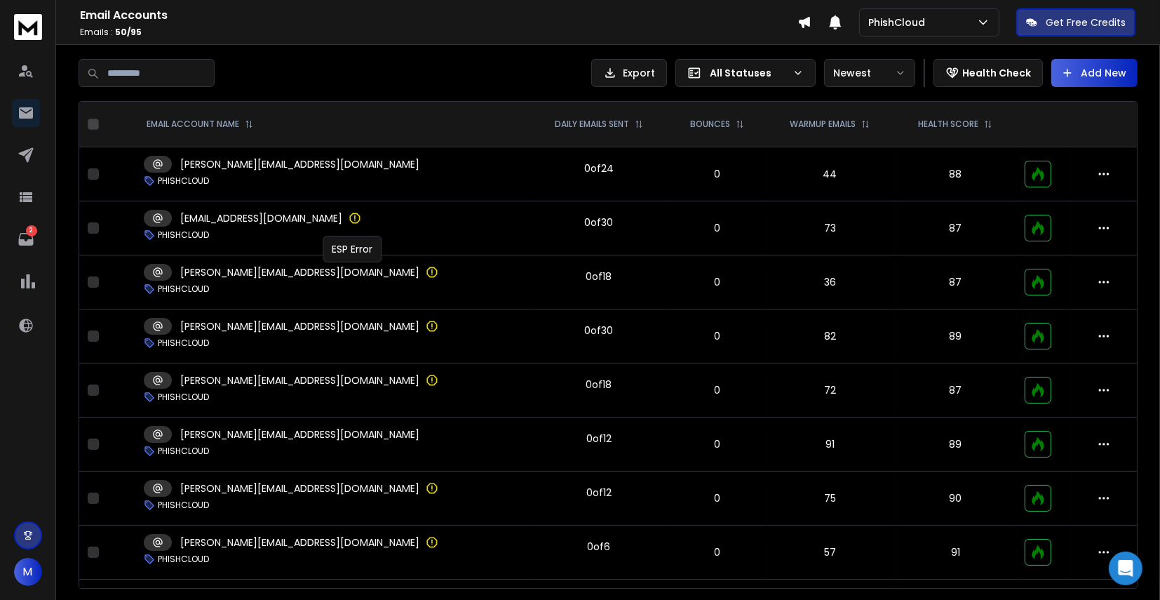
click at [425, 274] on icon at bounding box center [432, 272] width 14 height 14
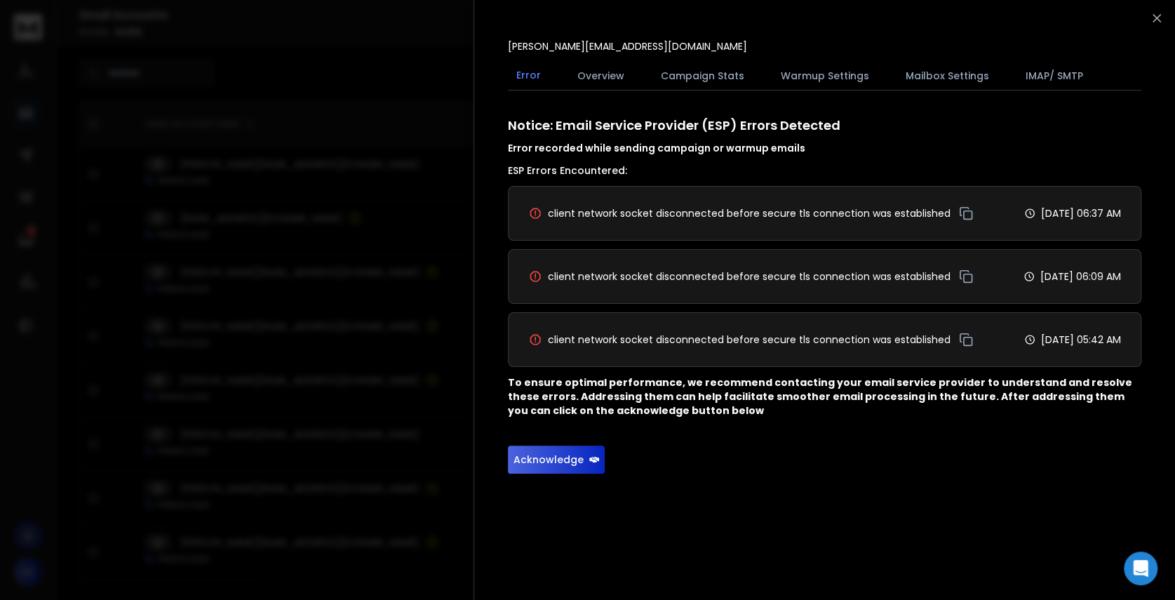
click at [568, 461] on button "Acknowledge" at bounding box center [556, 459] width 97 height 28
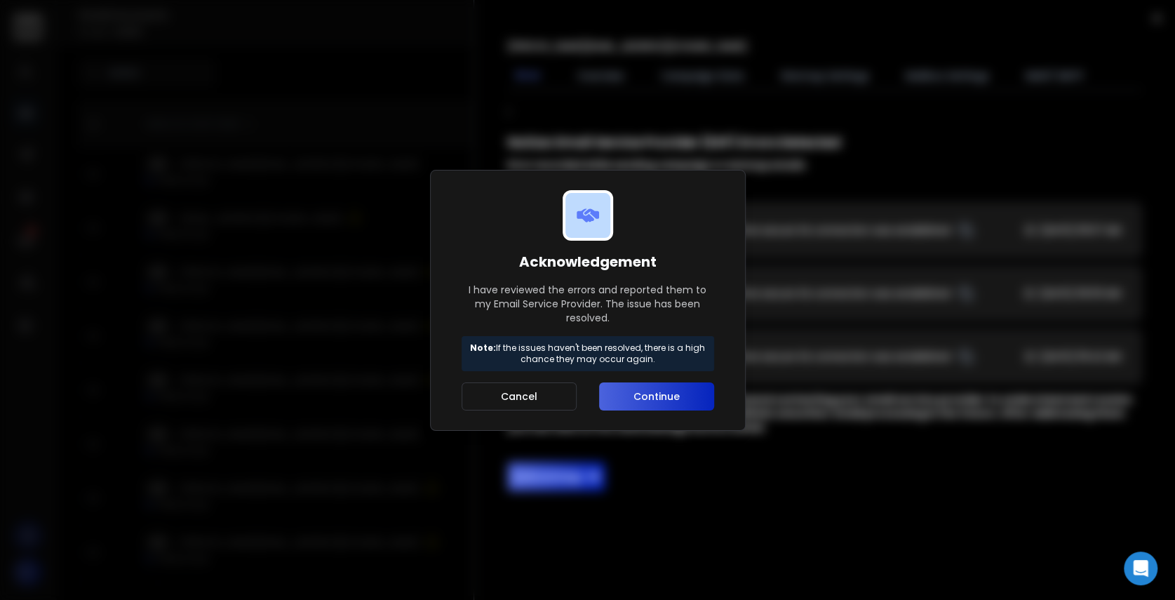
click at [650, 398] on button "Continue" at bounding box center [656, 396] width 114 height 28
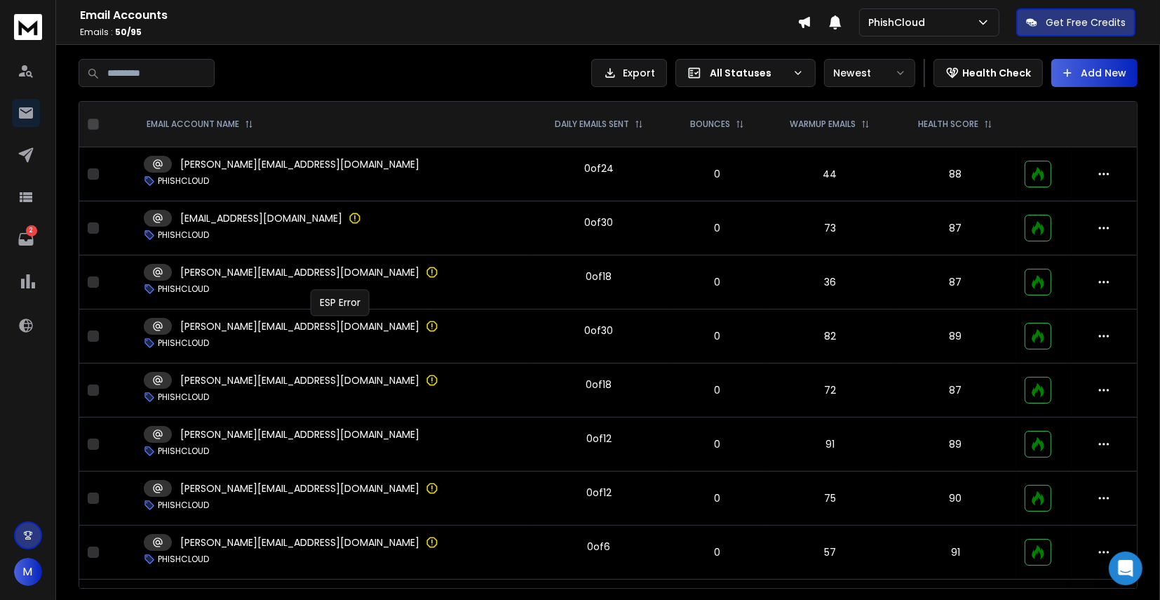
click at [425, 326] on icon at bounding box center [432, 326] width 14 height 14
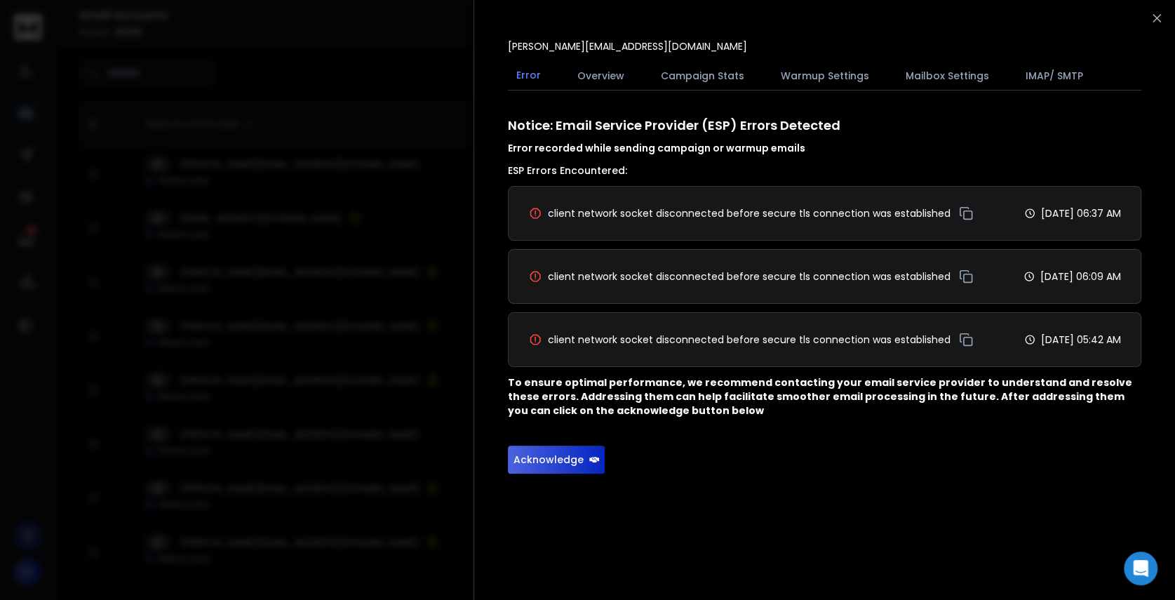
click at [559, 467] on button "Acknowledge" at bounding box center [556, 459] width 97 height 28
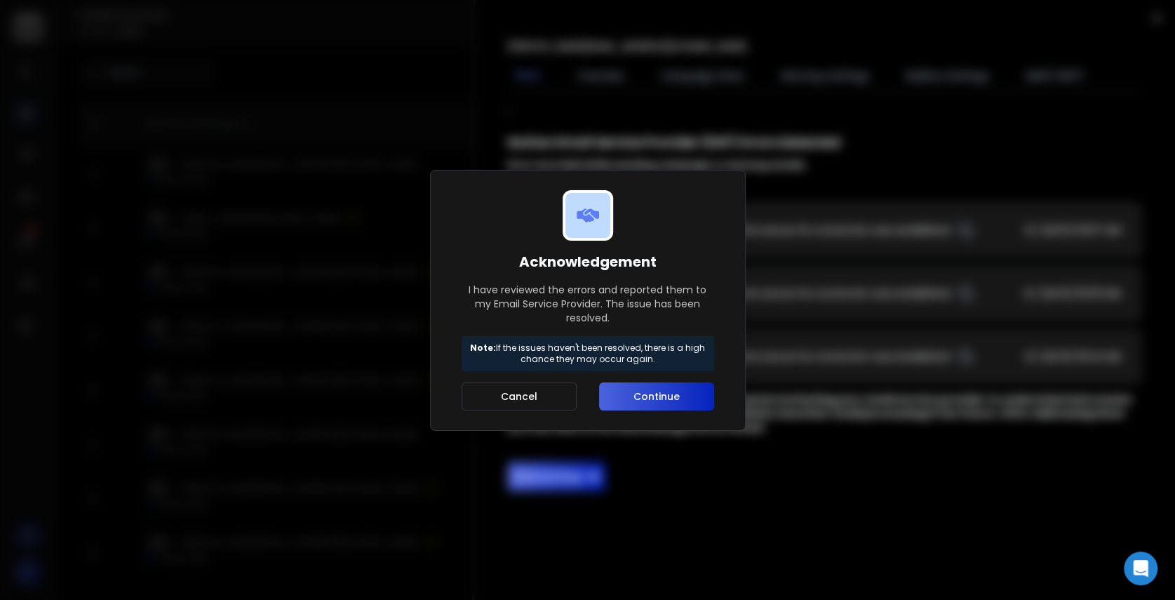
click at [670, 398] on button "Continue" at bounding box center [656, 396] width 114 height 28
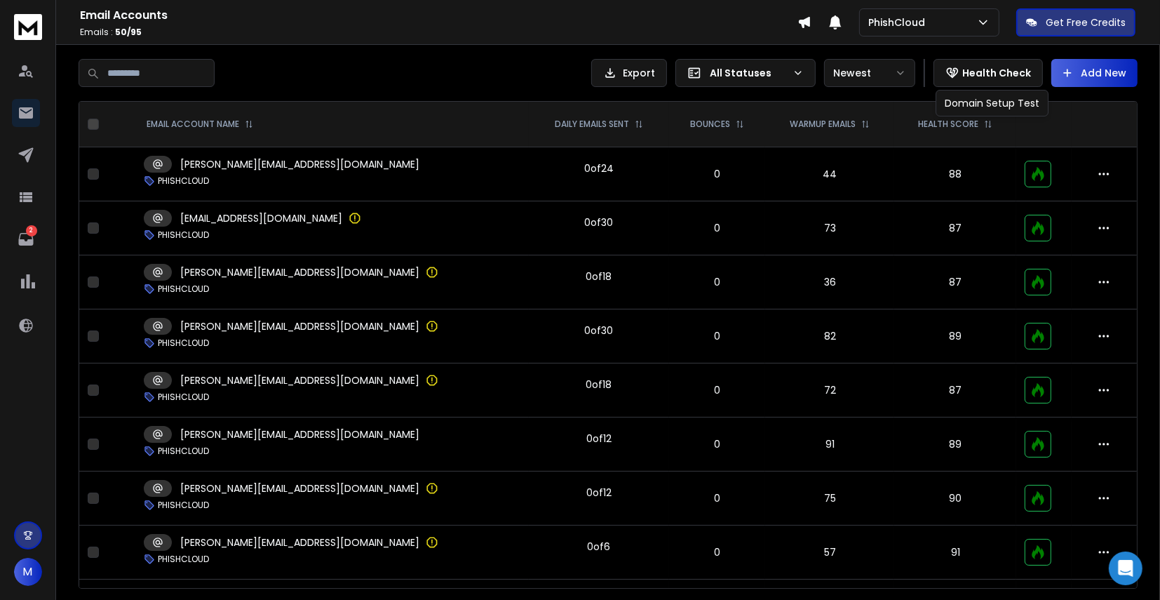
click at [972, 69] on p "Health Check" at bounding box center [996, 73] width 69 height 14
click at [348, 217] on icon at bounding box center [355, 218] width 14 height 14
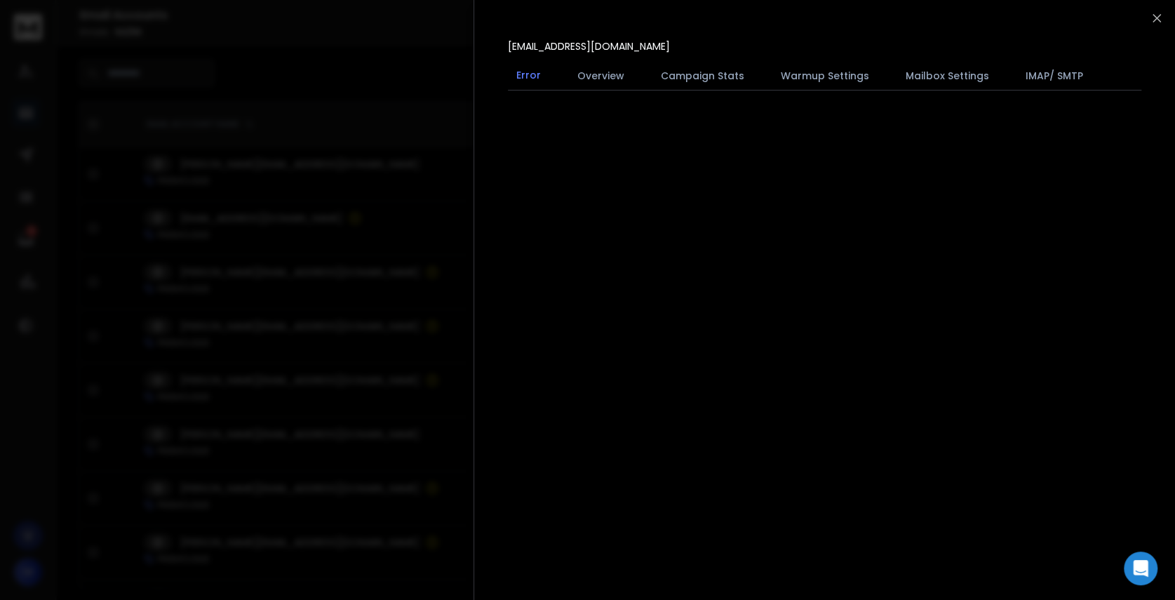
click at [1153, 12] on icon "button" at bounding box center [1157, 18] width 14 height 14
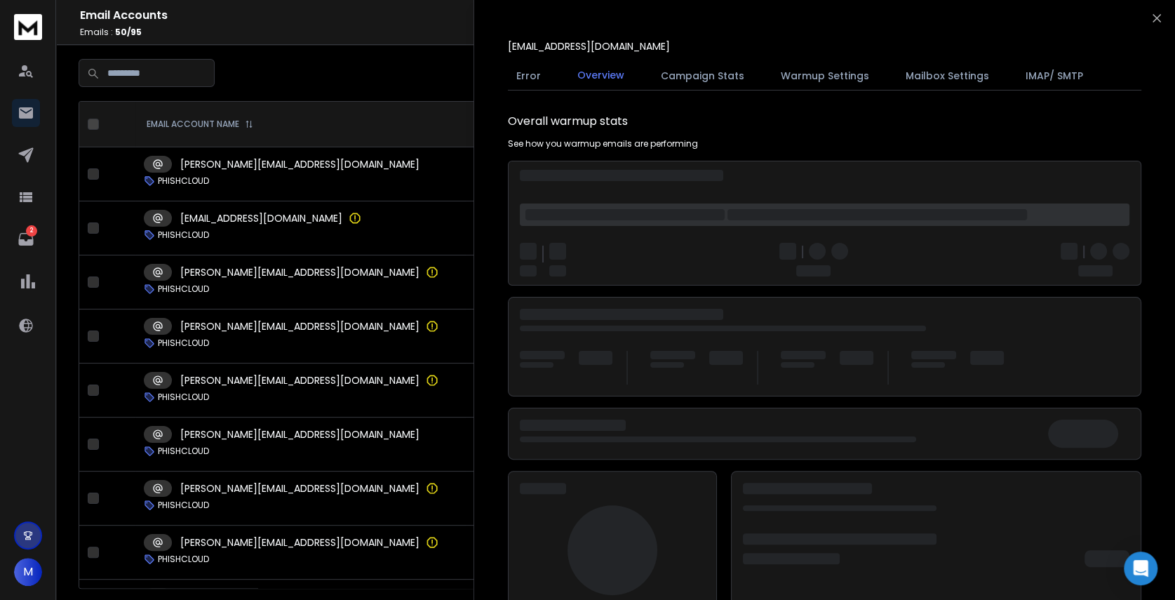
click at [425, 272] on icon at bounding box center [432, 272] width 14 height 14
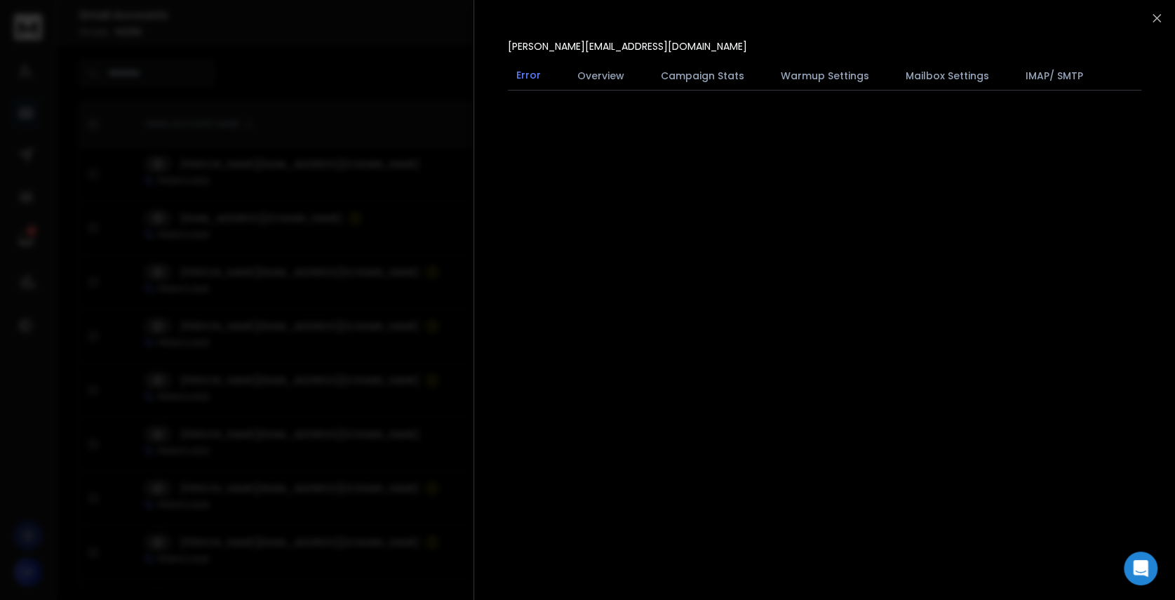
click at [1153, 19] on icon "button" at bounding box center [1156, 18] width 7 height 7
click at [1151, 15] on icon "button" at bounding box center [1157, 18] width 14 height 14
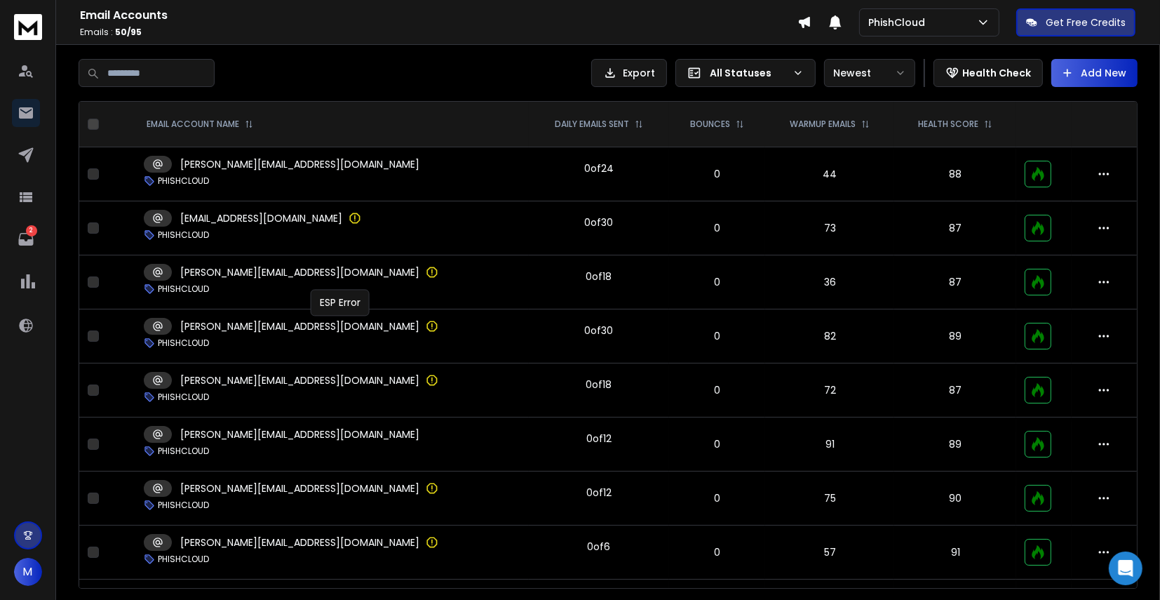
click at [425, 328] on icon at bounding box center [432, 326] width 14 height 14
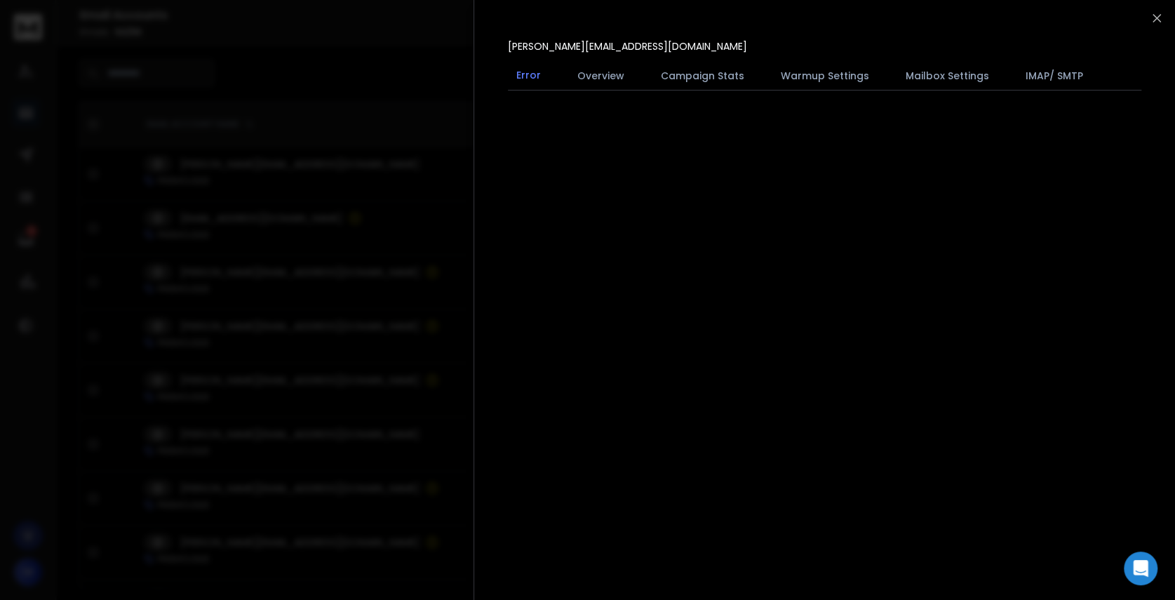
click at [1042, 68] on button "IMAP/ SMTP" at bounding box center [1054, 75] width 74 height 31
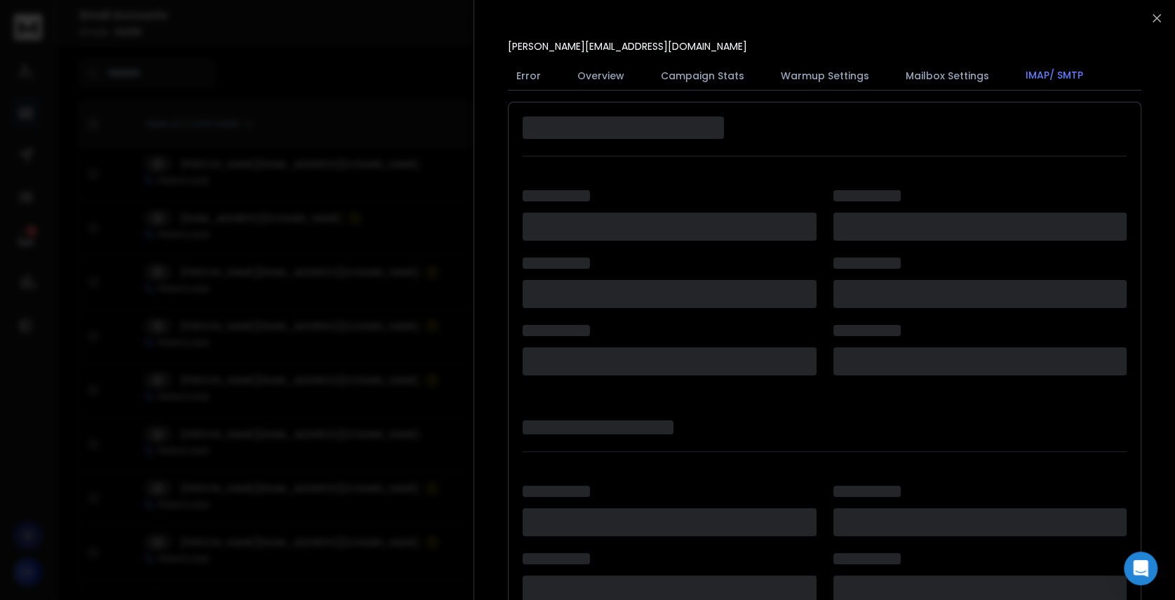
click at [1152, 20] on icon "button" at bounding box center [1157, 18] width 14 height 14
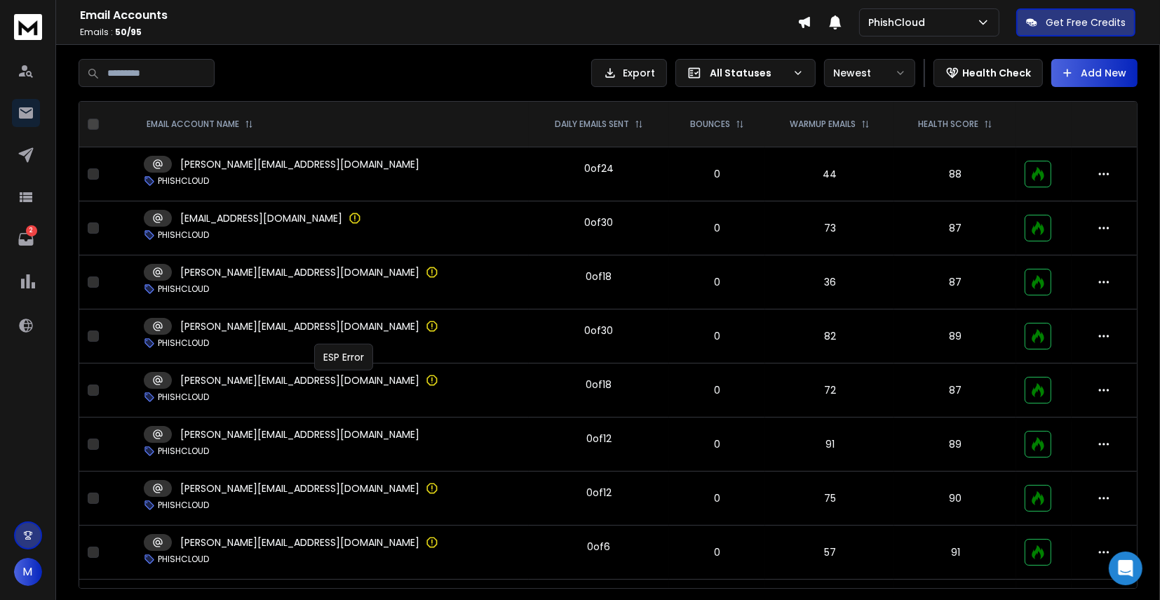
click at [425, 485] on icon at bounding box center [432, 488] width 14 height 14
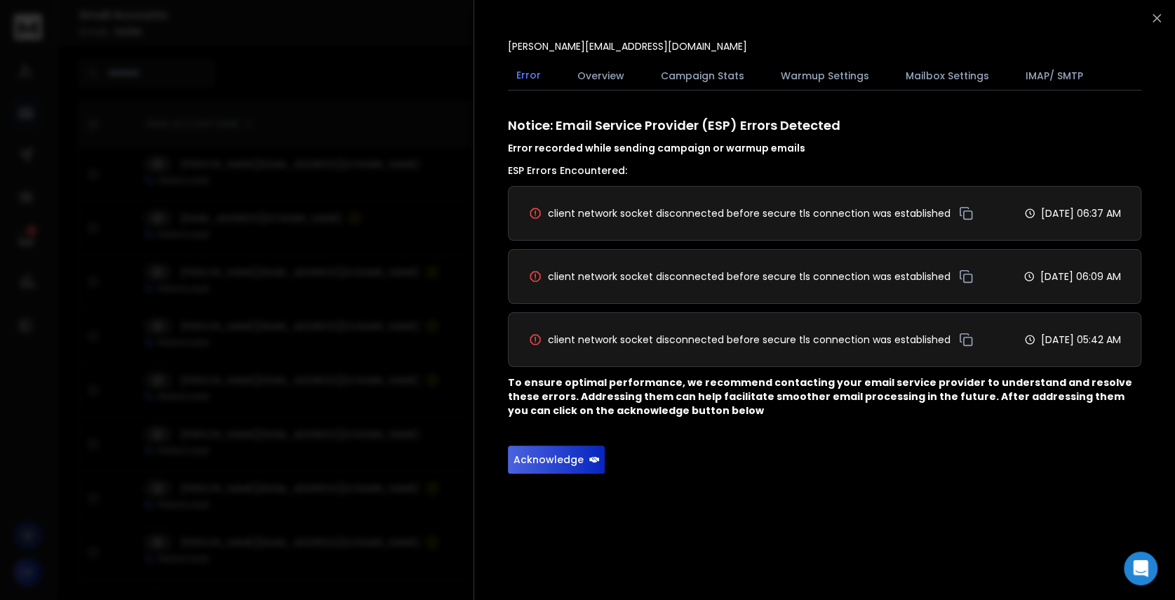
click at [534, 461] on button "Acknowledge" at bounding box center [556, 459] width 97 height 28
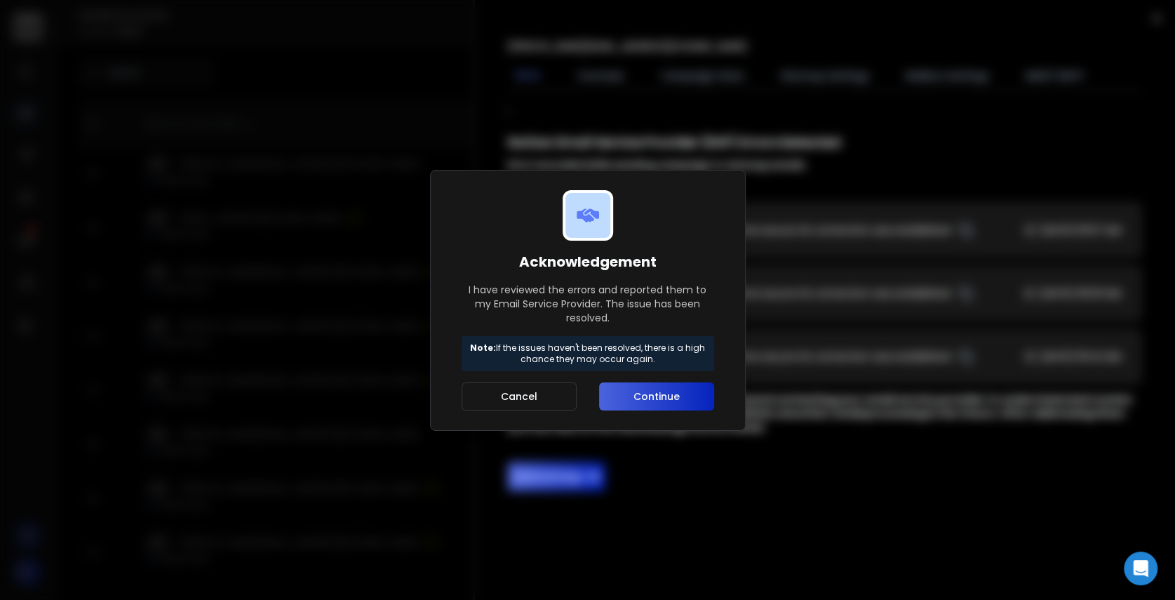
click at [647, 396] on button "Continue" at bounding box center [656, 396] width 114 height 28
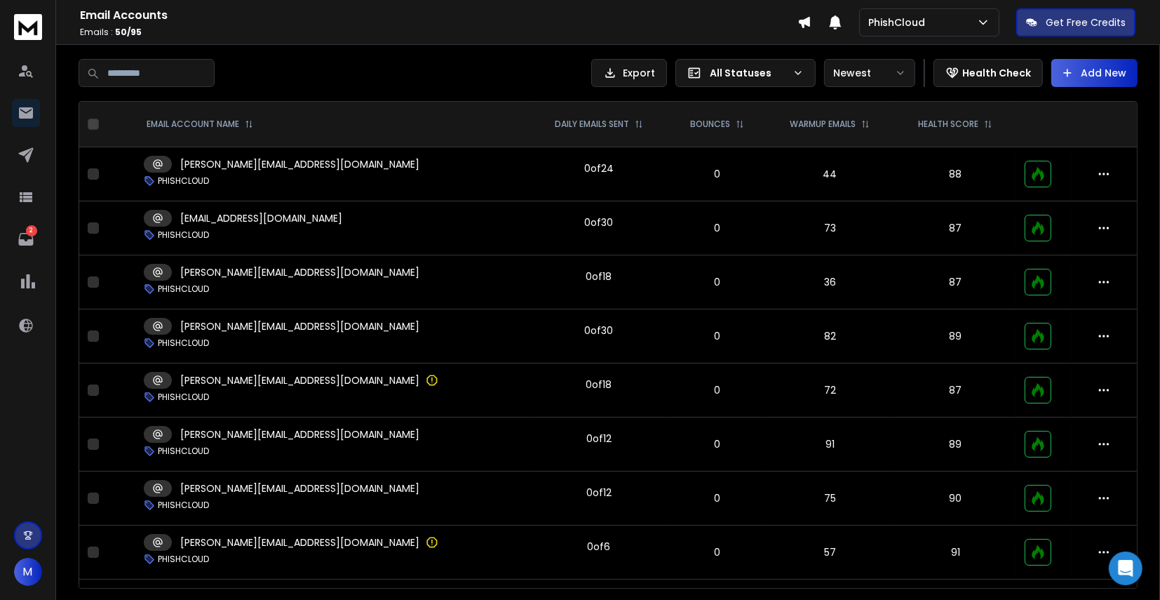
click at [574, 120] on body "Get only verified leads with our AI-powered Lead Finder, starting at $22/mo Try…" at bounding box center [580, 300] width 1160 height 600
click at [635, 124] on icon at bounding box center [639, 124] width 8 height 8
click at [425, 162] on icon at bounding box center [432, 164] width 14 height 14
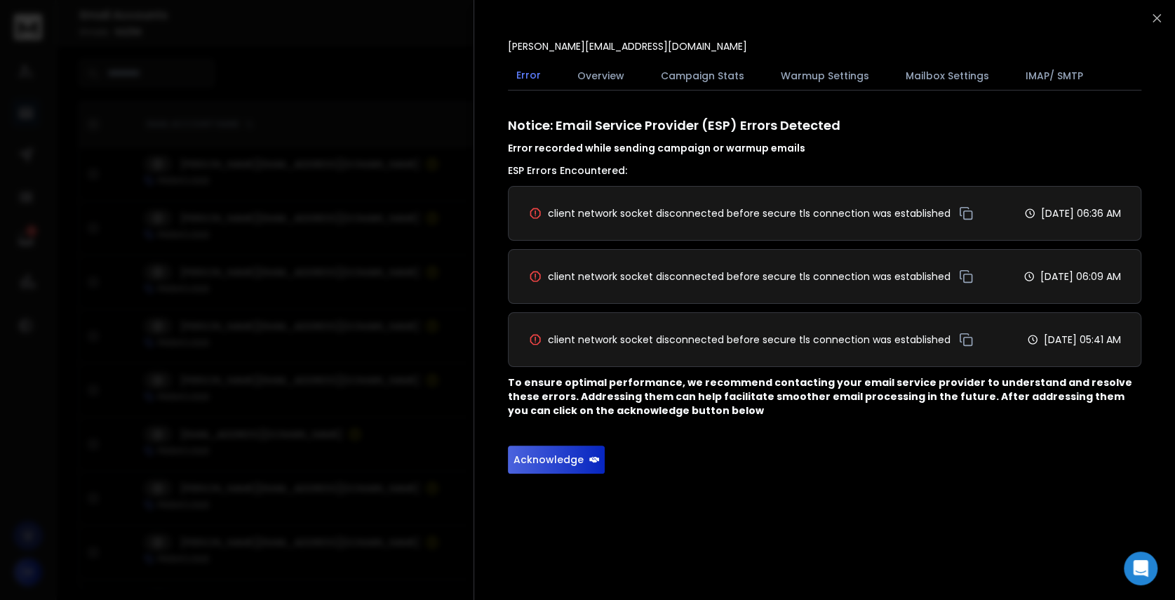
click at [548, 462] on button "Acknowledge" at bounding box center [556, 459] width 97 height 28
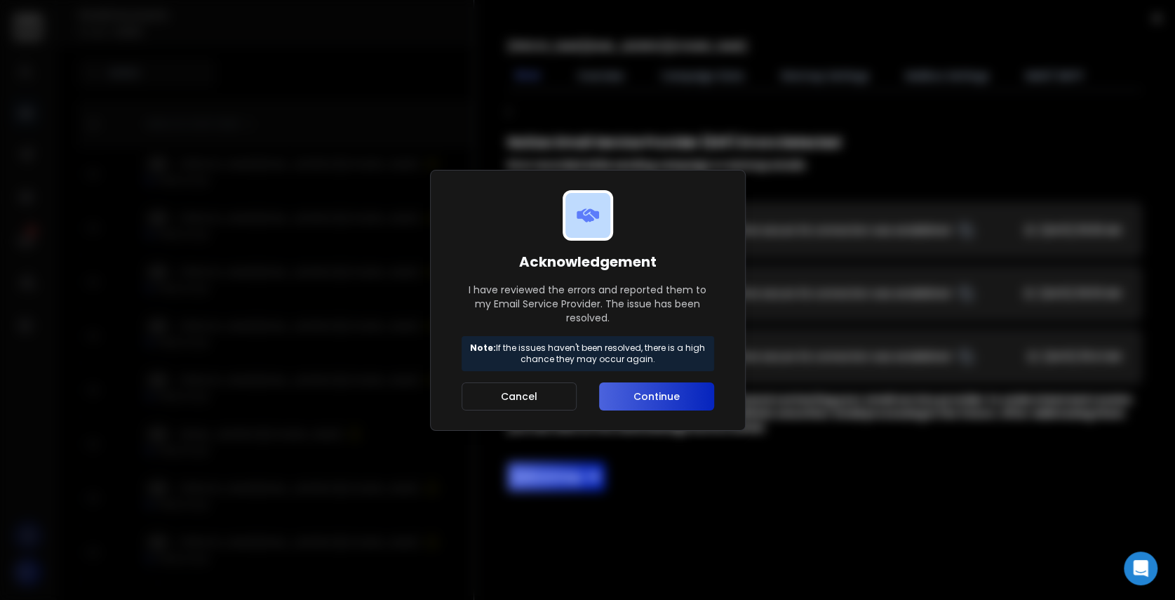
click at [627, 394] on button "Continue" at bounding box center [656, 396] width 114 height 28
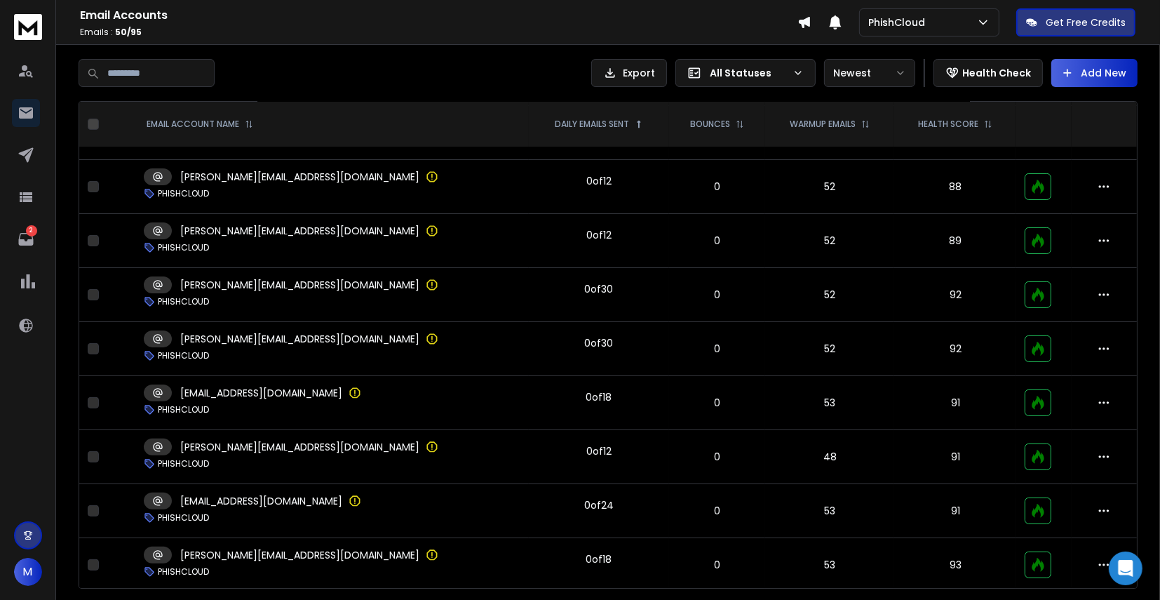
scroll to position [374, 0]
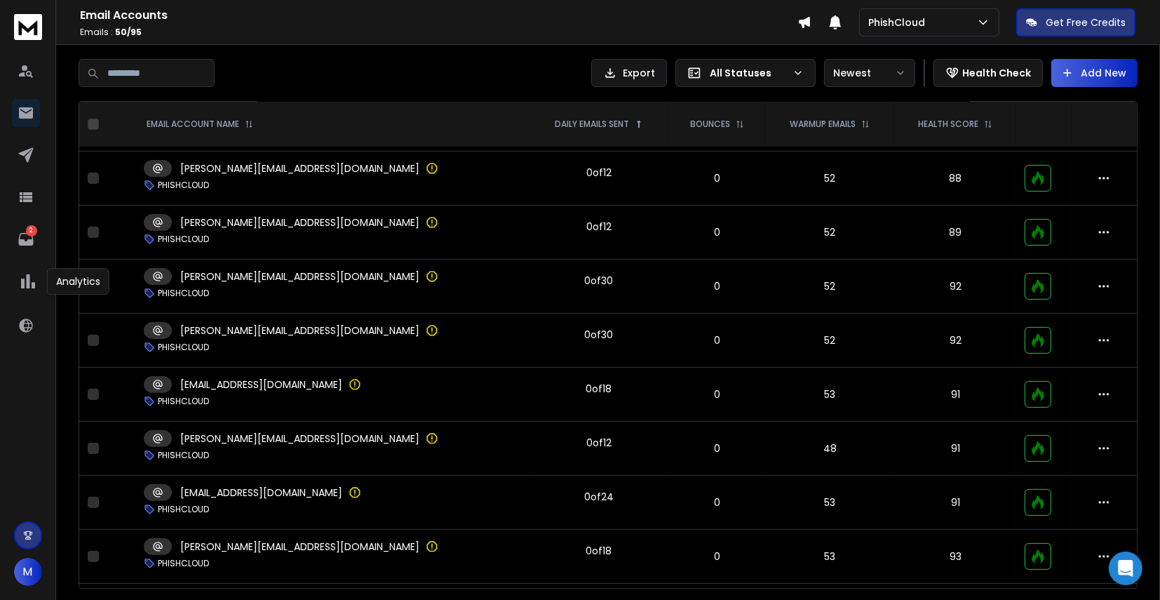
click at [26, 274] on icon at bounding box center [28, 281] width 14 height 14
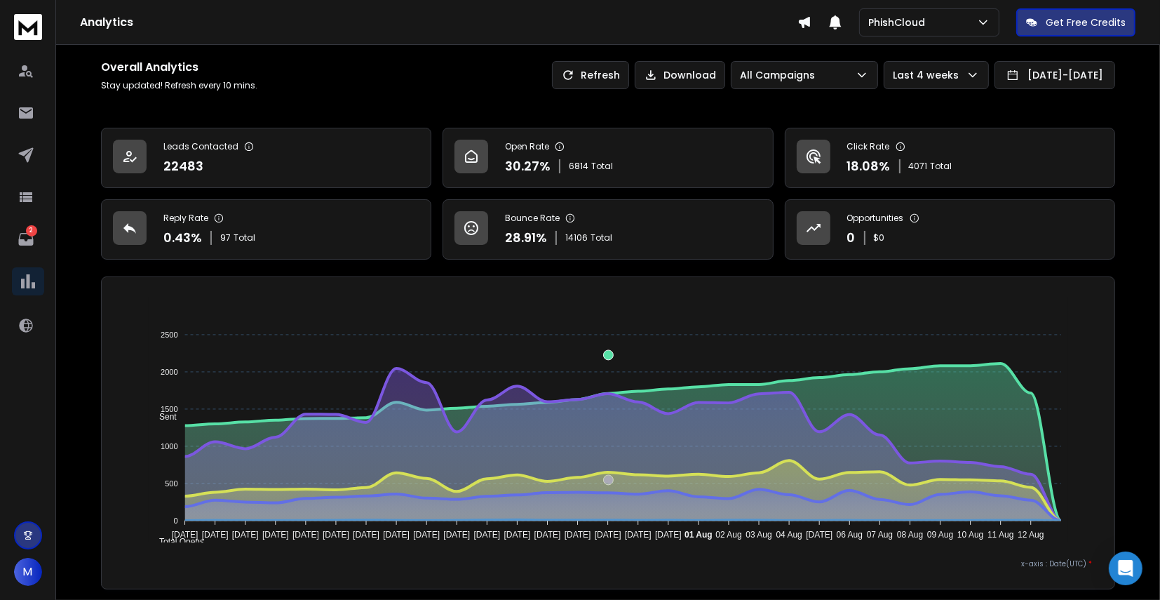
click at [986, 27] on icon "button" at bounding box center [984, 22] width 14 height 14
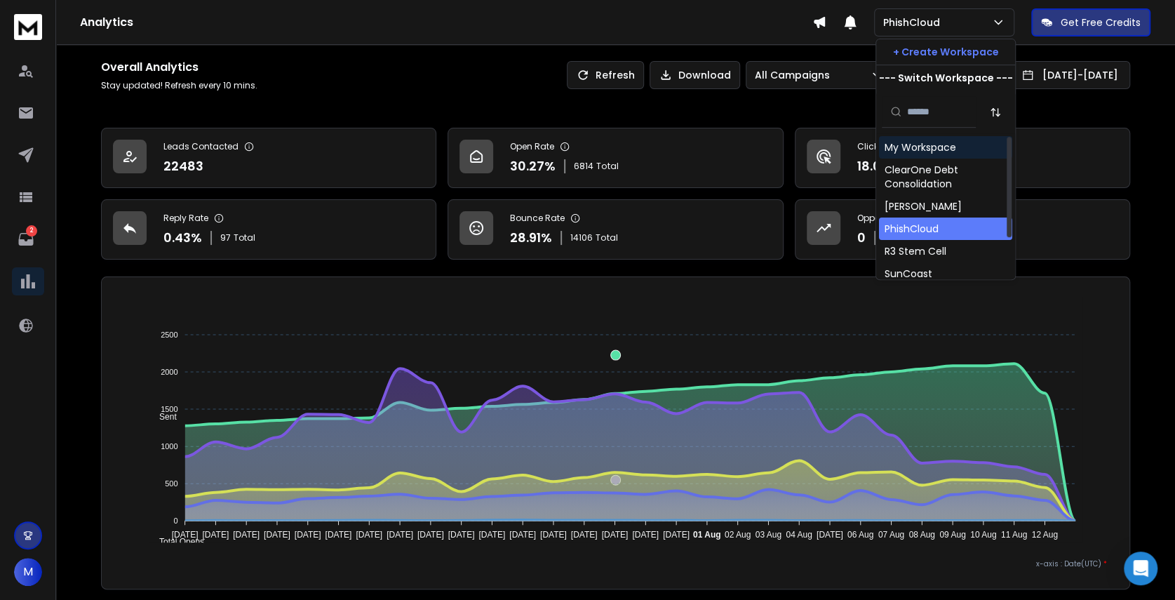
click at [927, 145] on div "My Workspace" at bounding box center [921, 147] width 72 height 14
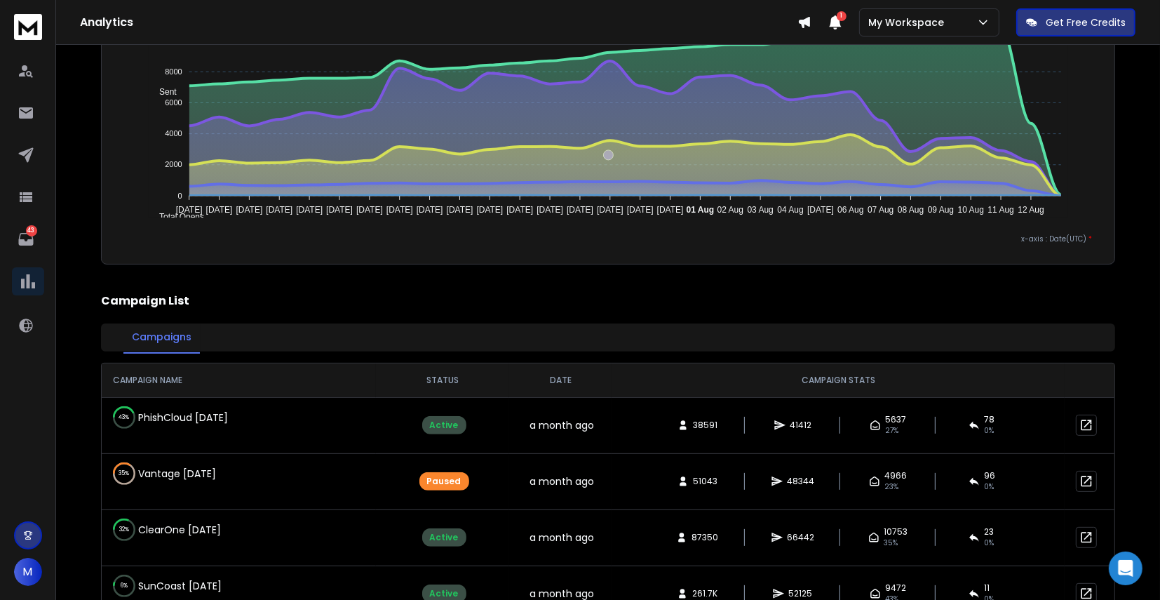
scroll to position [61, 0]
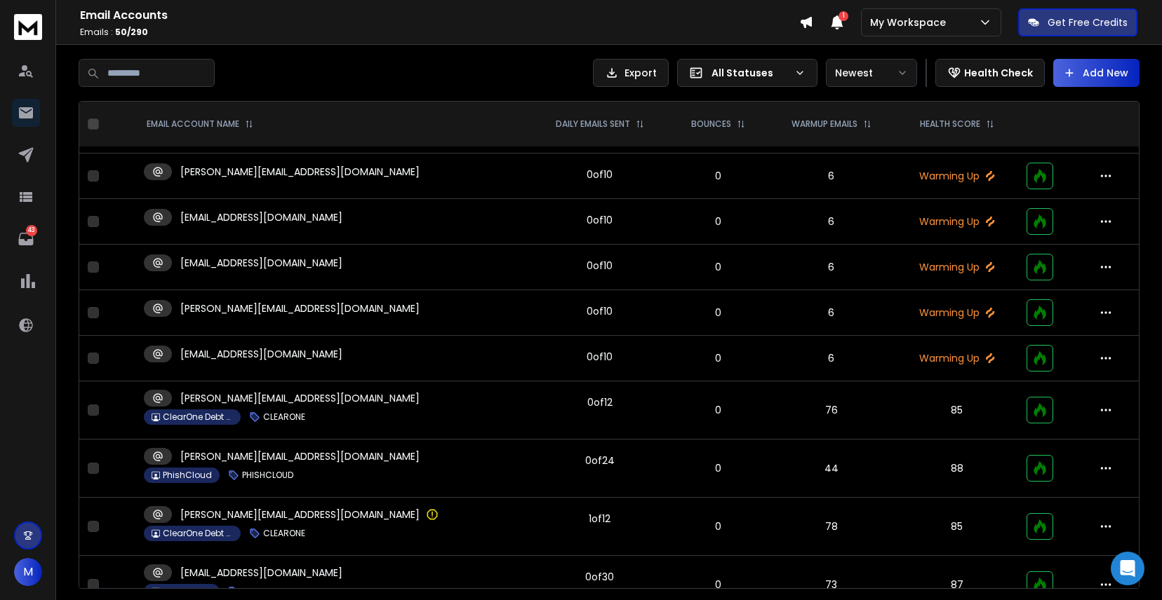
scroll to position [1777, 0]
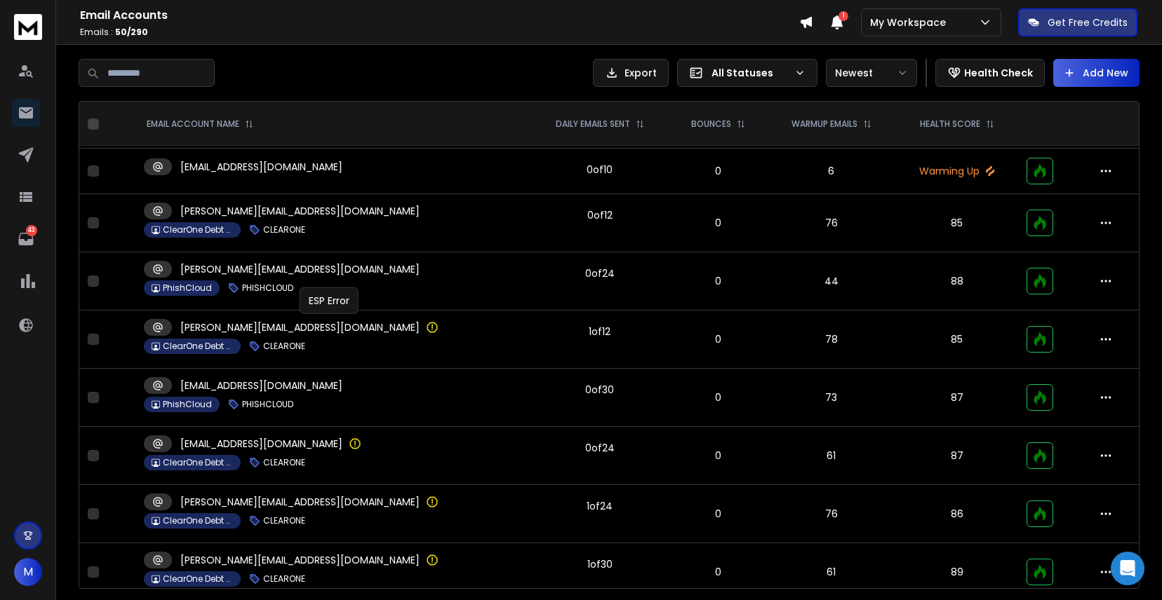
click at [431, 325] on icon at bounding box center [431, 327] width 1 height 4
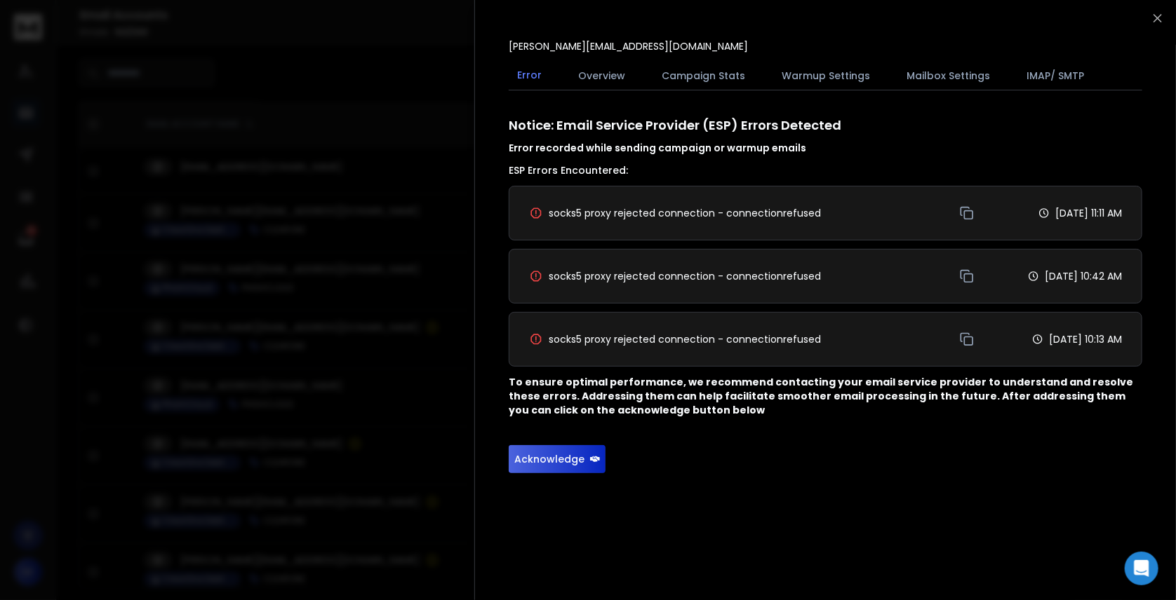
click at [556, 457] on button "Acknowledge" at bounding box center [557, 459] width 97 height 28
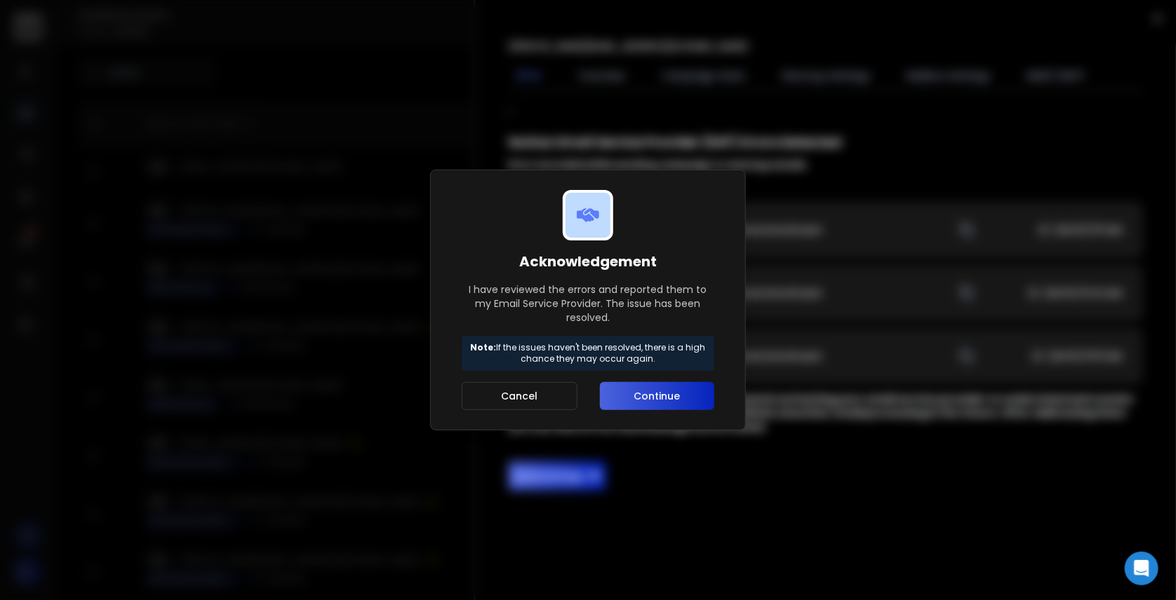
click at [645, 393] on button "Continue" at bounding box center [657, 396] width 114 height 28
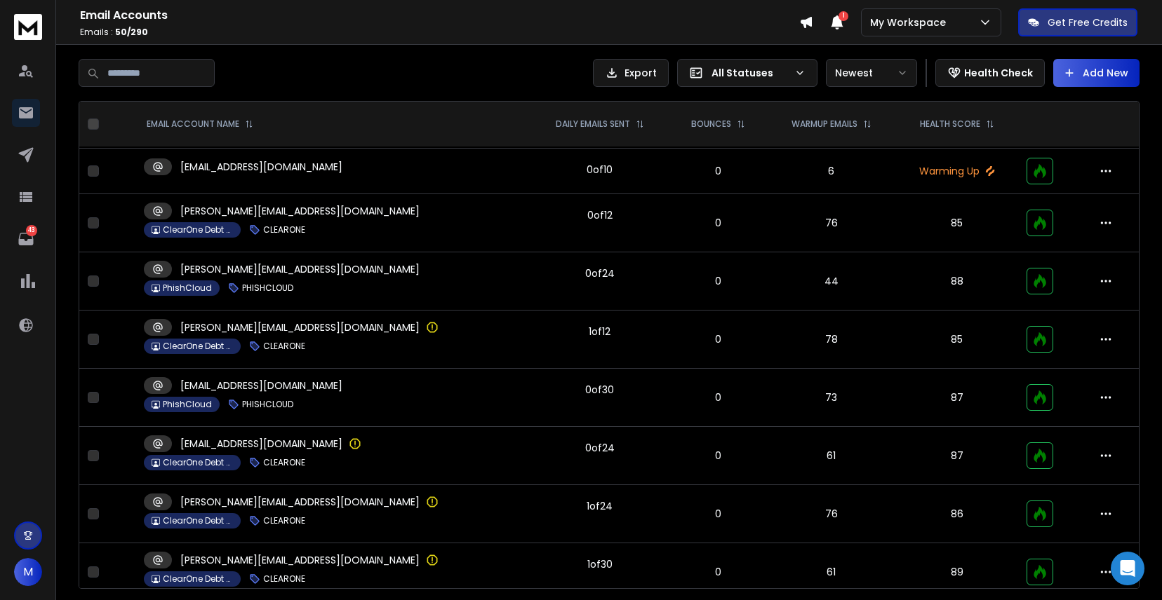
scroll to position [1870, 0]
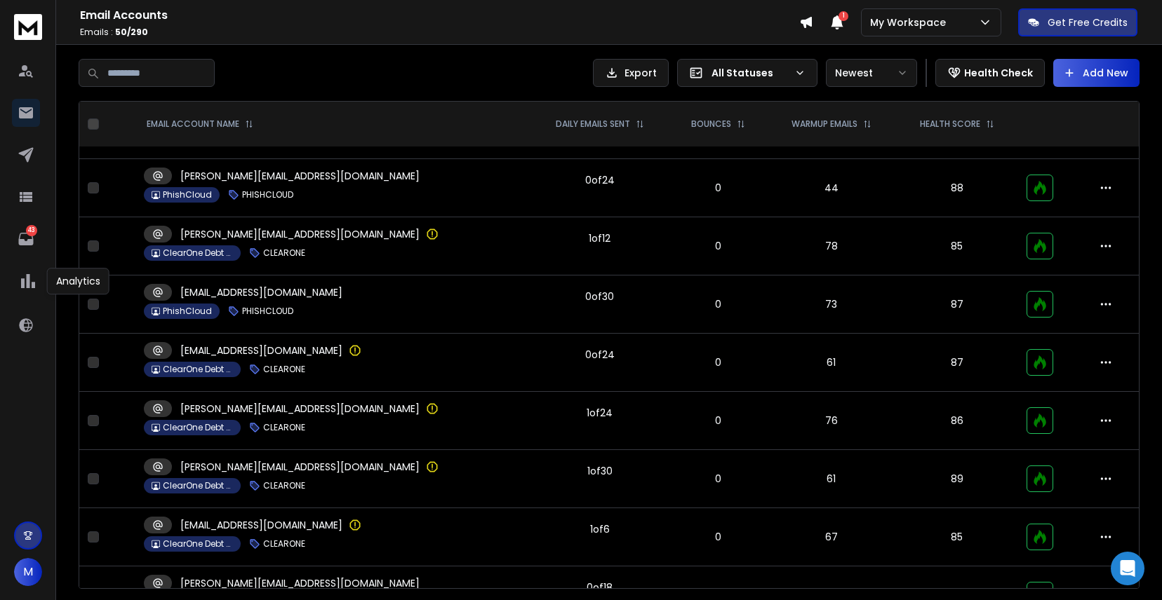
click at [18, 282] on icon at bounding box center [28, 281] width 21 height 21
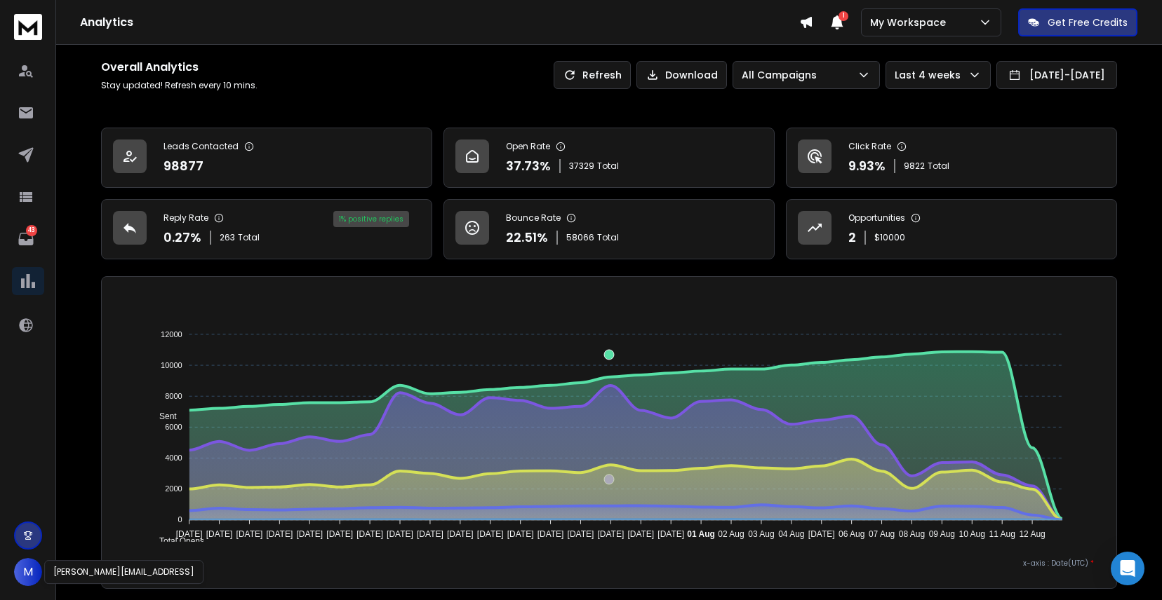
click at [23, 572] on span "M" at bounding box center [28, 572] width 28 height 28
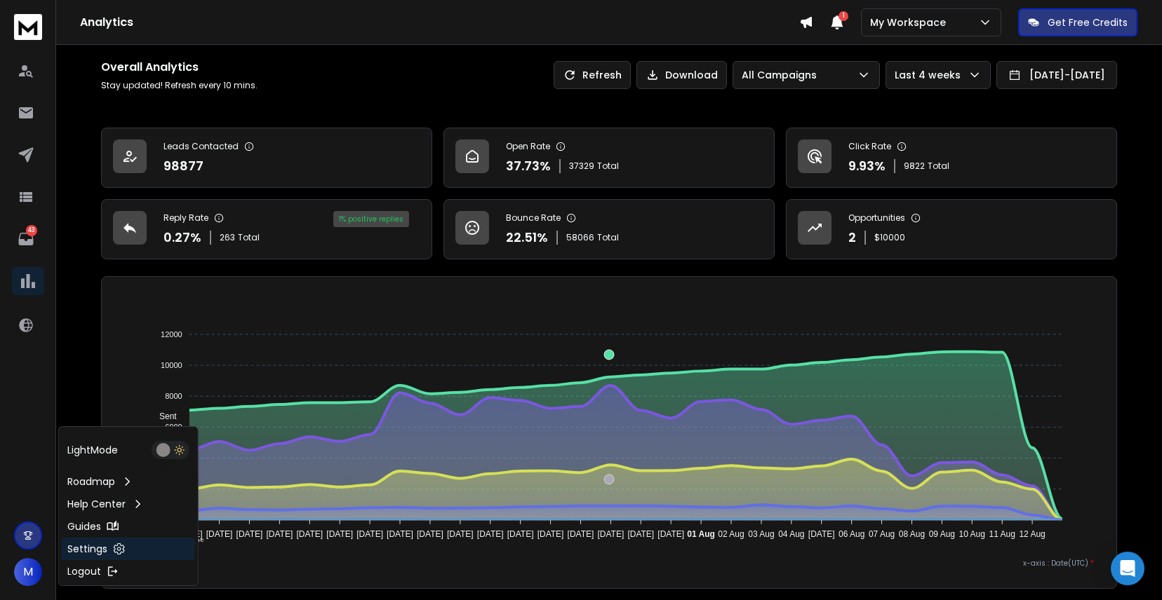
click at [100, 542] on p "Settings" at bounding box center [87, 549] width 40 height 14
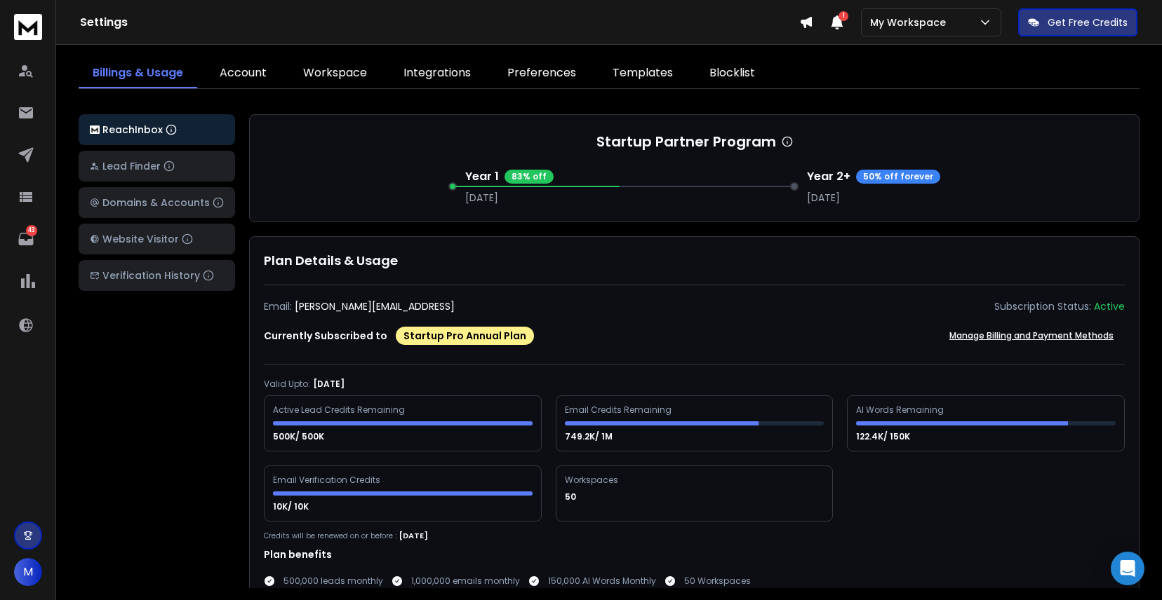
click at [255, 70] on link "Account" at bounding box center [243, 73] width 75 height 29
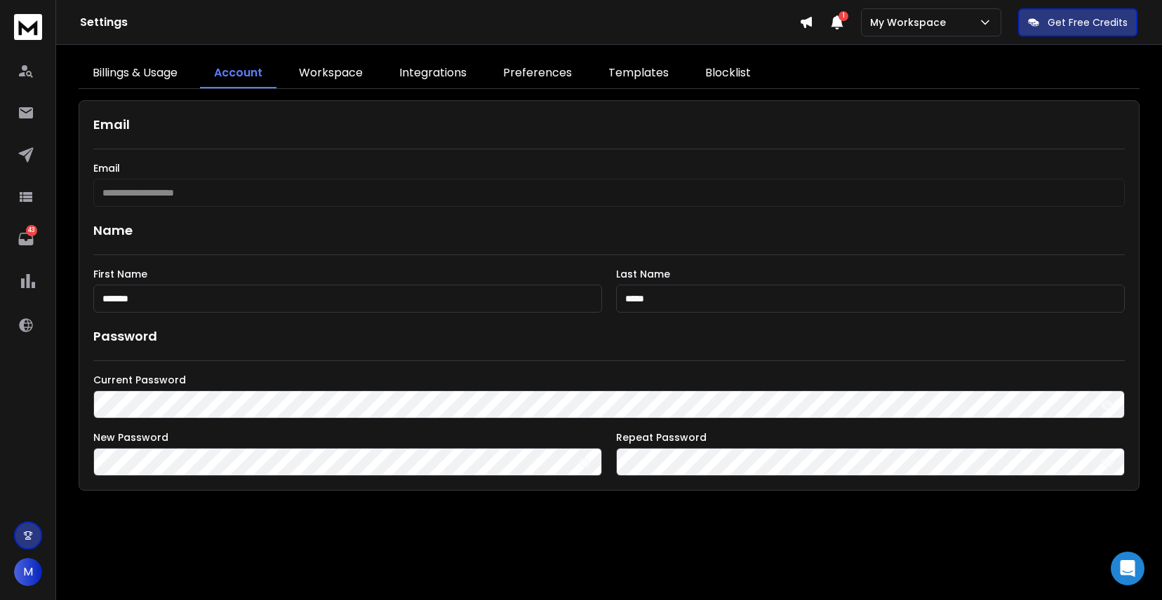
click at [361, 72] on link "Workspace" at bounding box center [331, 73] width 92 height 29
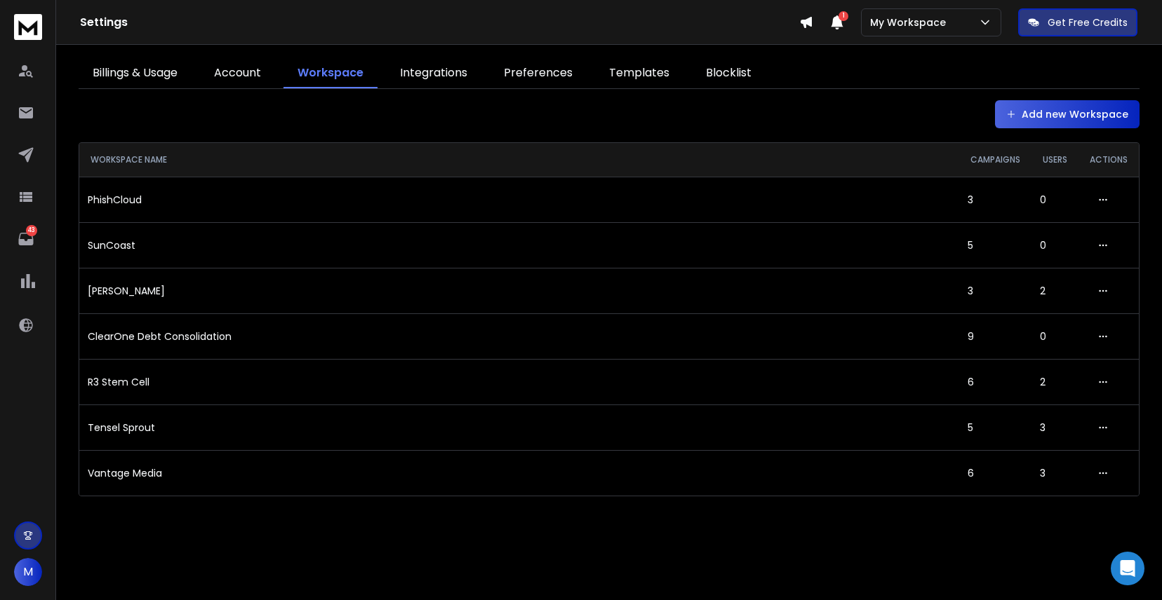
click at [462, 75] on link "Integrations" at bounding box center [433, 73] width 95 height 29
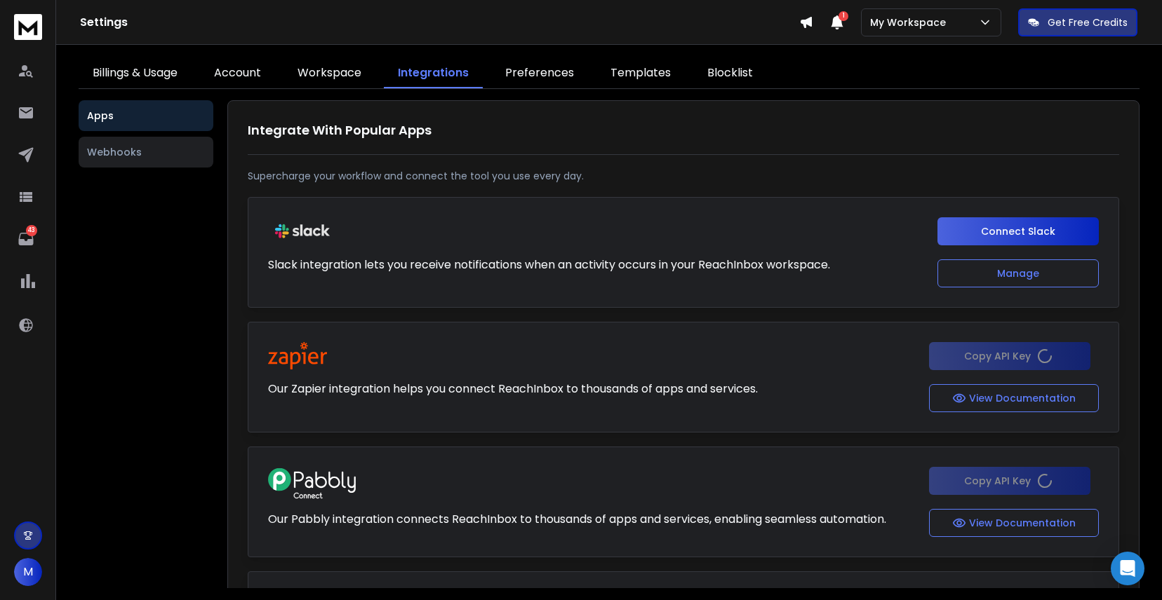
click at [563, 70] on link "Preferences" at bounding box center [539, 73] width 97 height 29
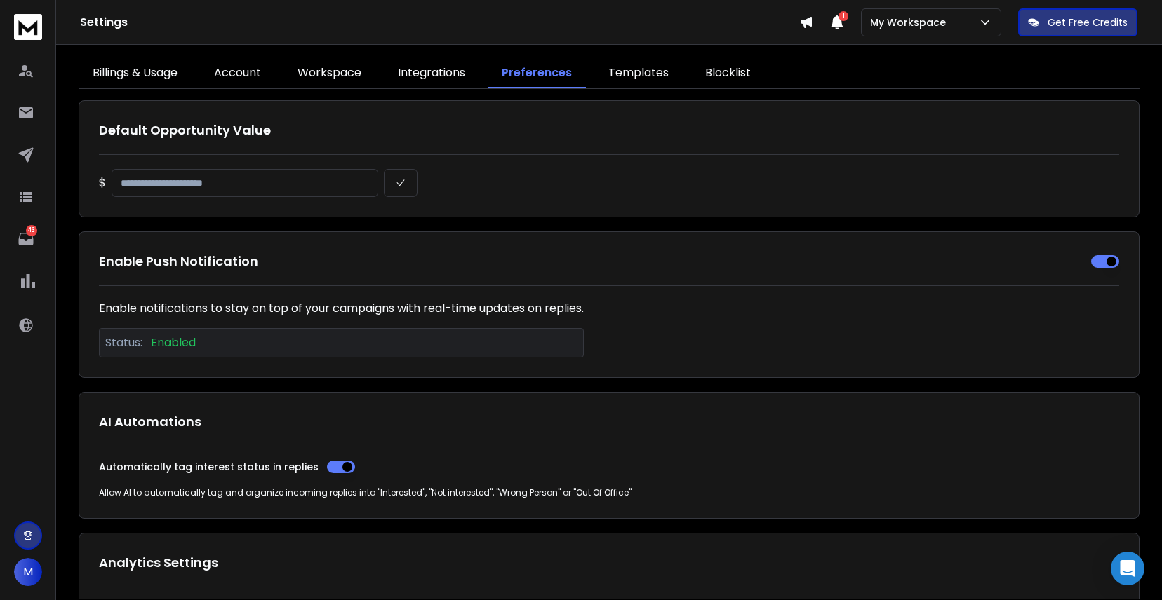
click at [621, 72] on link "Templates" at bounding box center [638, 73] width 88 height 29
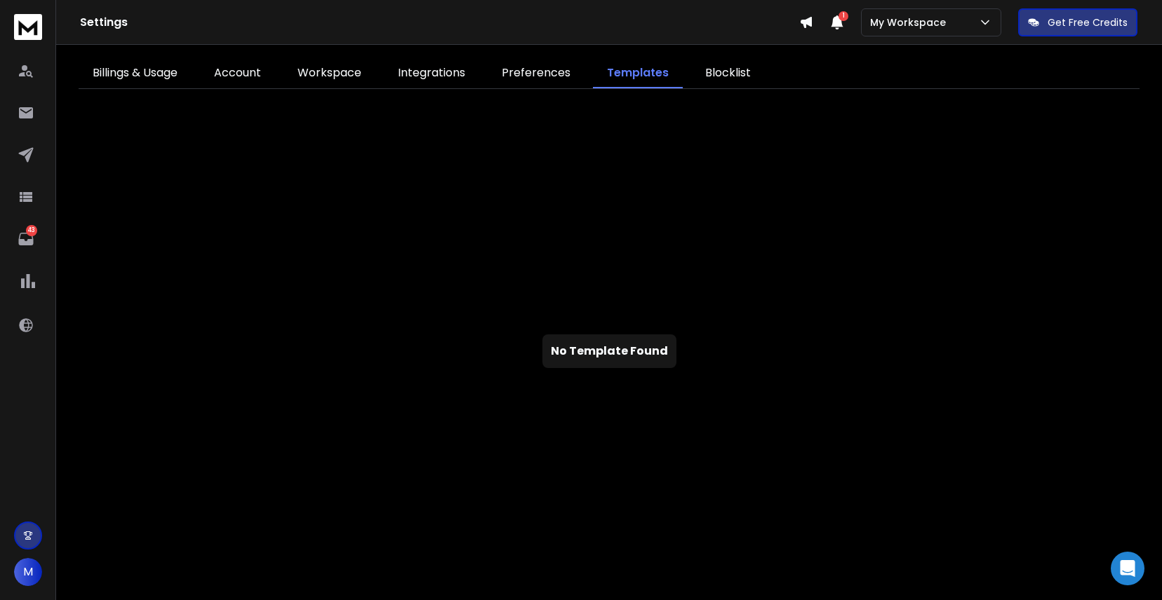
click at [724, 70] on link "Blocklist" at bounding box center [728, 73] width 74 height 29
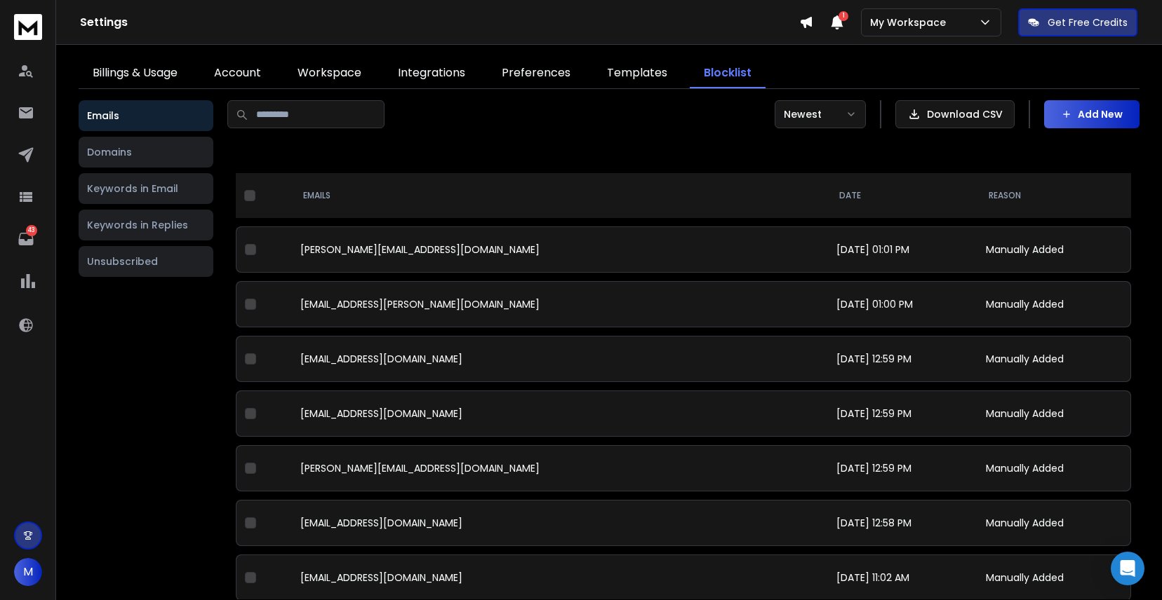
click at [157, 147] on button "Domains" at bounding box center [146, 152] width 135 height 31
click at [146, 115] on button "Emails" at bounding box center [146, 115] width 135 height 31
click at [150, 73] on link "Billings & Usage" at bounding box center [135, 73] width 113 height 29
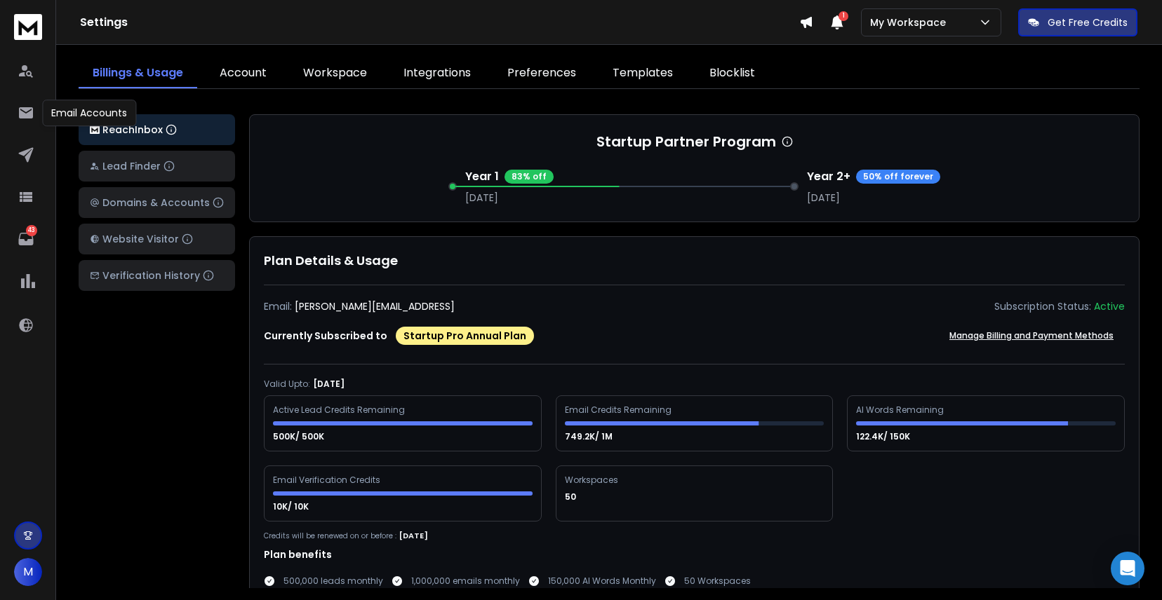
click at [33, 123] on link at bounding box center [26, 113] width 28 height 28
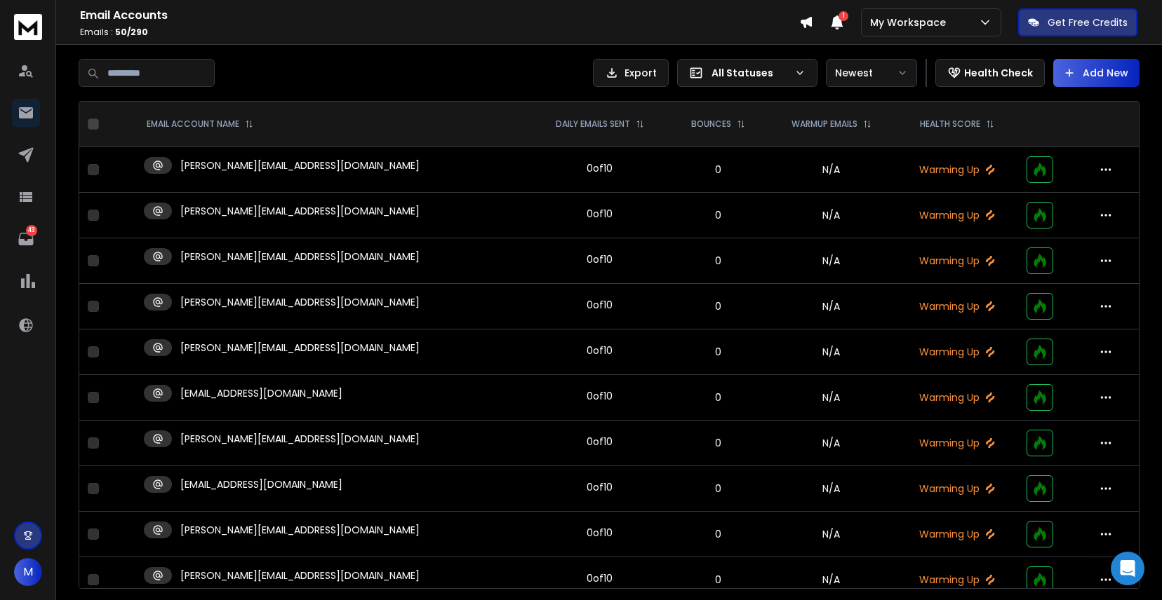
click at [803, 72] on icon at bounding box center [800, 73] width 6 height 3
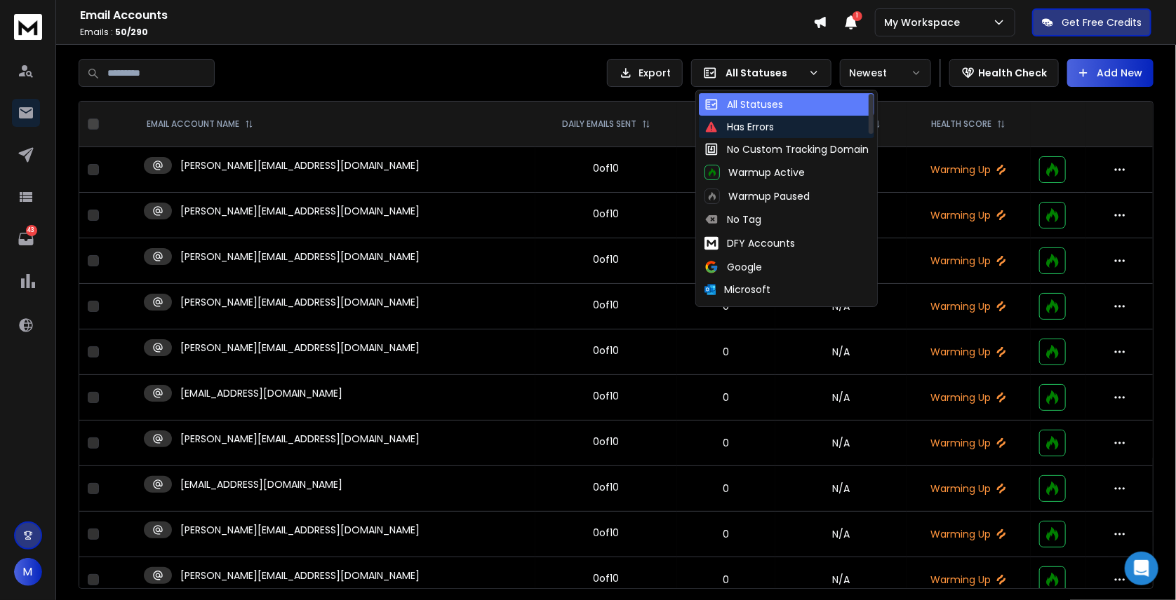
click at [752, 132] on div "Has Errors" at bounding box center [738, 127] width 69 height 14
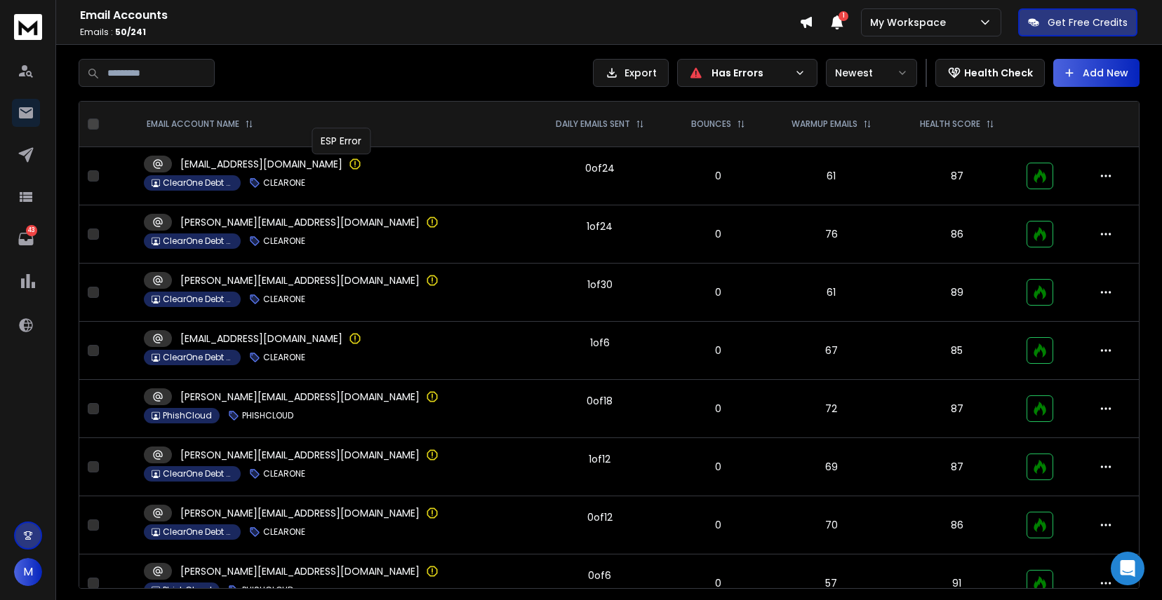
click at [348, 163] on icon at bounding box center [355, 164] width 14 height 14
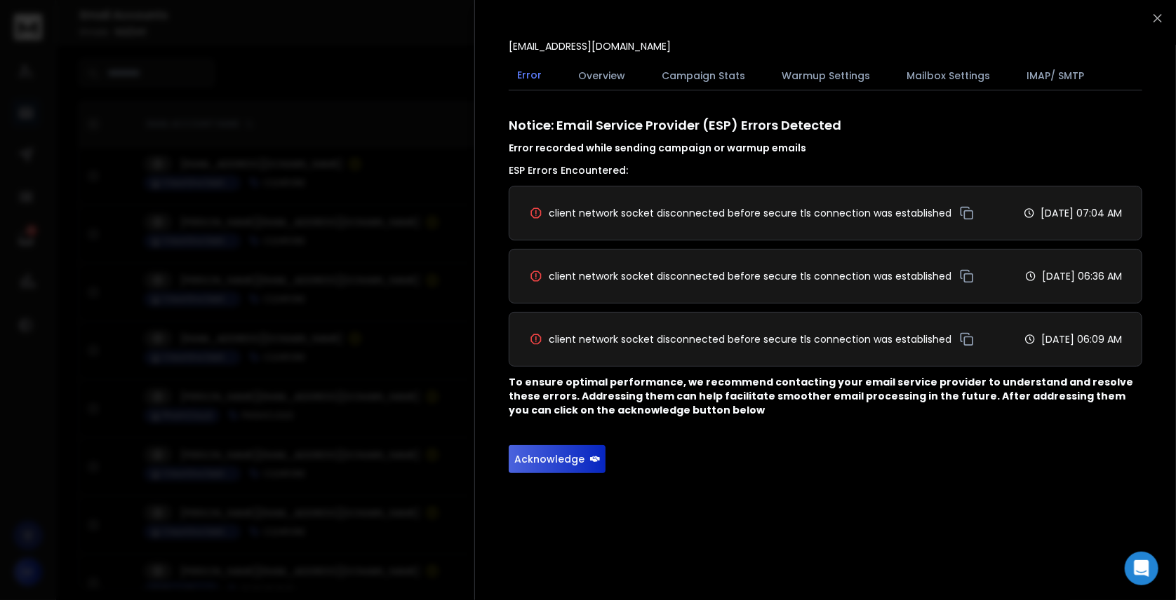
click at [542, 458] on button "Acknowledge" at bounding box center [557, 459] width 97 height 28
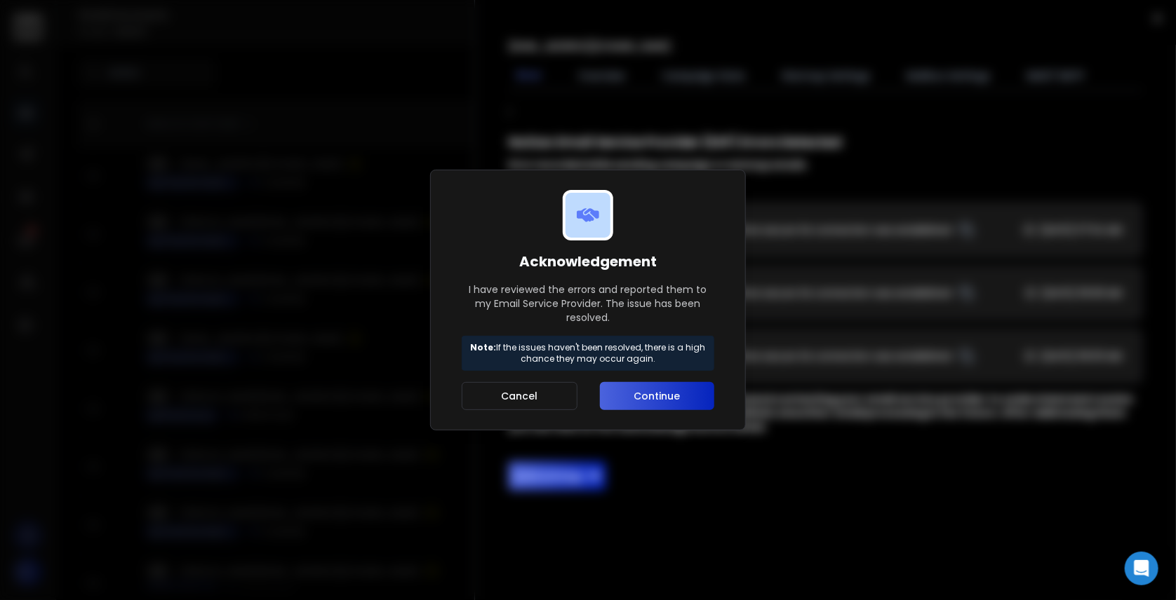
click at [640, 391] on button "Continue" at bounding box center [657, 396] width 114 height 28
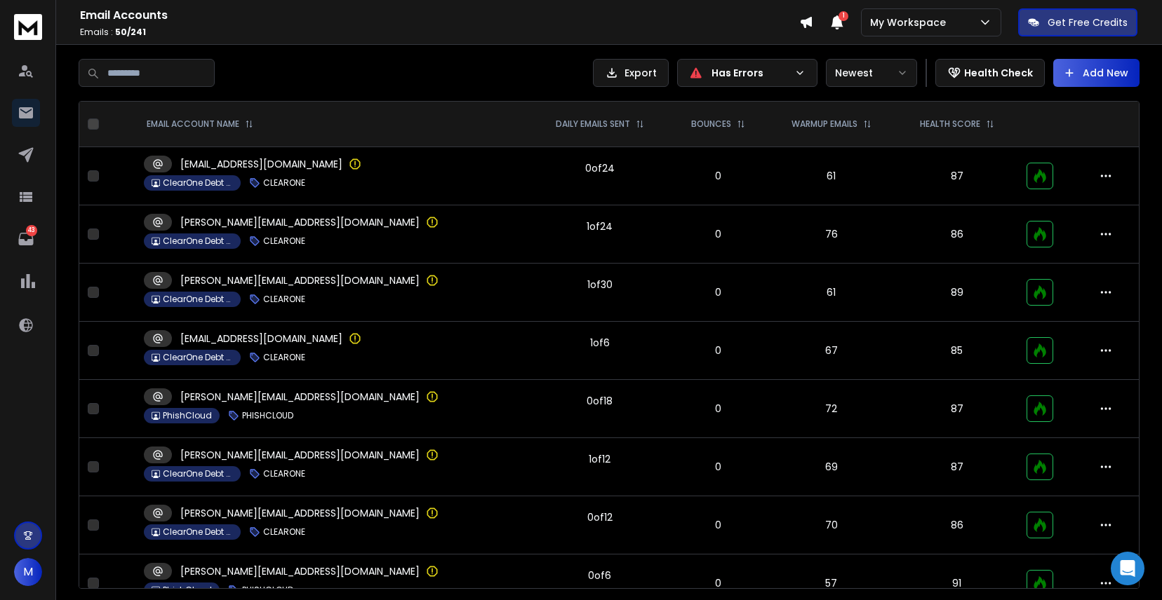
click at [1099, 173] on icon at bounding box center [1105, 176] width 13 height 13
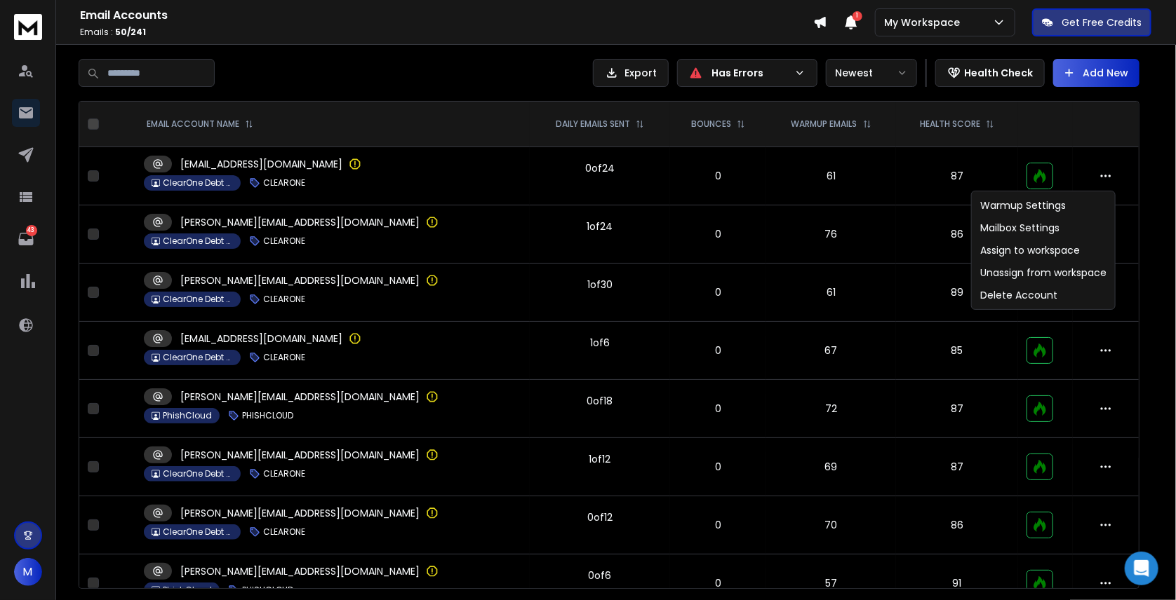
click at [530, 182] on td "0 of 24" at bounding box center [600, 165] width 140 height 36
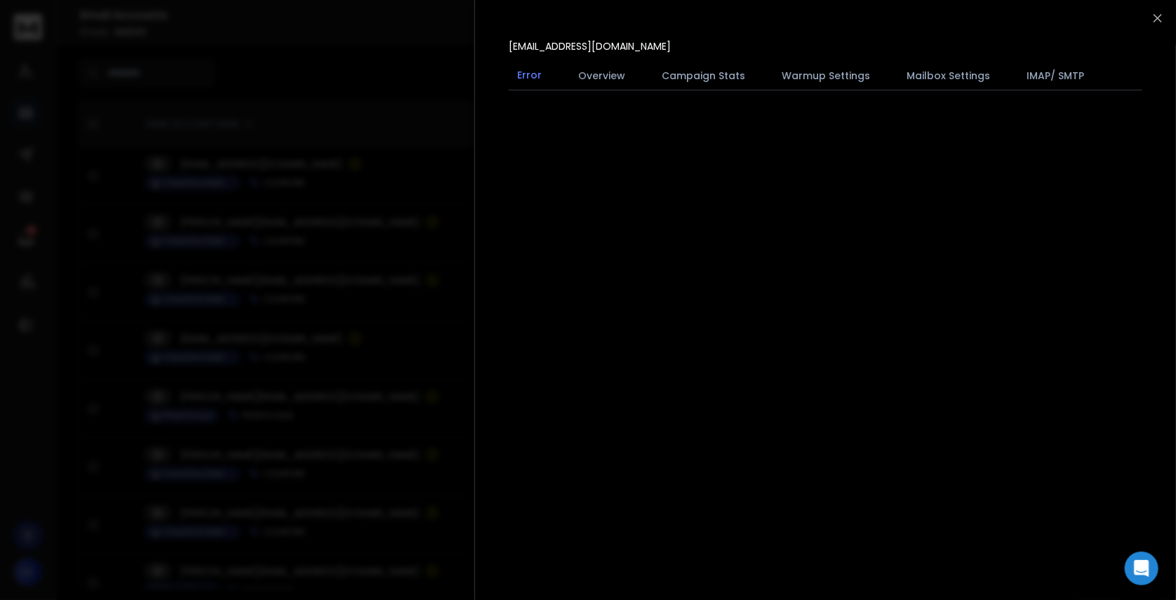
click at [1154, 22] on icon "button" at bounding box center [1157, 18] width 7 height 7
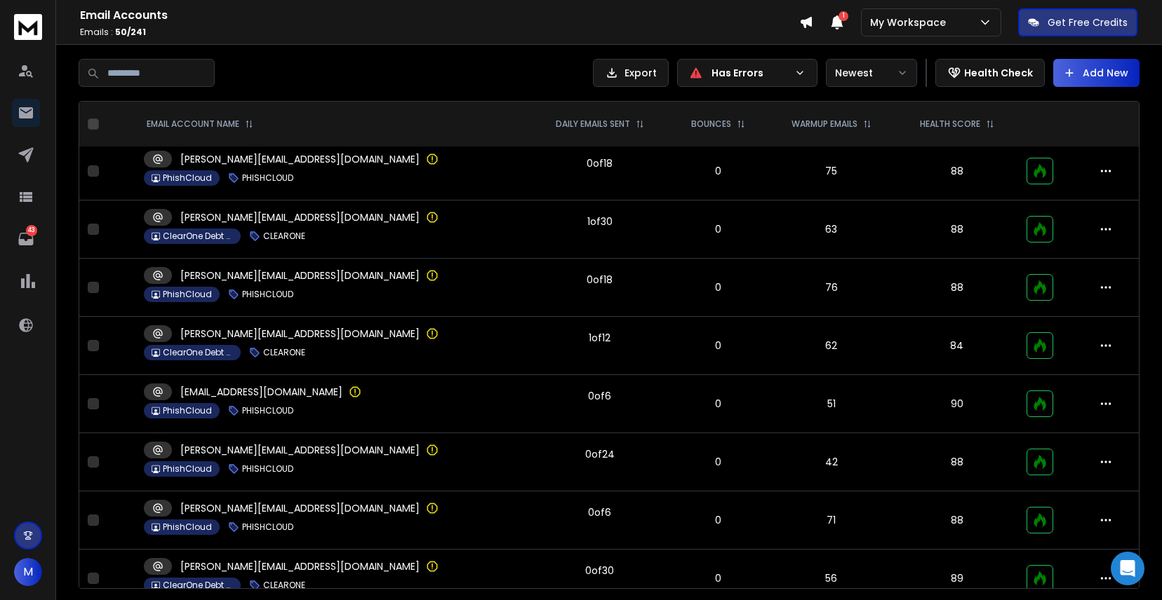
scroll to position [1028, 0]
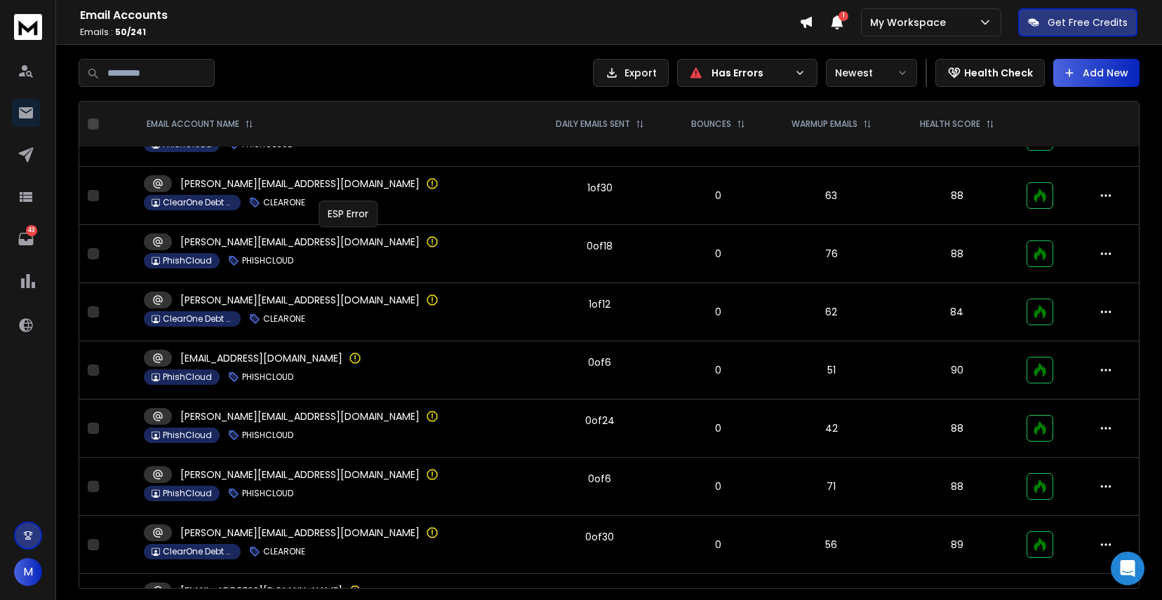
click at [425, 235] on icon at bounding box center [432, 242] width 14 height 14
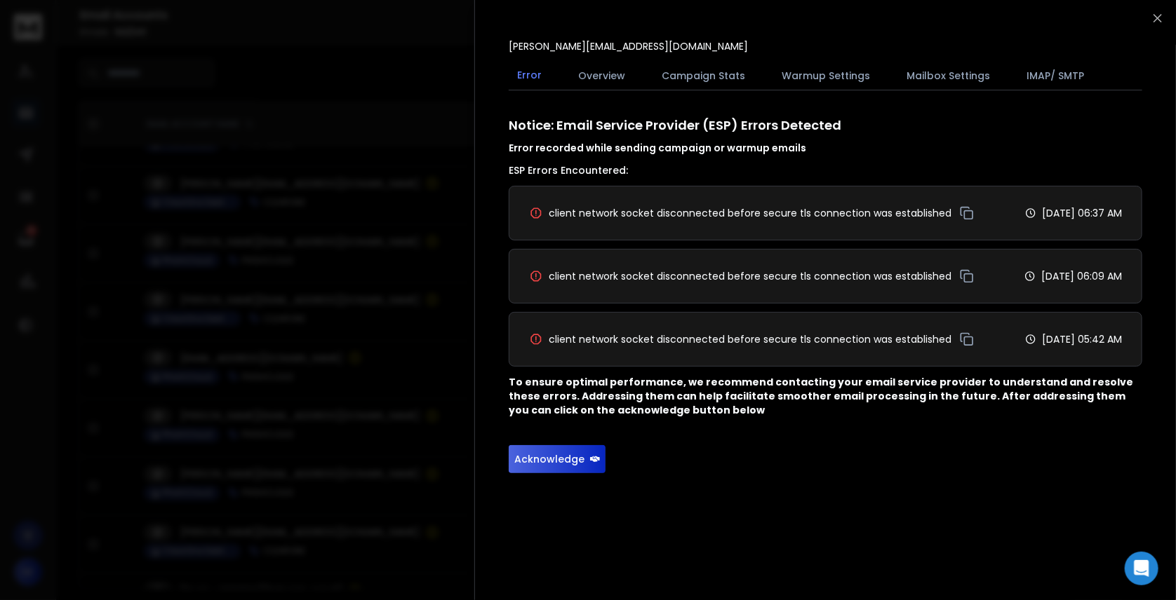
click at [568, 455] on button "Acknowledge" at bounding box center [557, 459] width 97 height 28
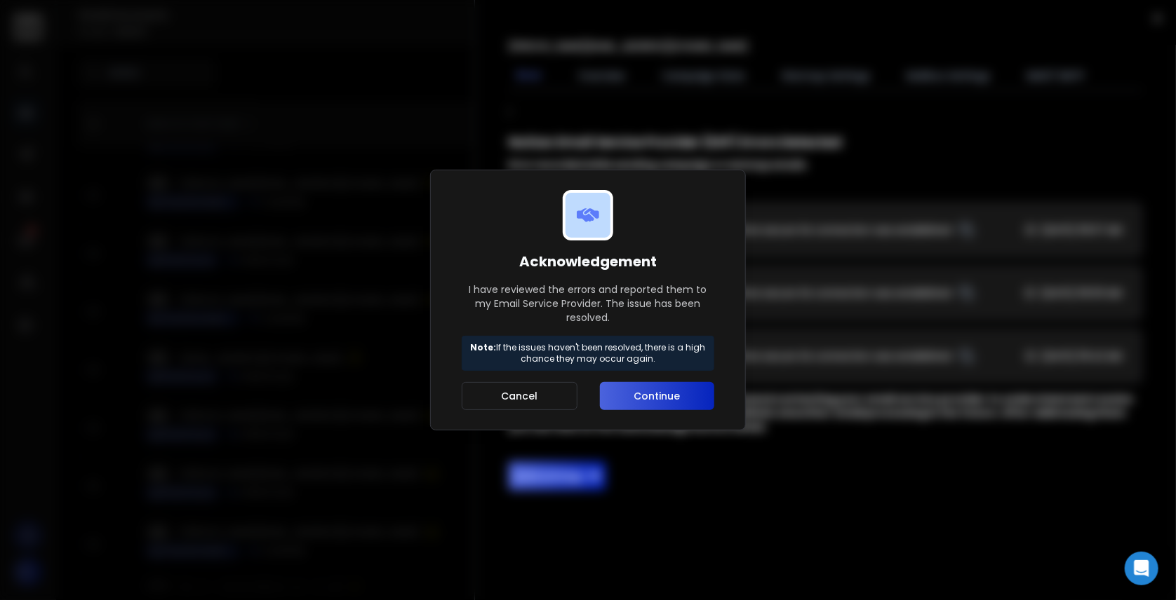
click at [676, 395] on button "Continue" at bounding box center [657, 396] width 114 height 28
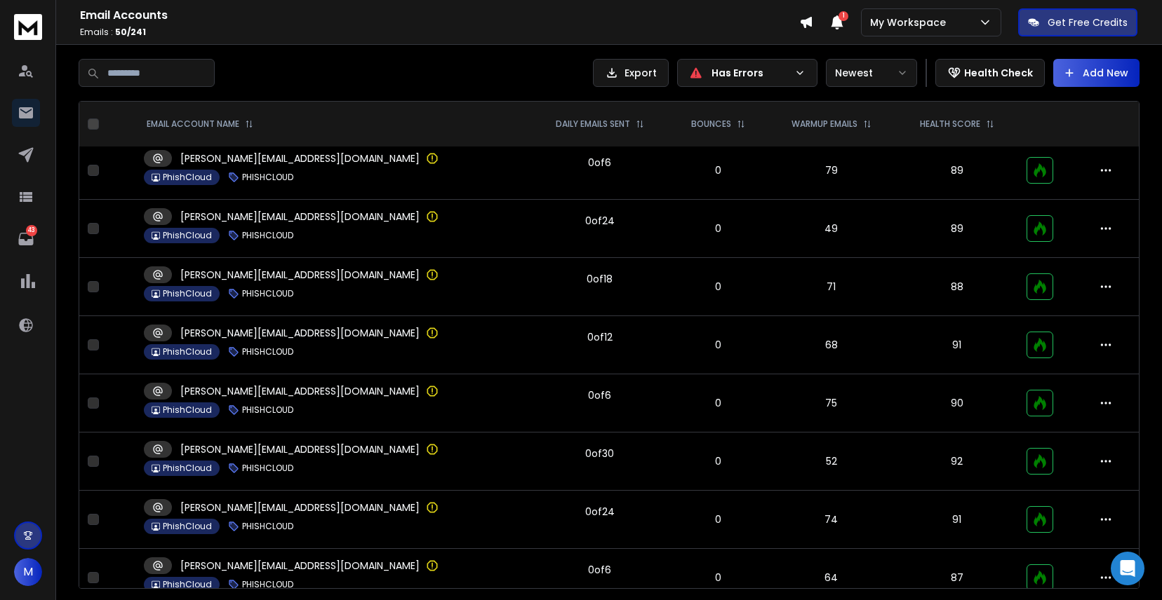
scroll to position [1590, 0]
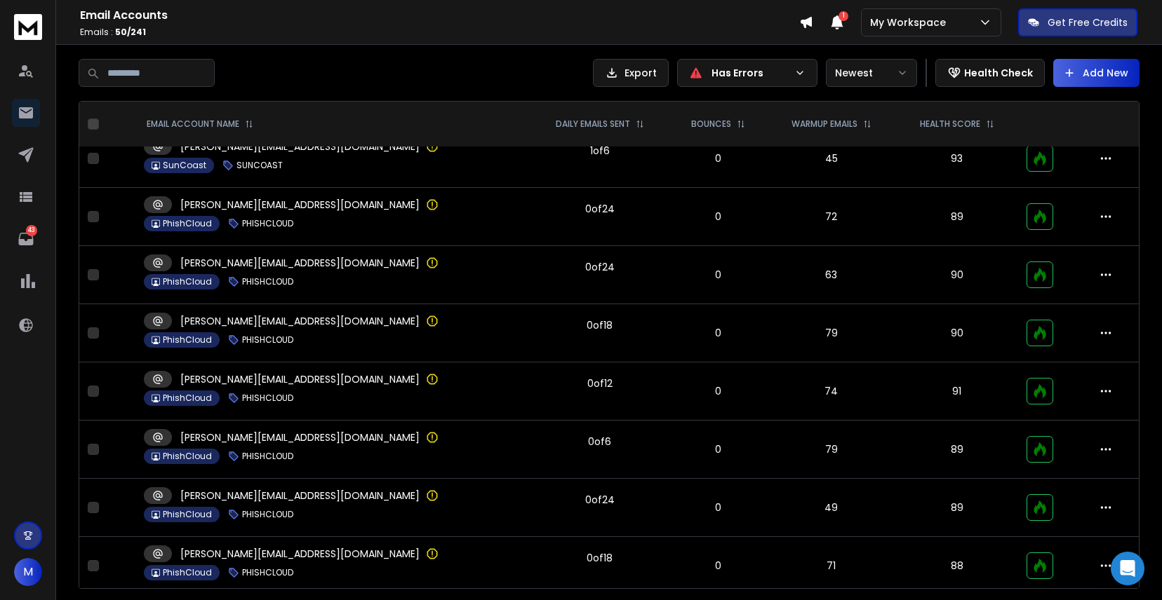
click at [583, 119] on div "DAILY EMAILS SENT" at bounding box center [600, 124] width 118 height 11
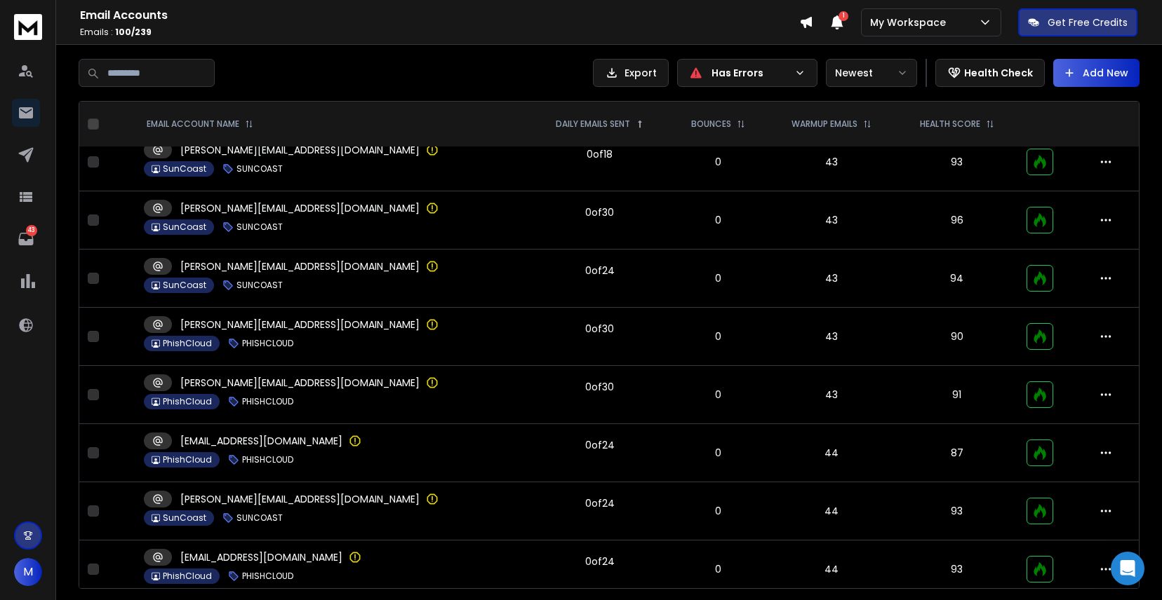
scroll to position [5390, 0]
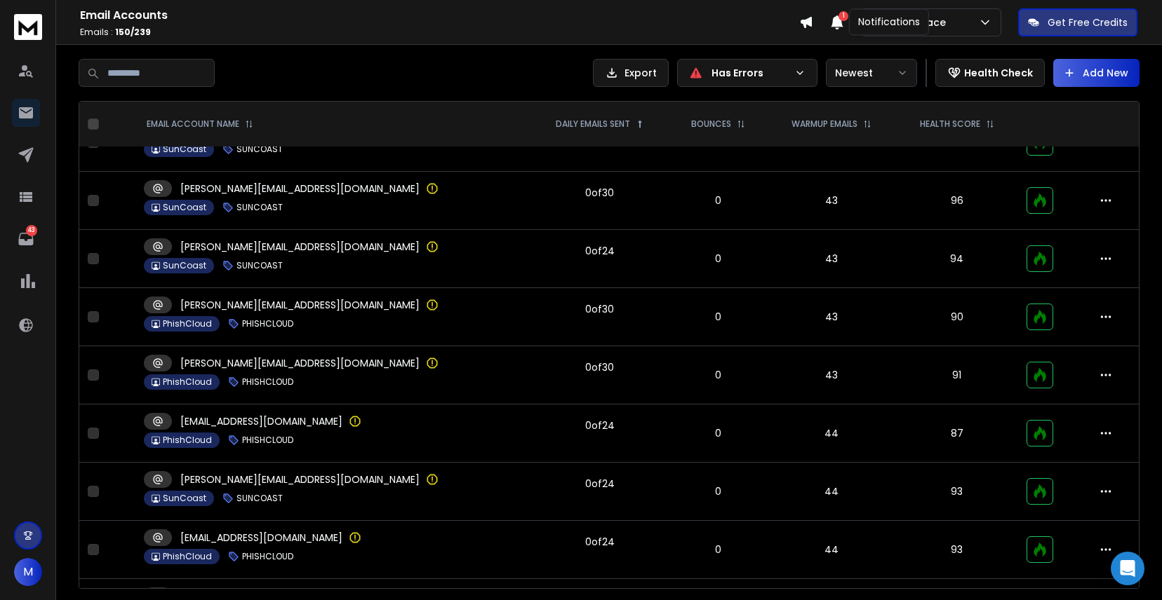
click at [842, 26] on icon at bounding box center [837, 22] width 13 height 14
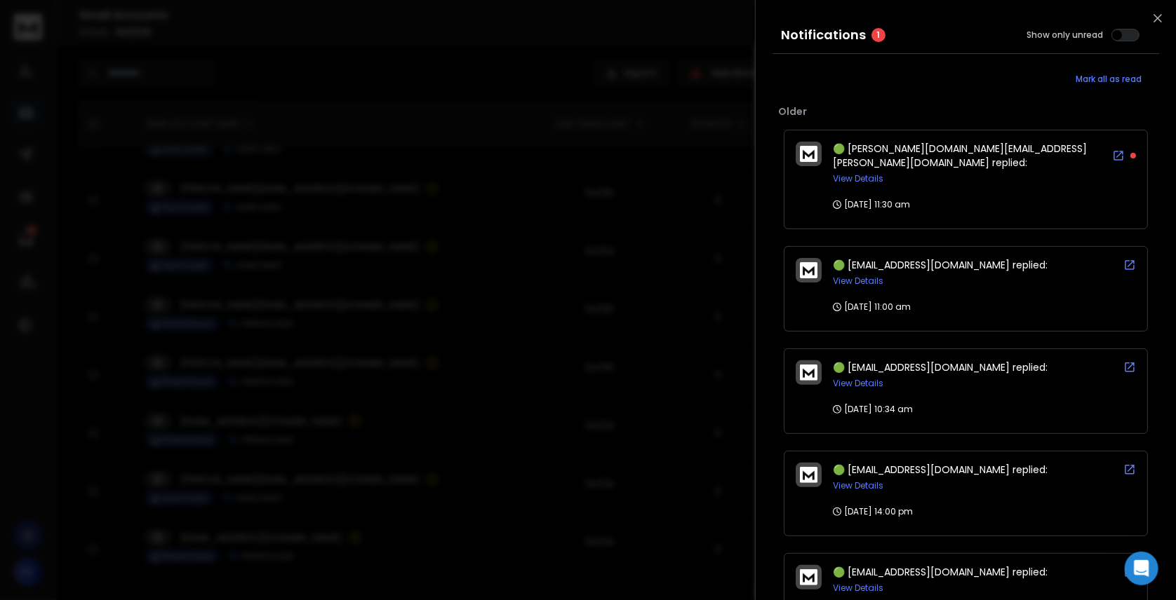
click at [1108, 79] on span "Mark all as read" at bounding box center [1108, 79] width 66 height 11
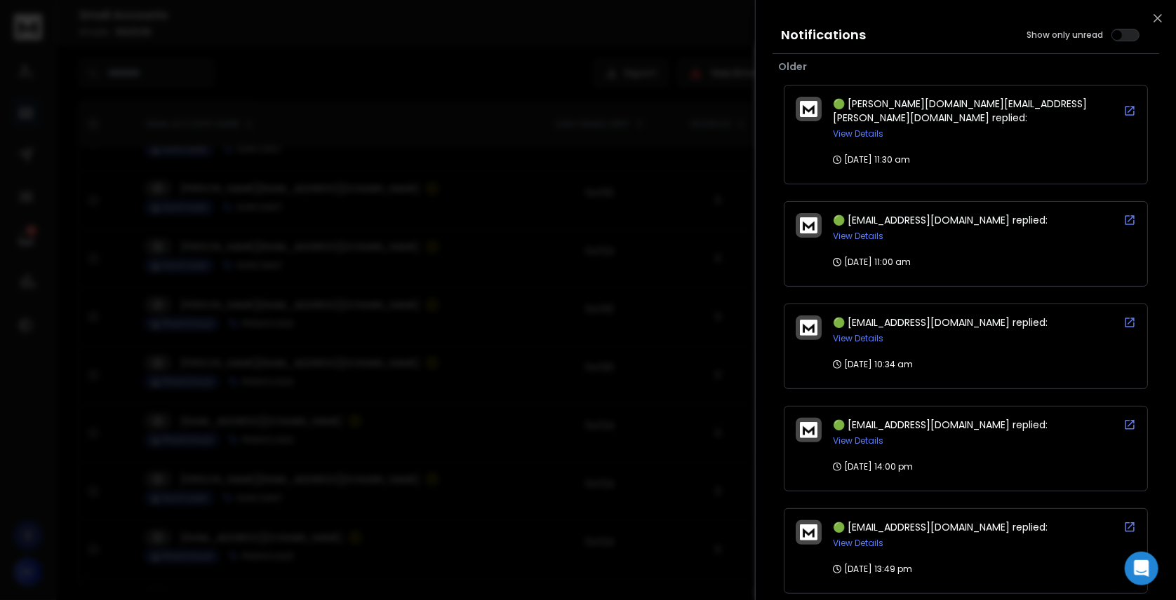
click at [1151, 18] on icon "button" at bounding box center [1157, 18] width 14 height 14
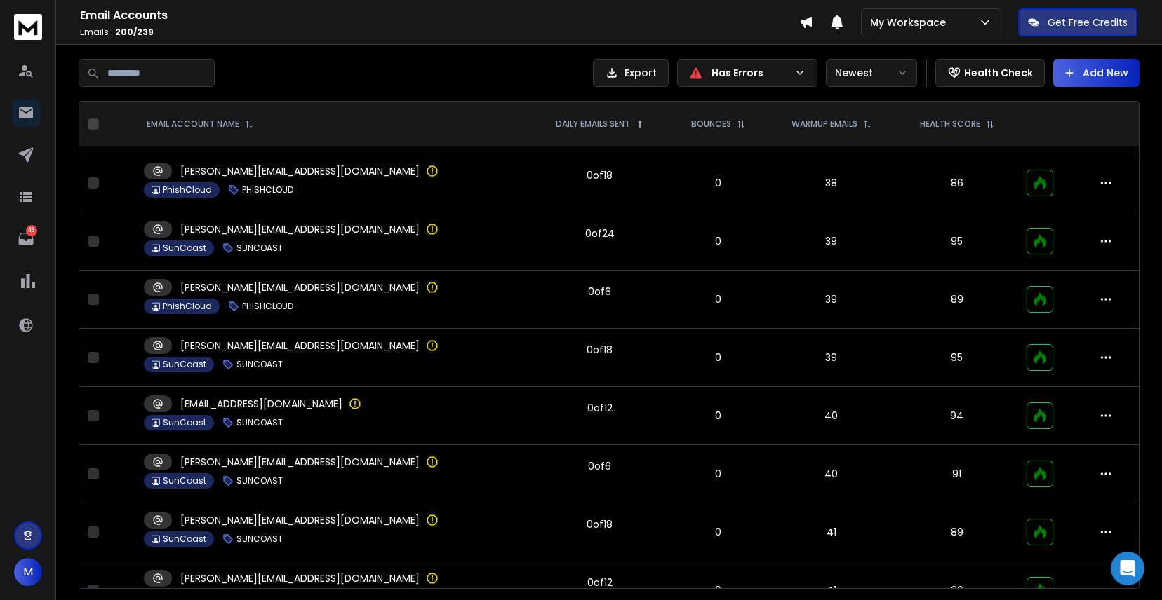
scroll to position [4455, 0]
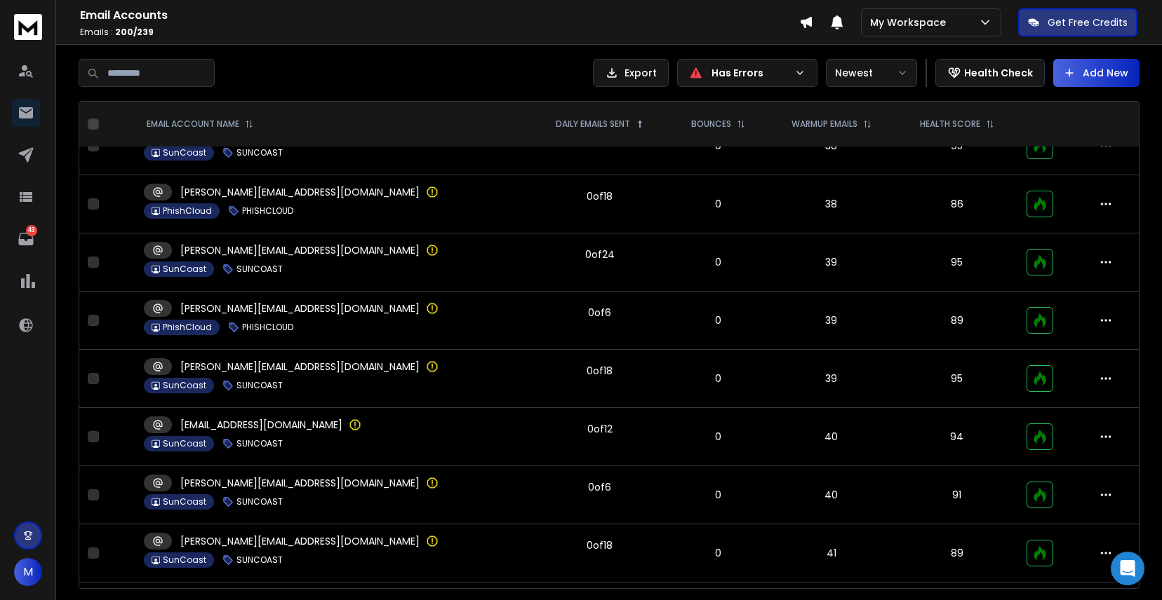
drag, startPoint x: 955, startPoint y: 0, endPoint x: 116, endPoint y: 88, distance: 842.9
click at [429, 62] on div at bounding box center [332, 73] width 506 height 28
click at [34, 154] on link at bounding box center [26, 155] width 28 height 28
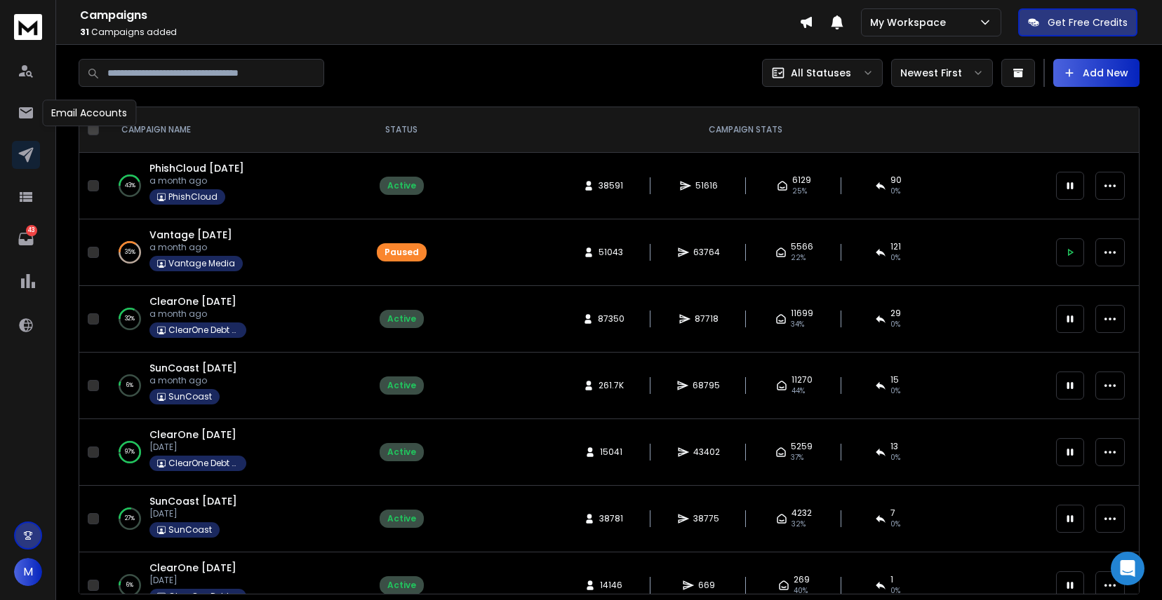
click at [20, 115] on icon at bounding box center [26, 112] width 14 height 11
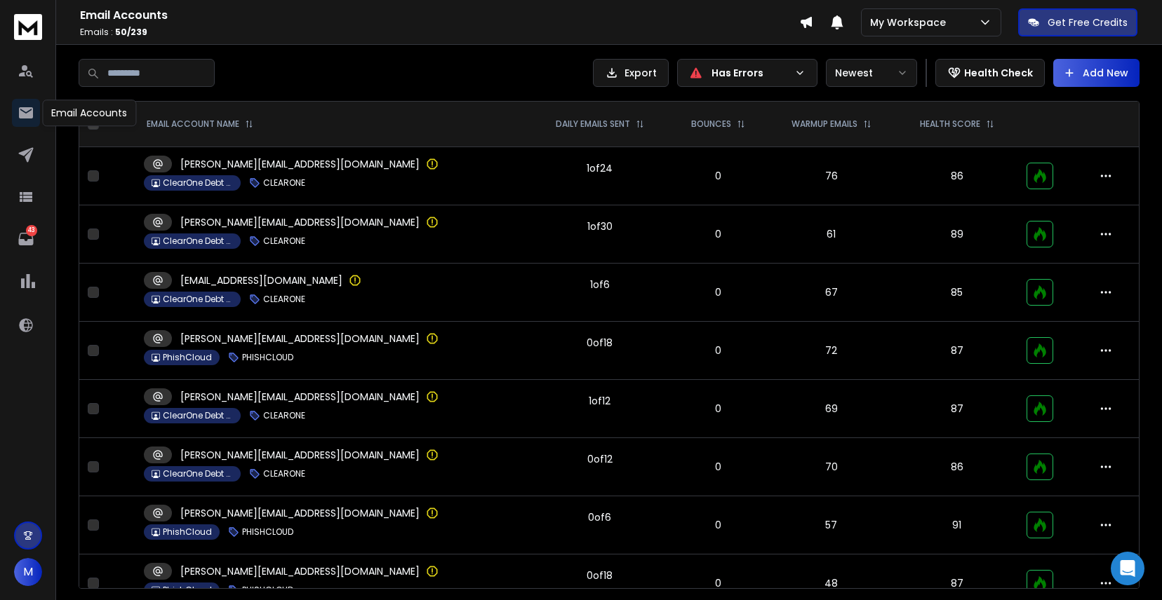
click at [809, 67] on div "Has Errors" at bounding box center [747, 73] width 140 height 28
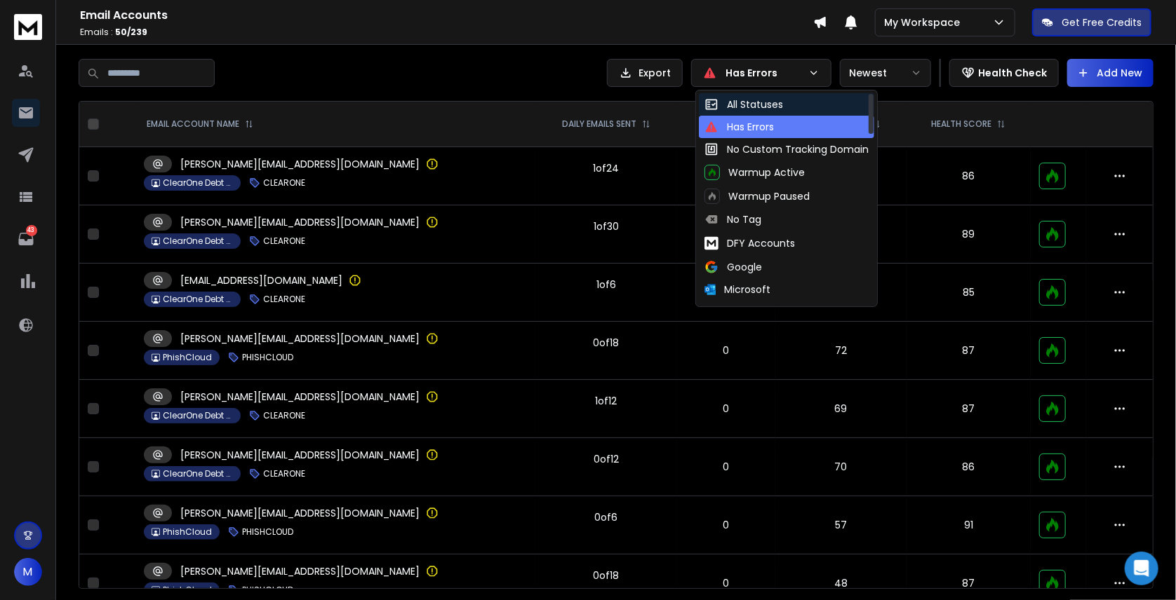
click at [781, 100] on div "All Statuses" at bounding box center [743, 105] width 79 height 14
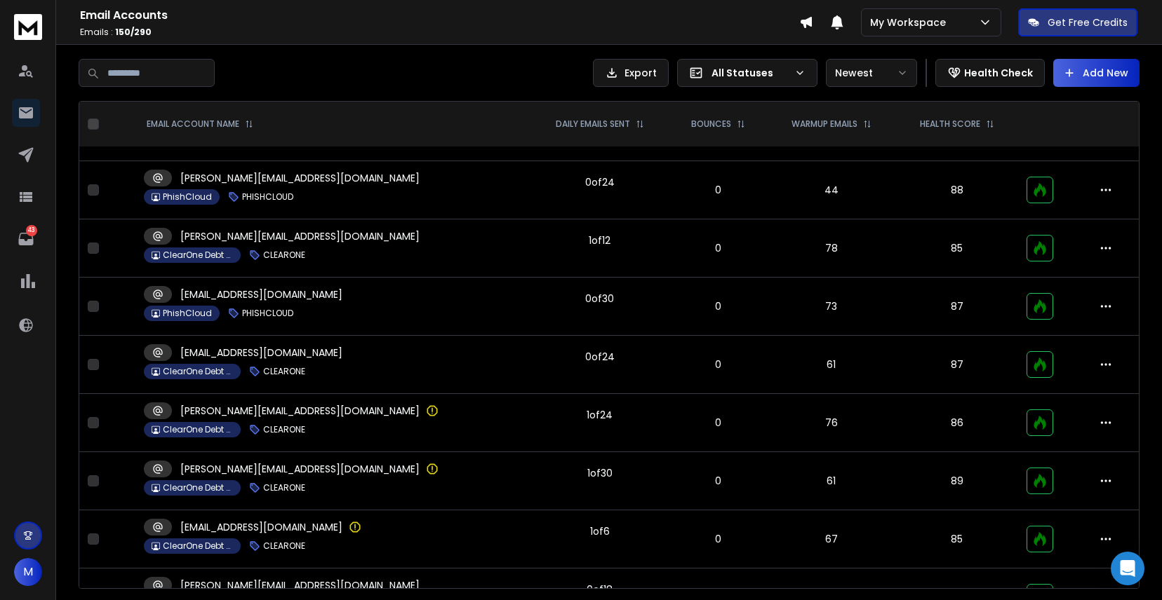
scroll to position [1898, 0]
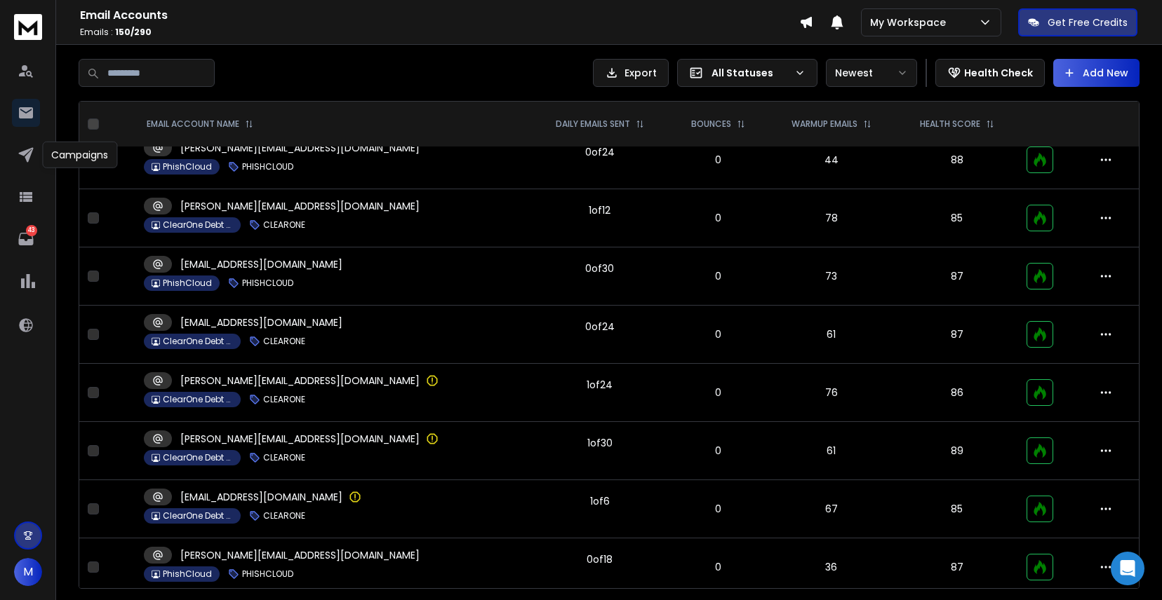
click at [21, 161] on icon at bounding box center [26, 155] width 17 height 17
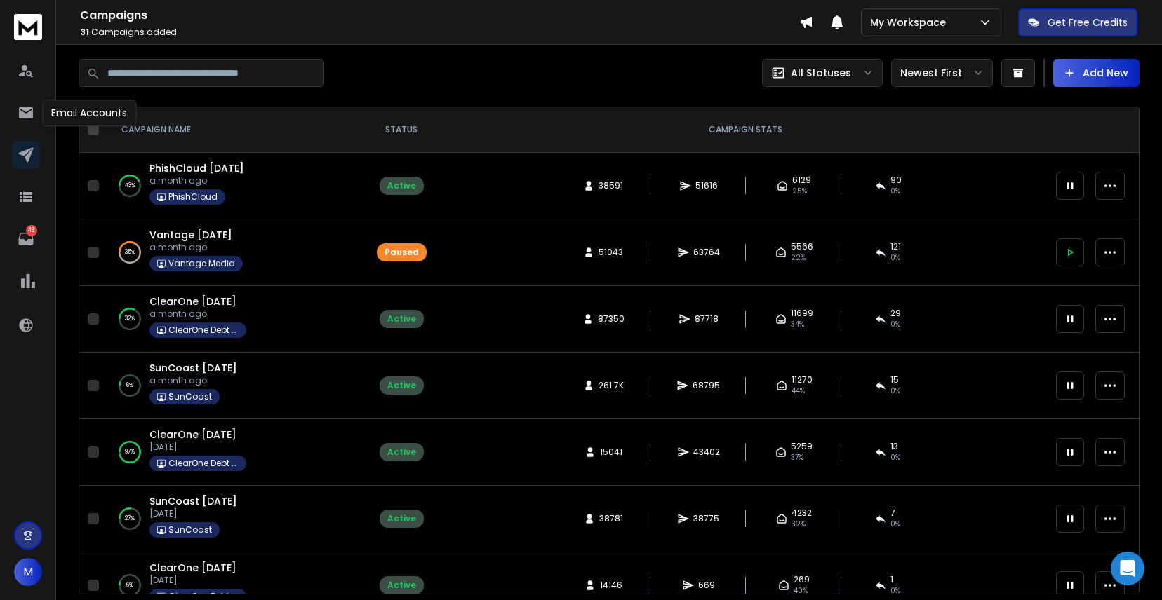
click at [22, 119] on icon at bounding box center [26, 113] width 17 height 17
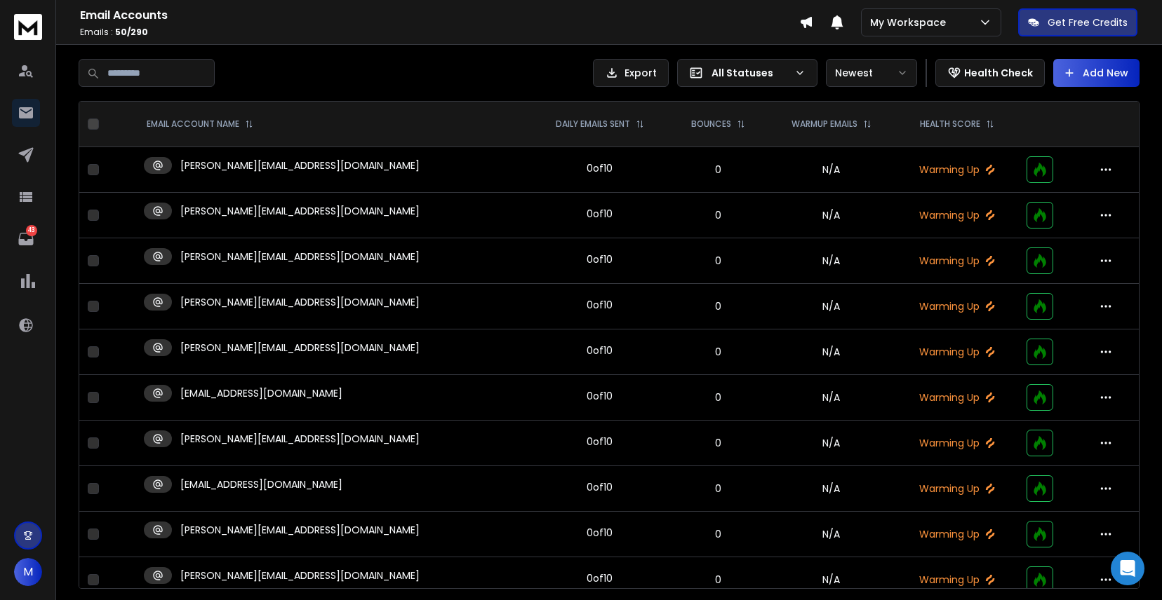
click at [636, 122] on icon at bounding box center [640, 124] width 8 height 8
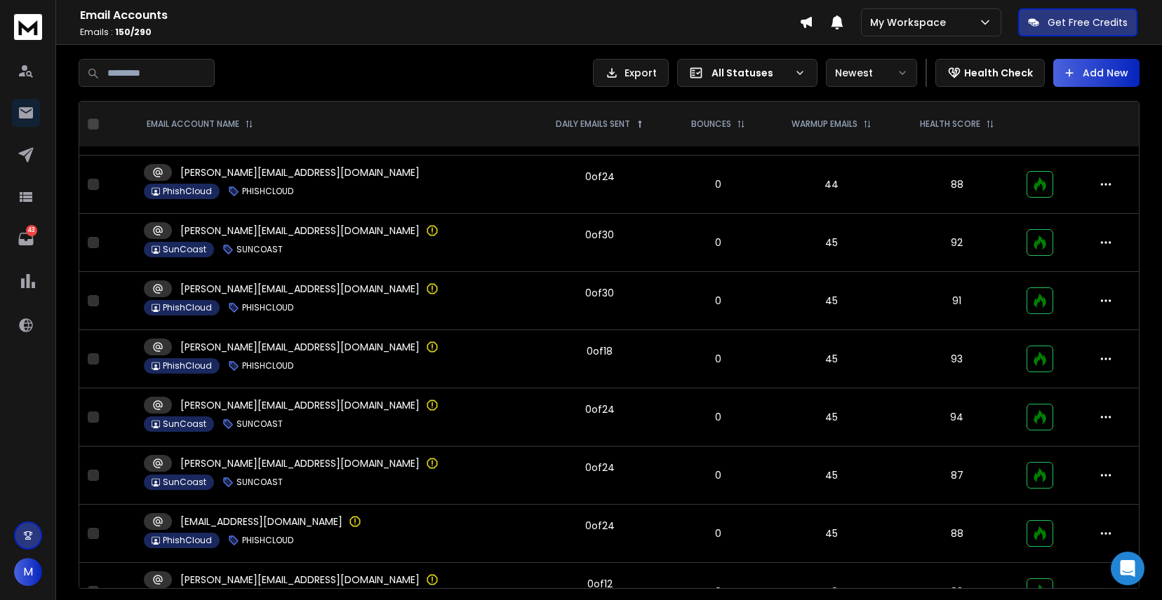
scroll to position [7791, 0]
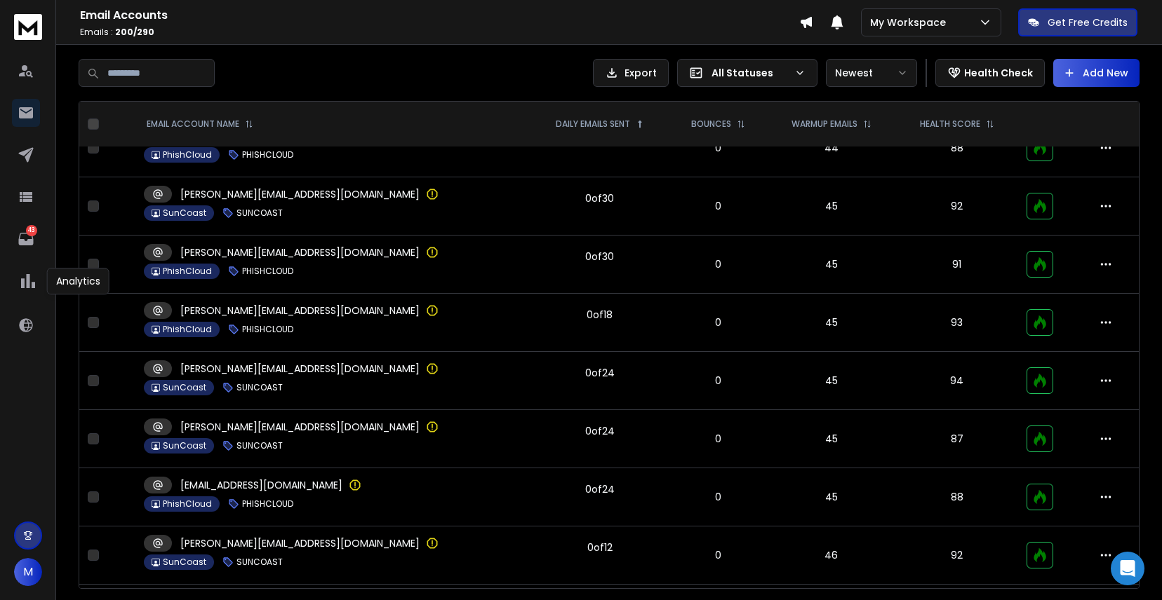
click at [27, 290] on icon at bounding box center [28, 281] width 21 height 21
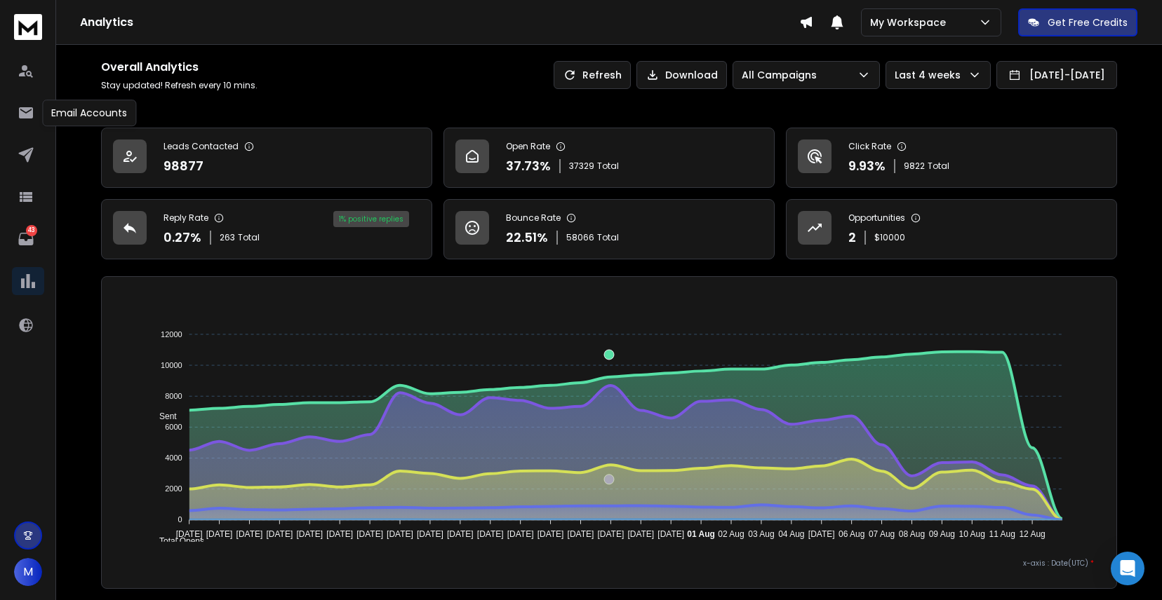
click at [27, 109] on icon at bounding box center [26, 112] width 14 height 11
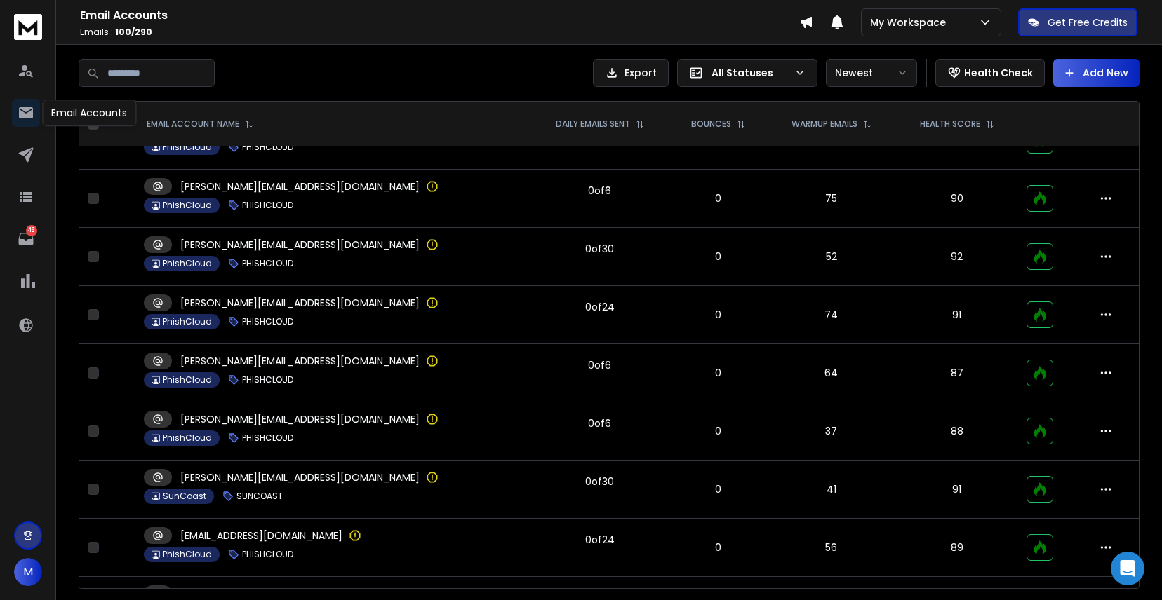
scroll to position [4424, 0]
